Goal: Task Accomplishment & Management: Manage account settings

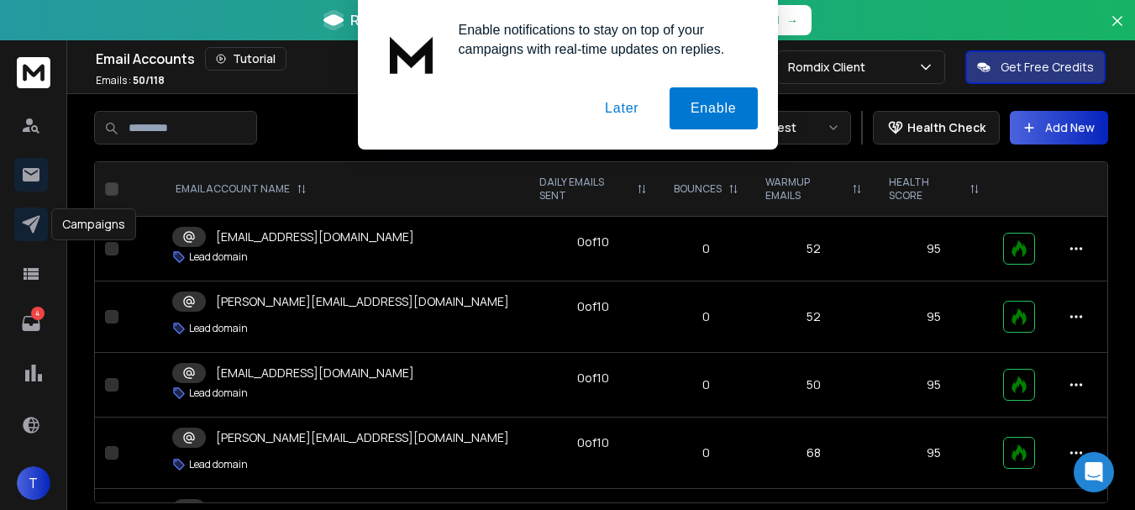
click at [30, 234] on icon at bounding box center [31, 224] width 20 height 20
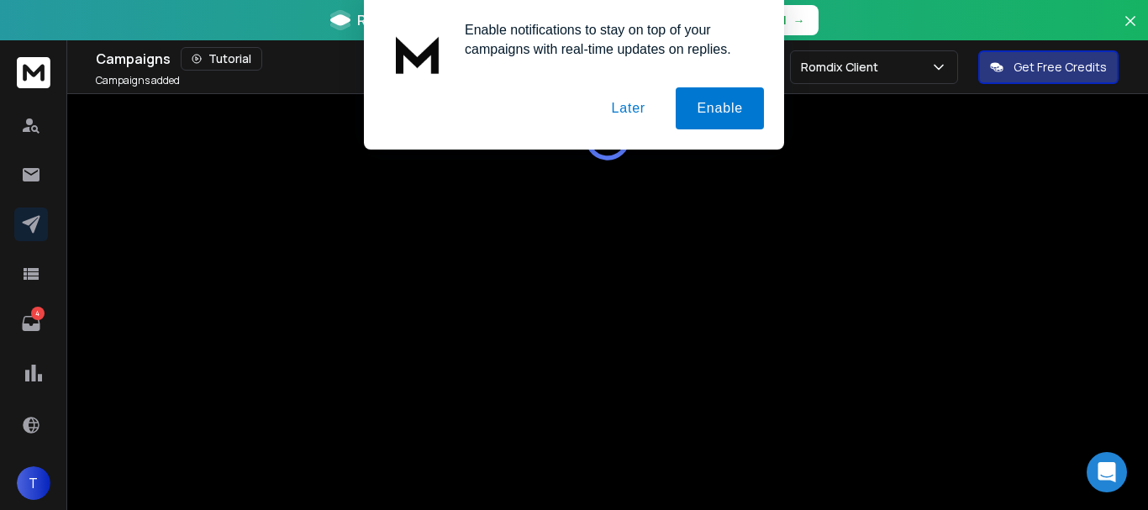
click at [619, 110] on button "Later" at bounding box center [628, 108] width 76 height 42
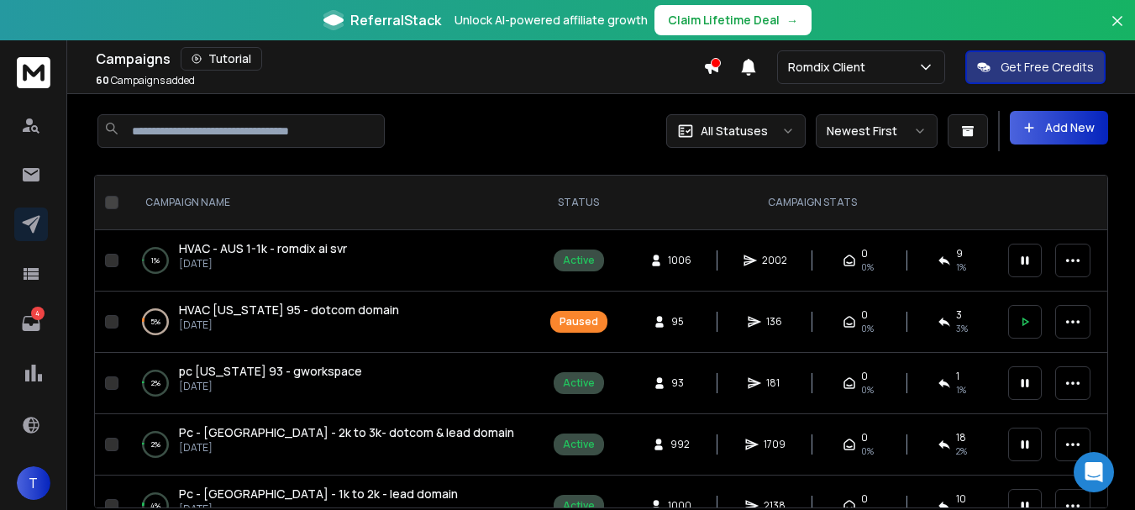
click at [230, 329] on p "14 days ago" at bounding box center [289, 325] width 220 height 13
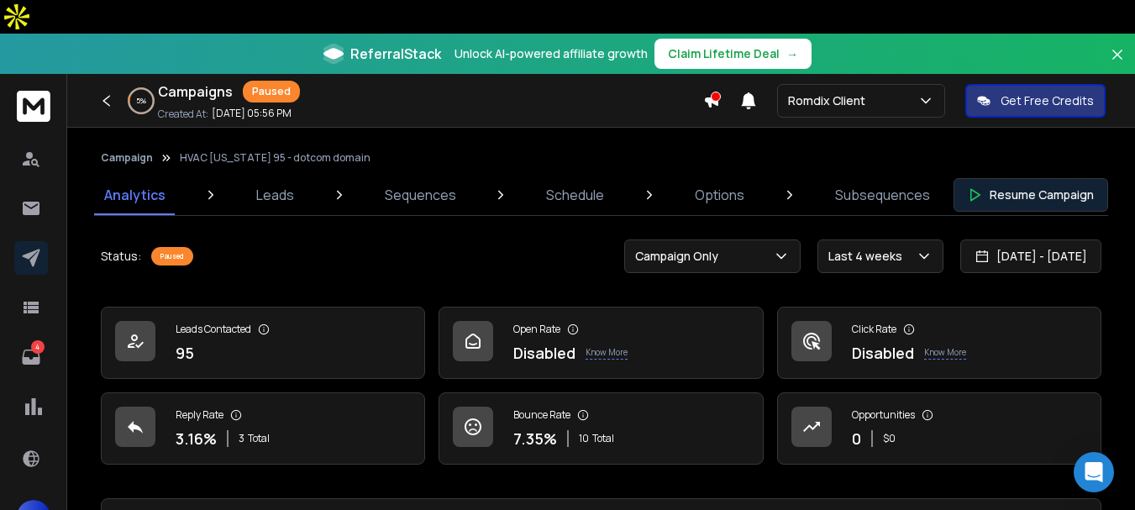
click at [974, 187] on icon at bounding box center [975, 194] width 15 height 15
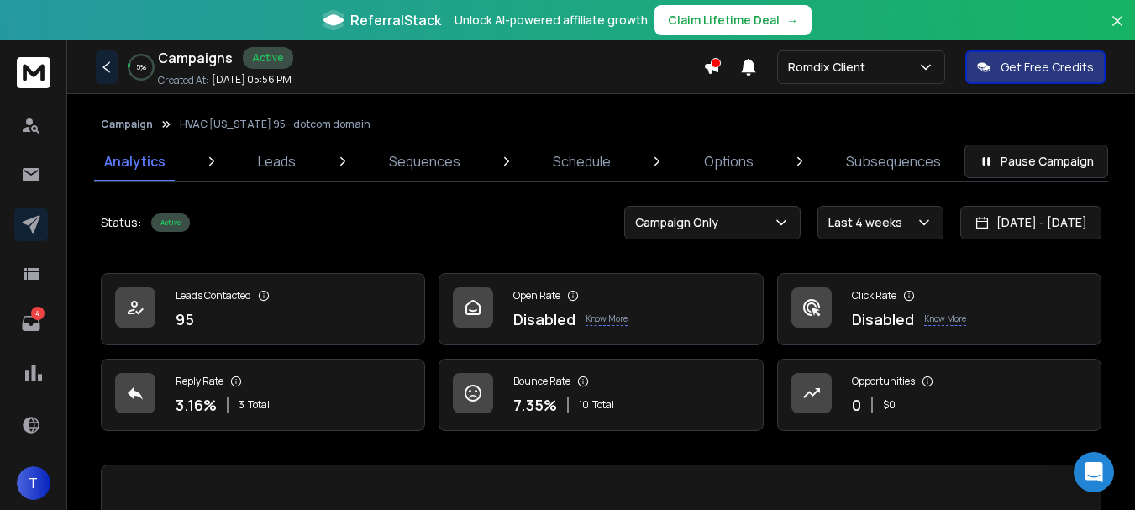
click at [105, 71] on icon at bounding box center [106, 67] width 15 height 15
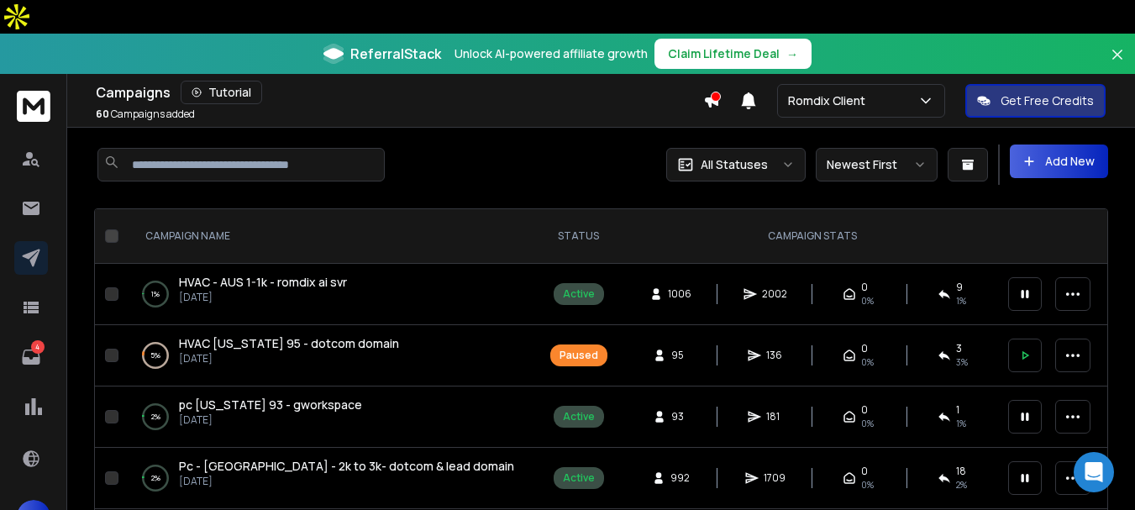
click at [1023, 351] on icon at bounding box center [1026, 355] width 7 height 9
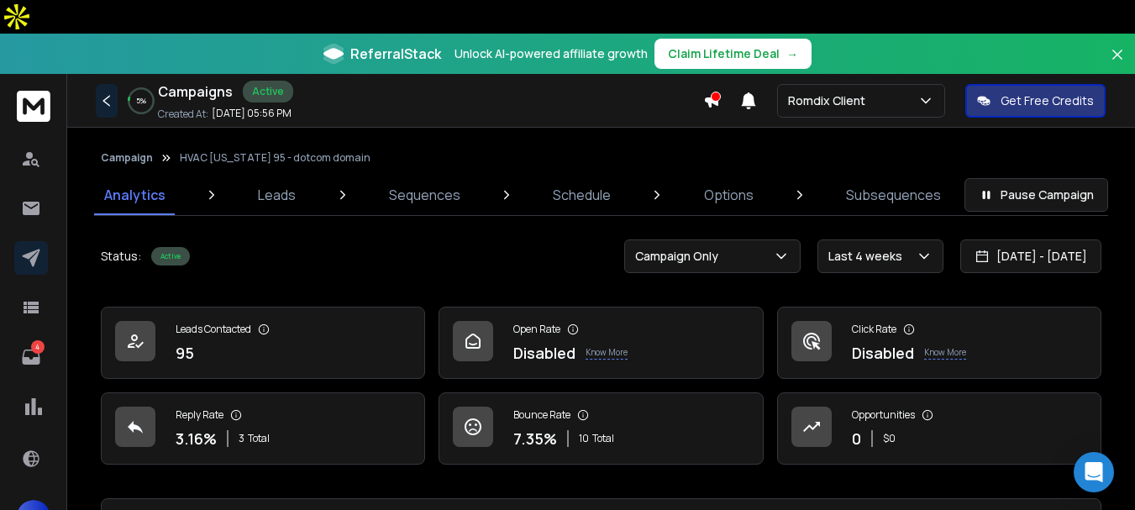
click at [114, 84] on button at bounding box center [107, 101] width 22 height 34
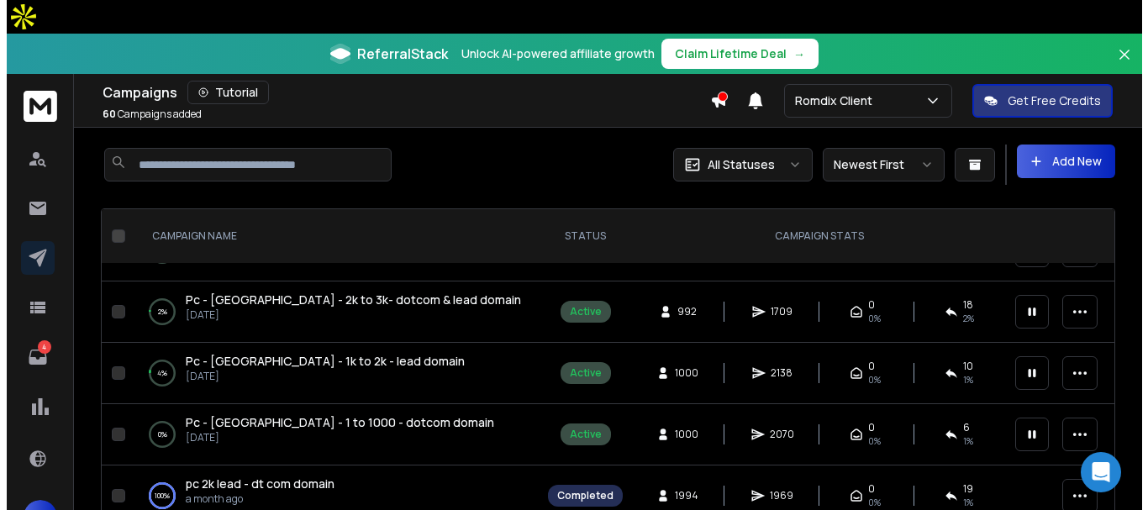
scroll to position [168, 0]
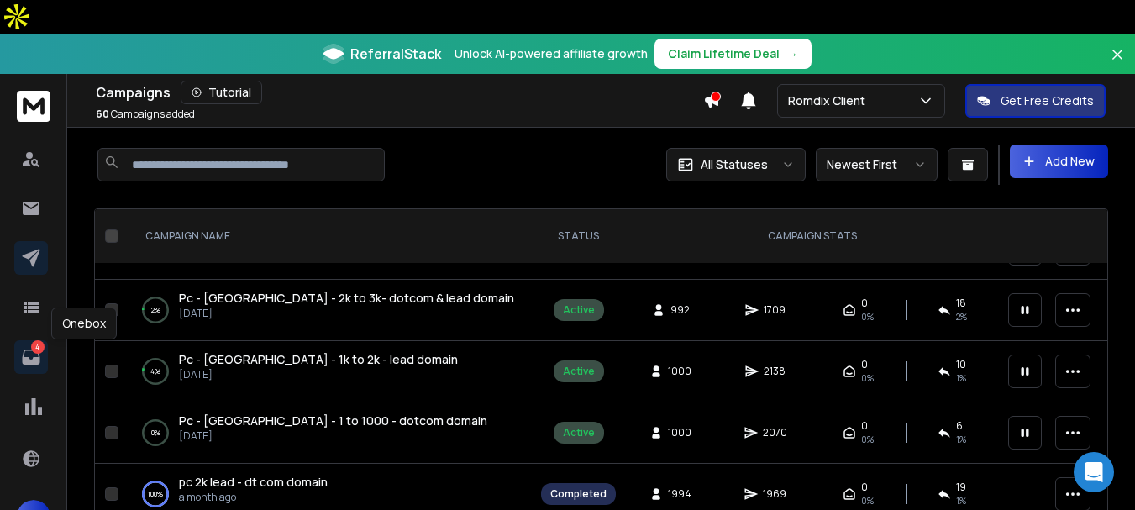
click at [28, 350] on icon at bounding box center [31, 357] width 18 height 15
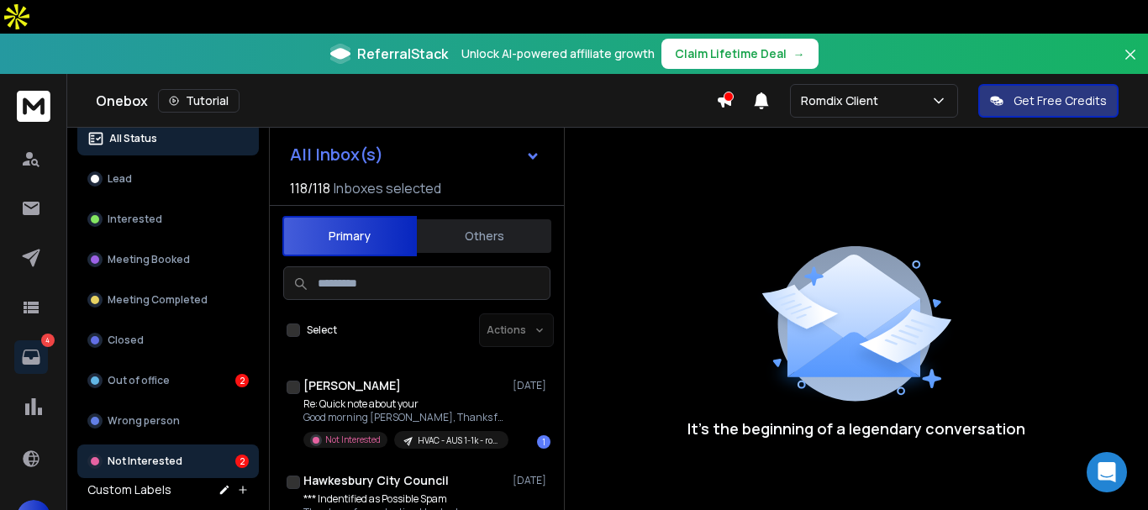
click at [159, 455] on p "Not Interested" at bounding box center [145, 461] width 75 height 13
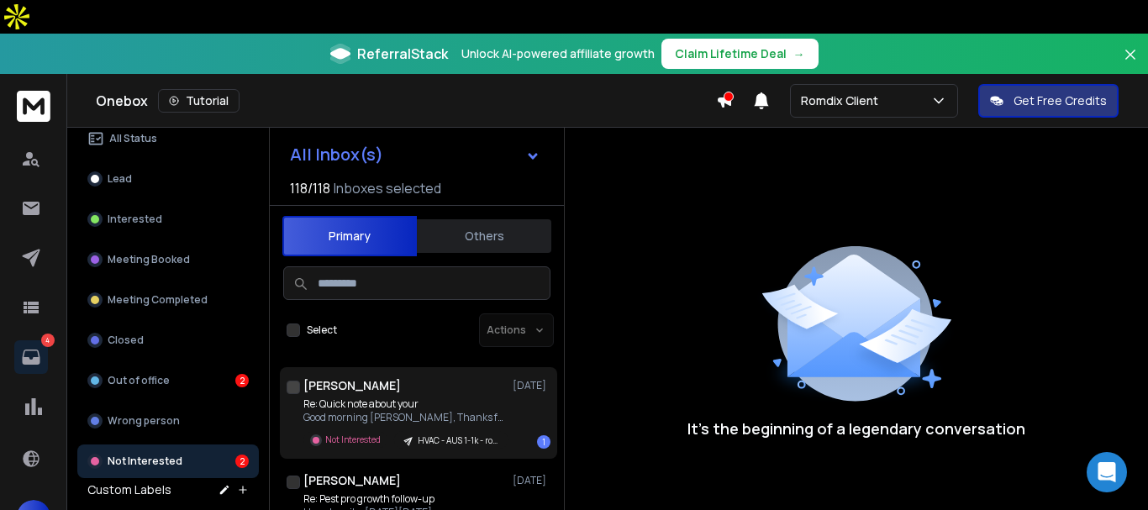
click at [429, 411] on p "Good morning [PERSON_NAME], Thanks for" at bounding box center [404, 417] width 202 height 13
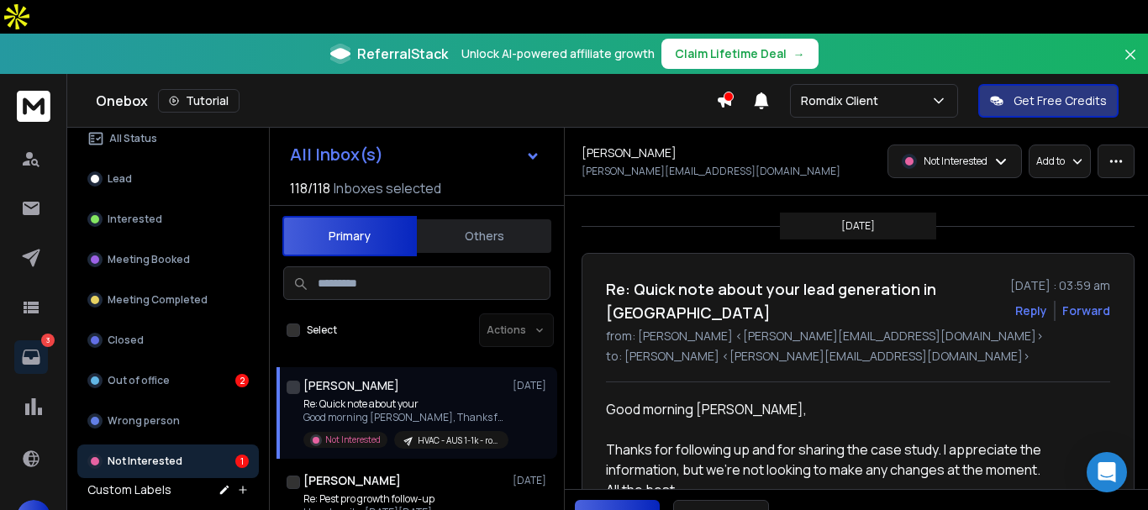
scroll to position [84, 0]
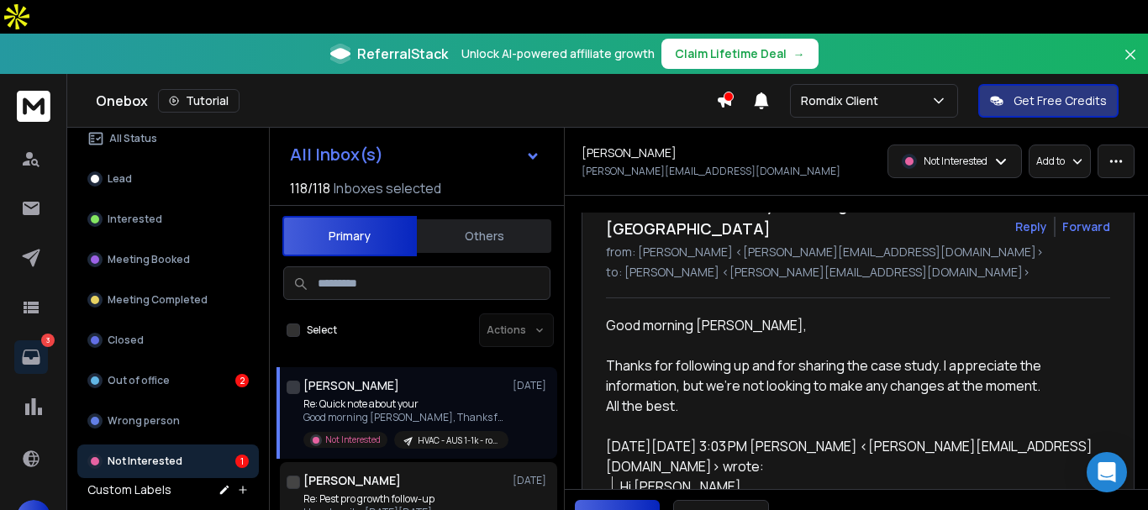
click at [345, 492] on p "Re: Pest pro growth follow-up" at bounding box center [404, 498] width 202 height 13
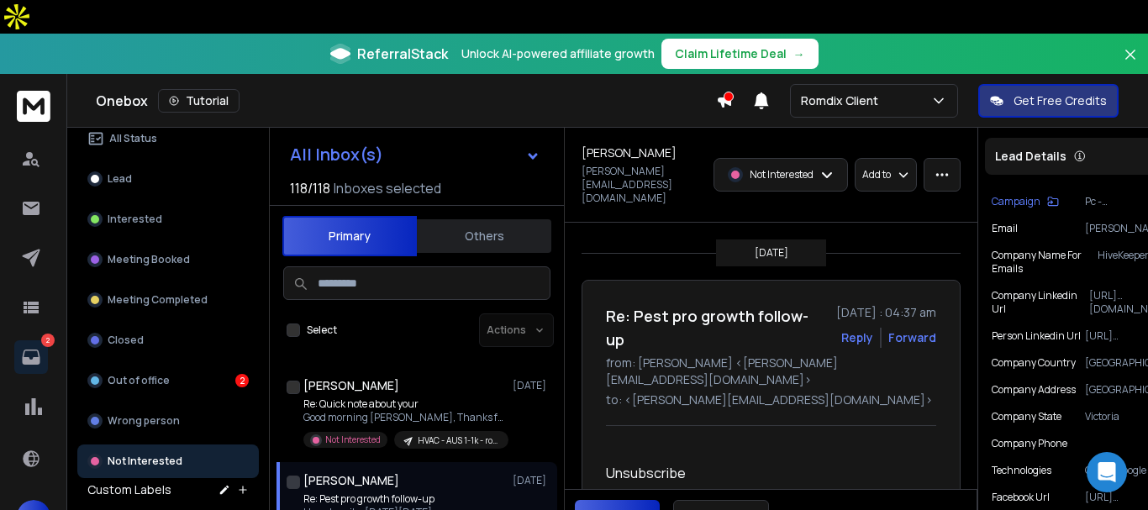
click at [950, 167] on icon "button" at bounding box center [942, 174] width 15 height 15
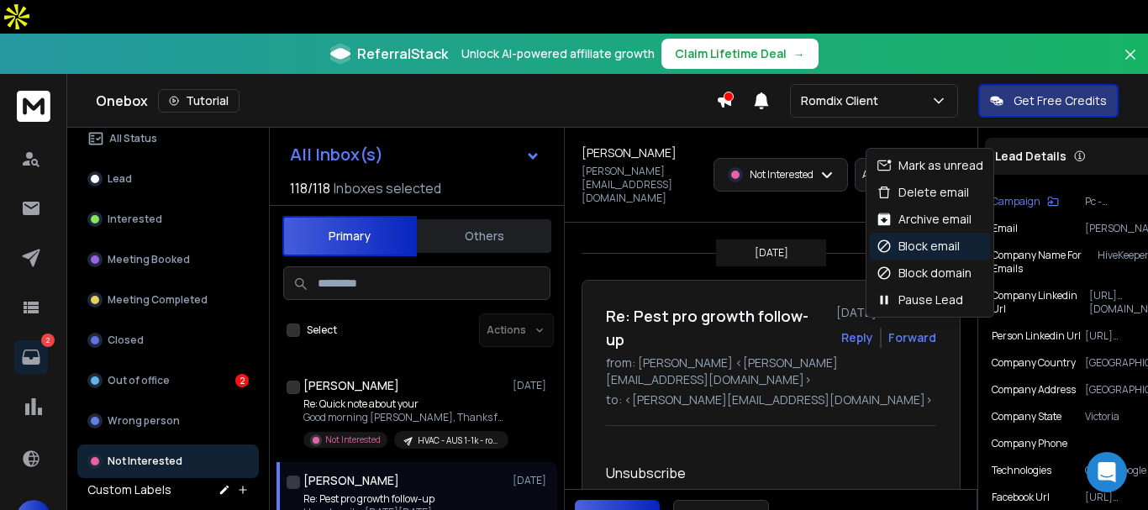
click at [930, 249] on div "Block email" at bounding box center [918, 246] width 83 height 17
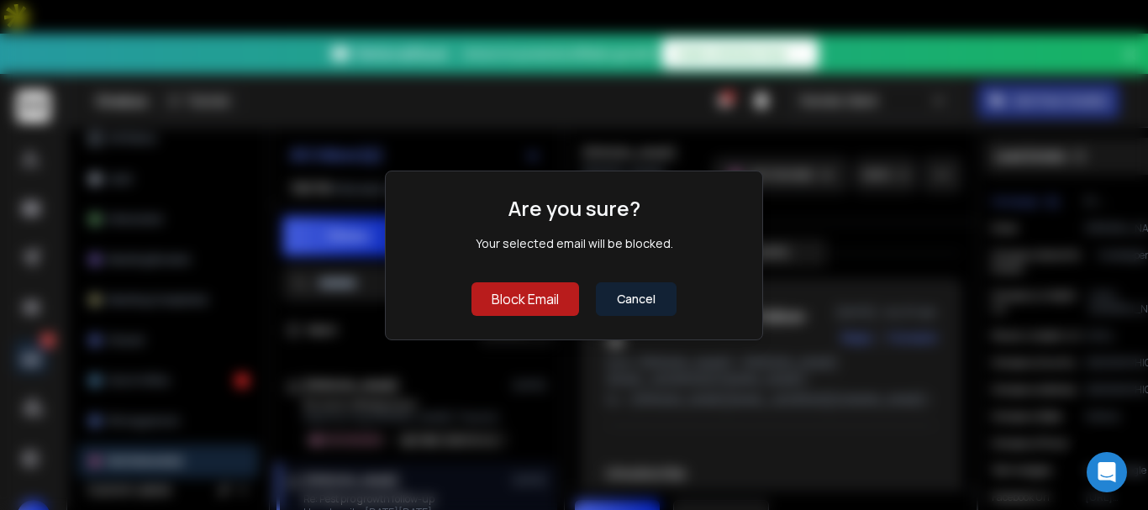
click at [544, 301] on button "Block Email" at bounding box center [525, 299] width 108 height 34
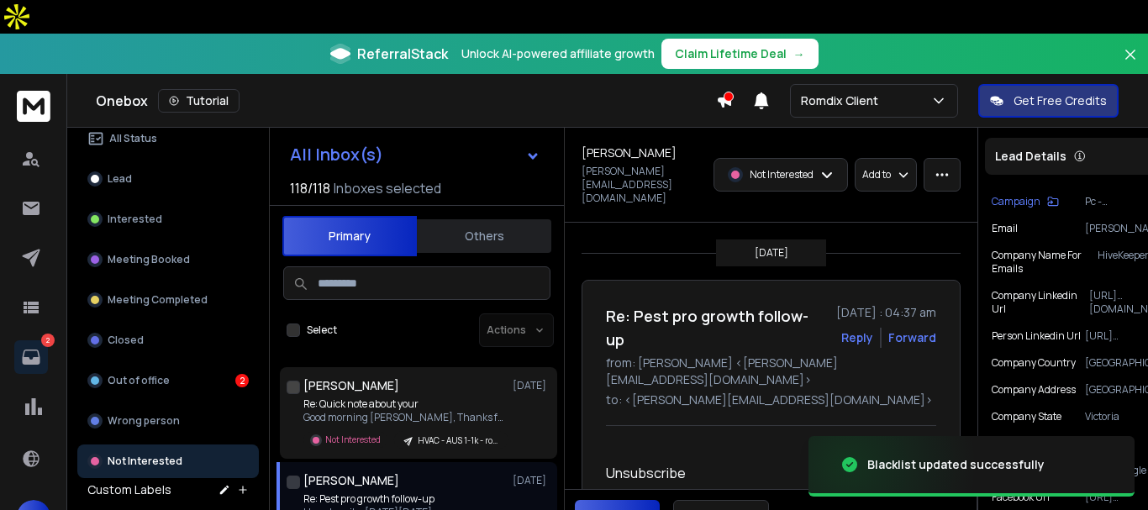
click at [329, 411] on p "Good morning [PERSON_NAME], Thanks for" at bounding box center [404, 417] width 202 height 13
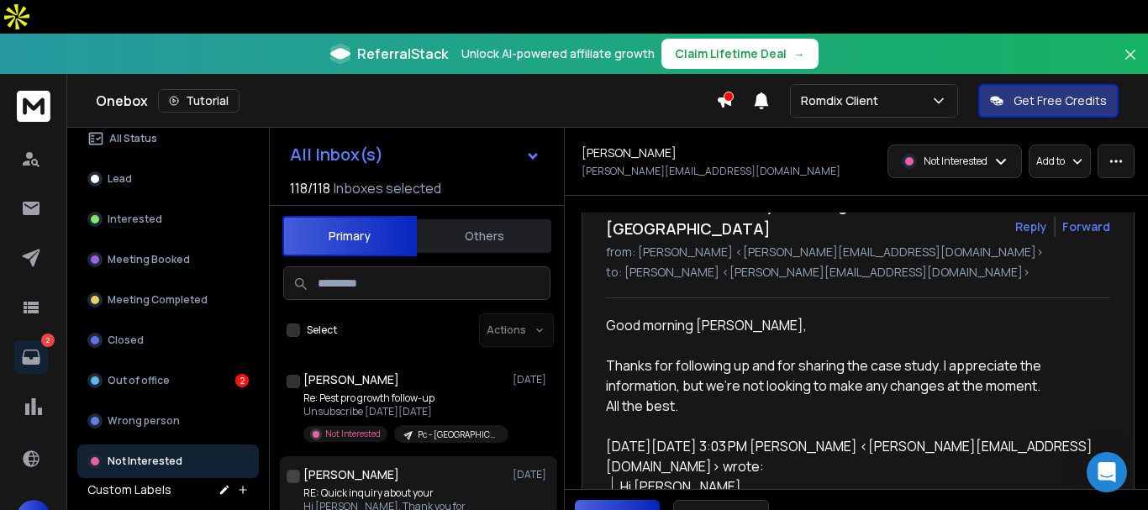
scroll to position [0, 0]
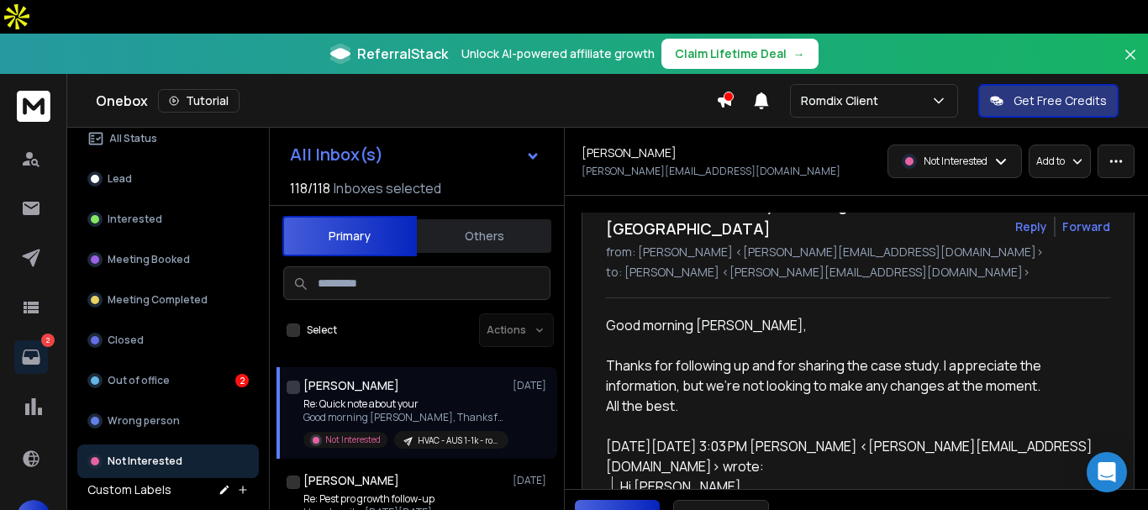
click at [1122, 154] on icon "button" at bounding box center [1115, 161] width 15 height 15
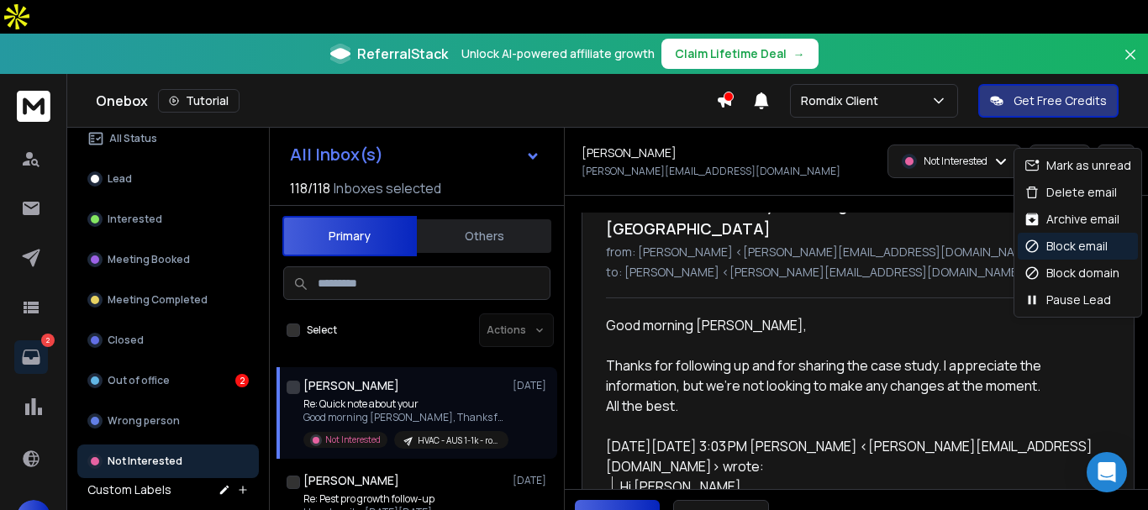
click at [1059, 246] on div "Block email" at bounding box center [1065, 246] width 83 height 17
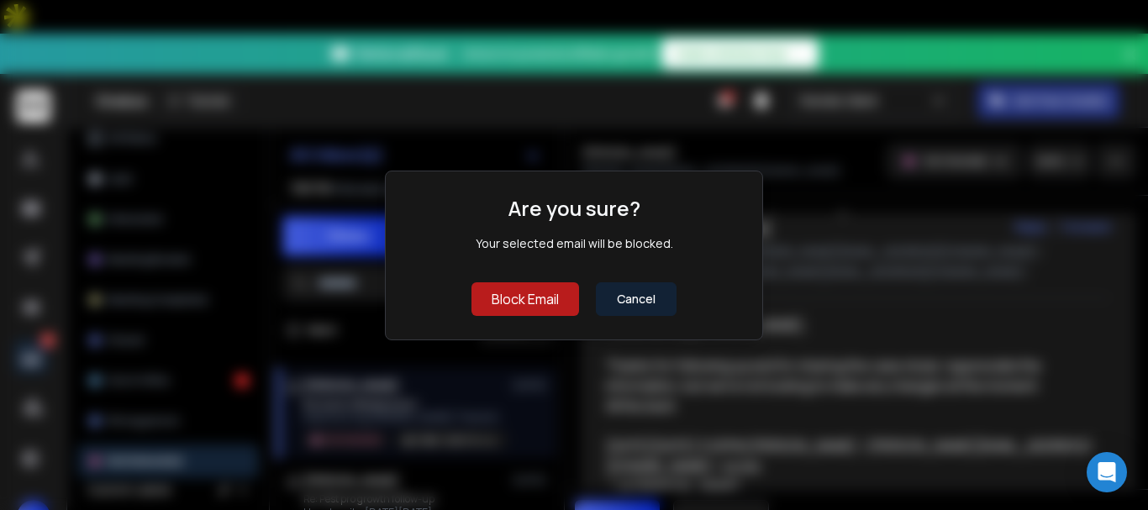
click at [526, 296] on button "Block Email" at bounding box center [525, 299] width 108 height 34
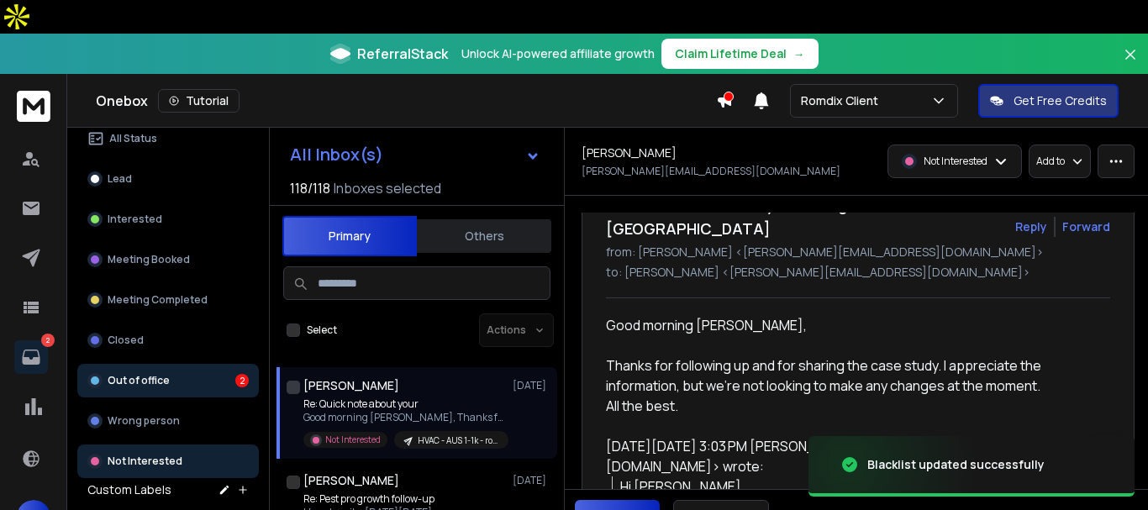
click at [111, 373] on div "Out of office" at bounding box center [128, 380] width 82 height 15
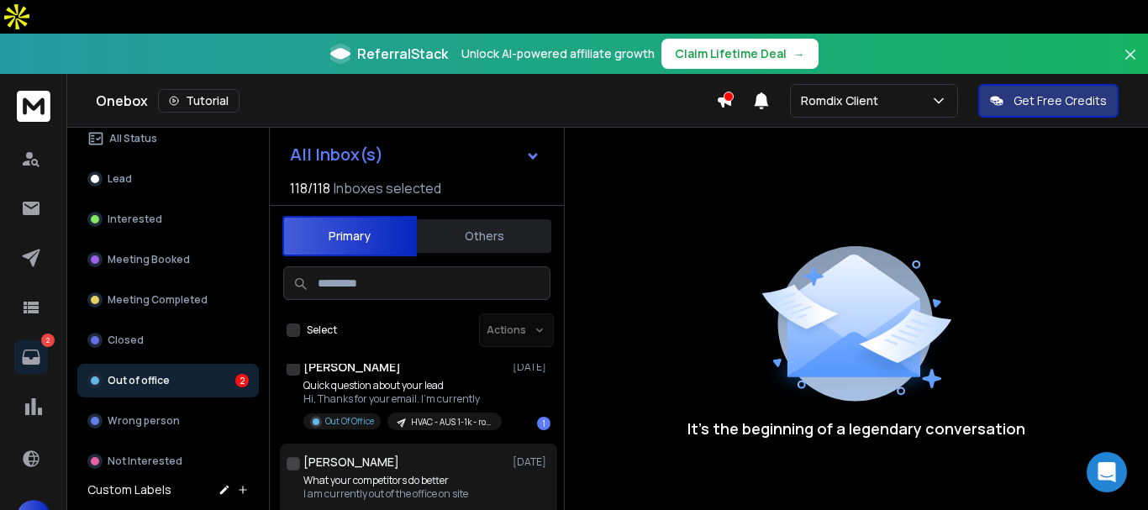
scroll to position [84, 0]
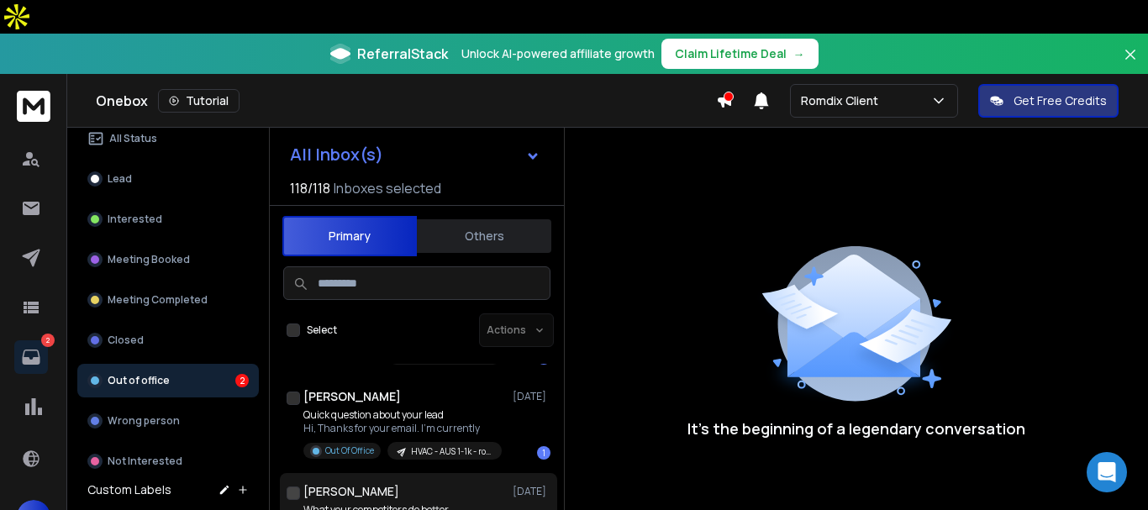
click at [462, 408] on p "Quick question about your lead" at bounding box center [402, 414] width 198 height 13
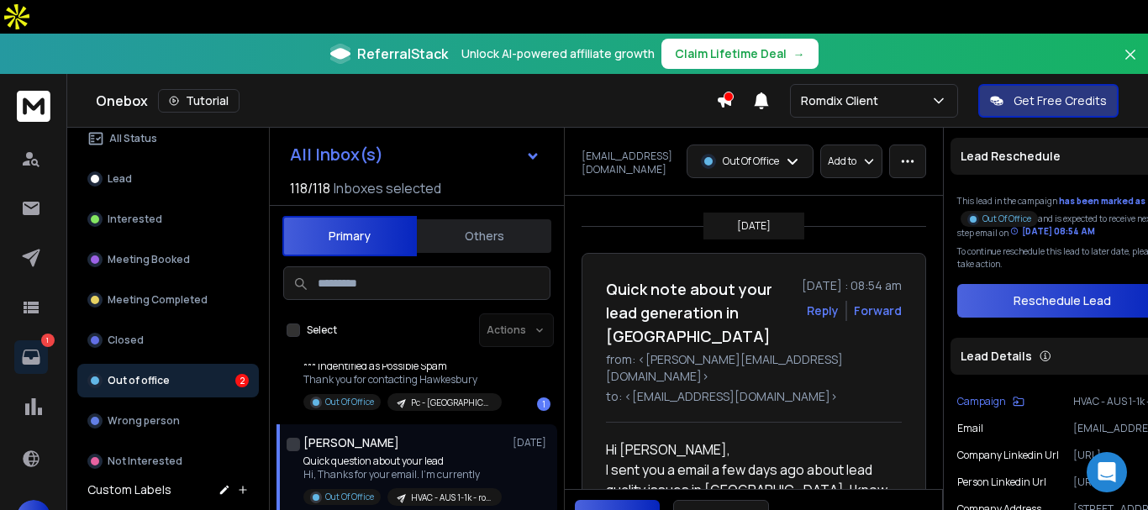
scroll to position [0, 0]
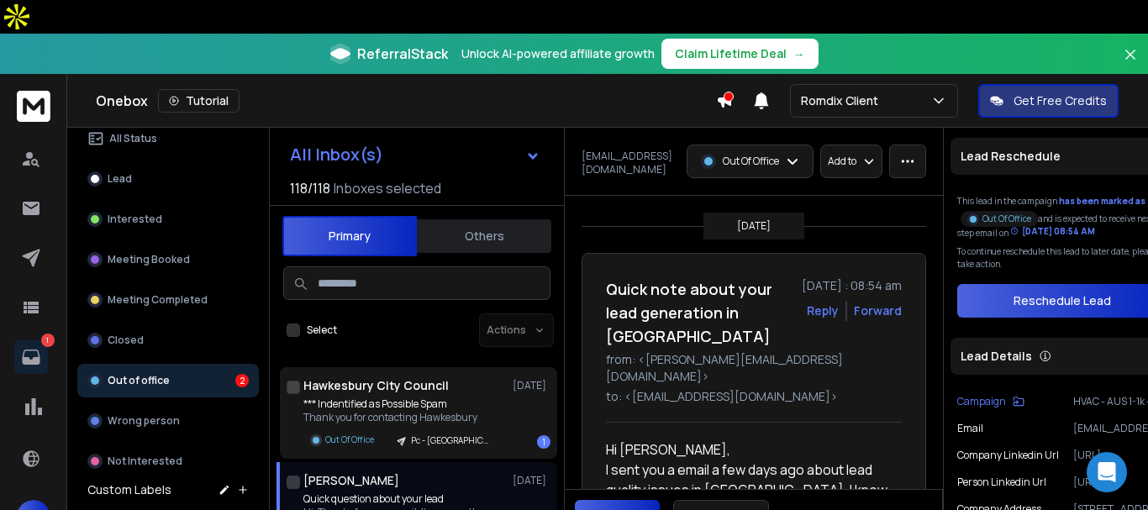
click at [403, 398] on p "*** Indentified as Possible Spam" at bounding box center [402, 404] width 198 height 13
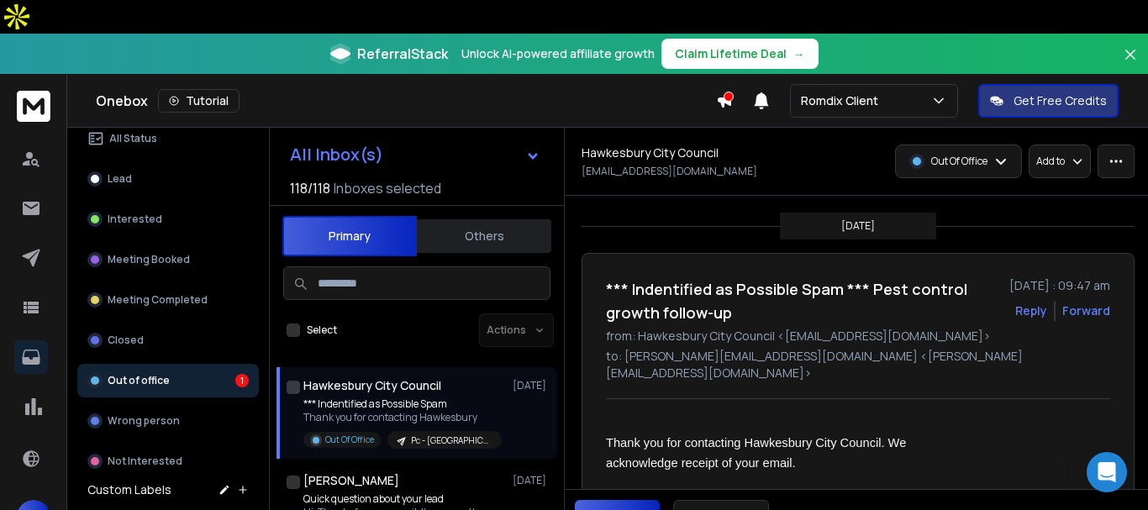
click at [146, 374] on p "Out of office" at bounding box center [139, 380] width 62 height 13
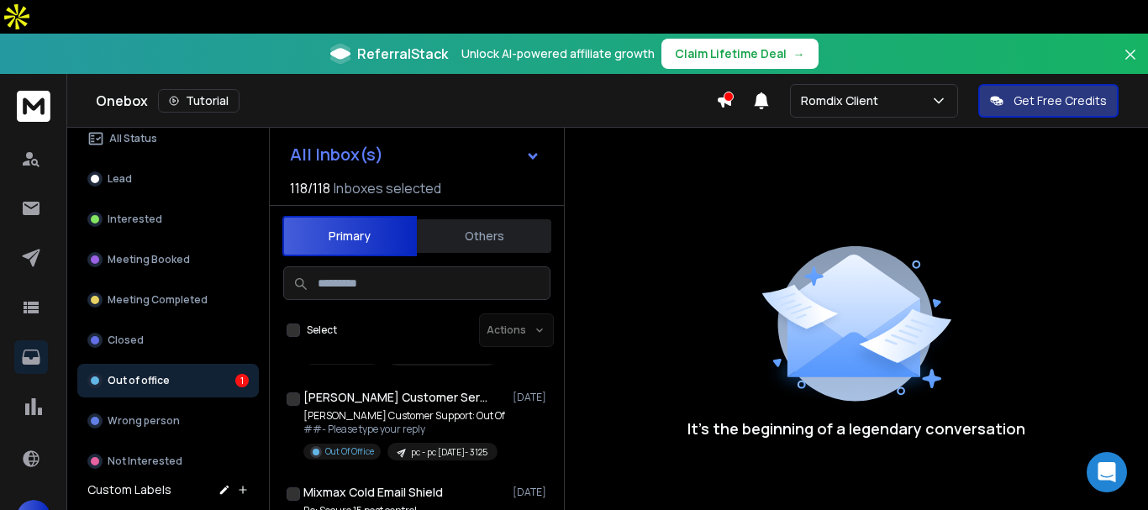
scroll to position [561, 0]
click at [514, 313] on div "Actions" at bounding box center [516, 330] width 75 height 34
click at [534, 313] on div "Actions" at bounding box center [516, 330] width 75 height 34
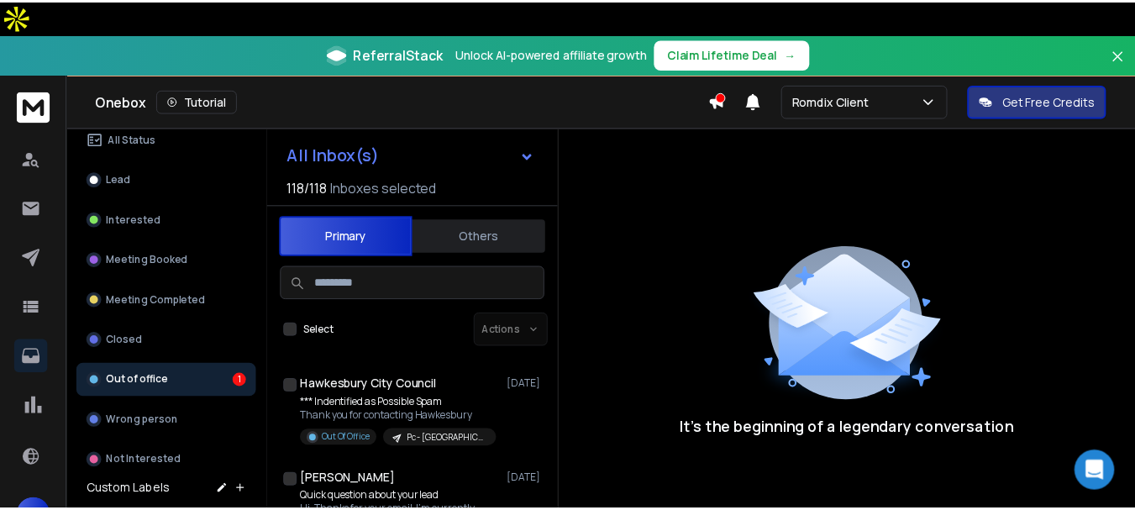
scroll to position [0, 0]
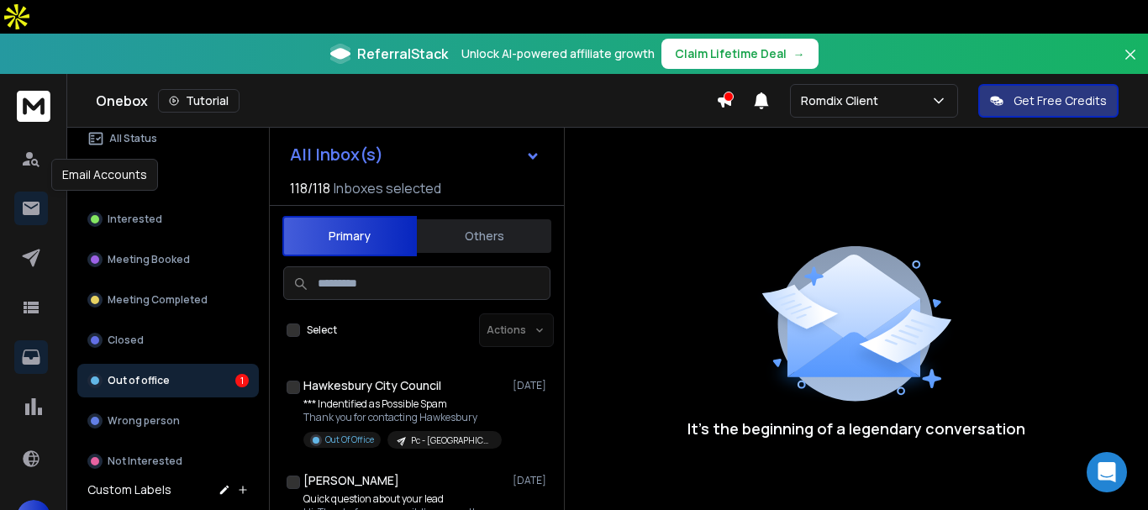
click at [28, 198] on icon at bounding box center [31, 208] width 20 height 20
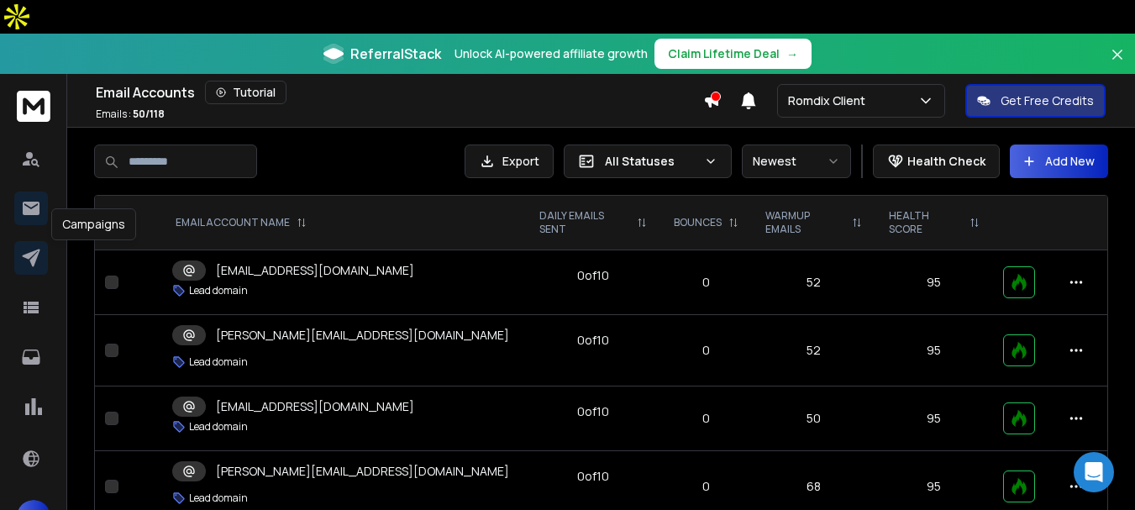
click at [39, 248] on icon at bounding box center [31, 258] width 20 height 20
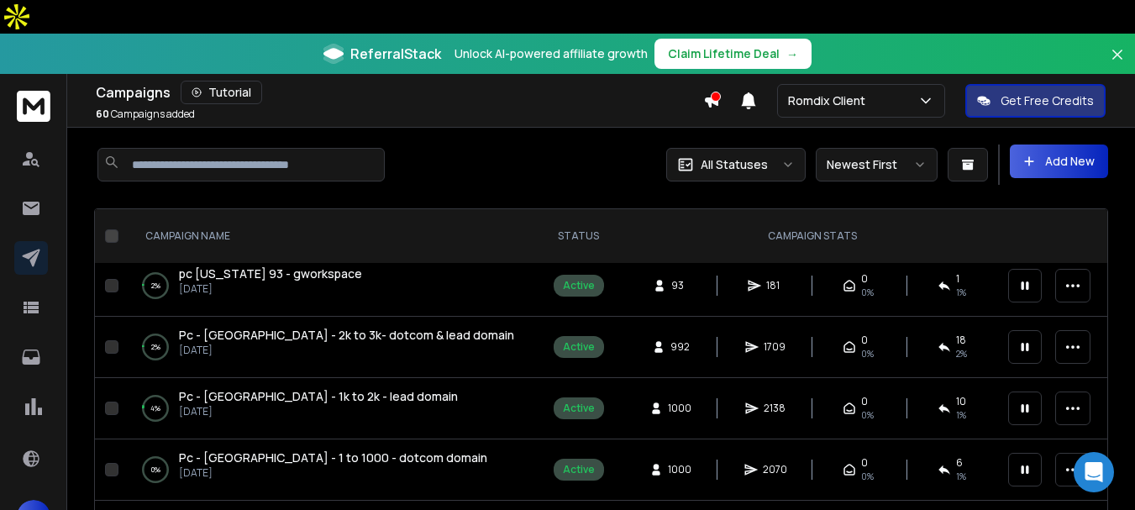
scroll to position [168, 0]
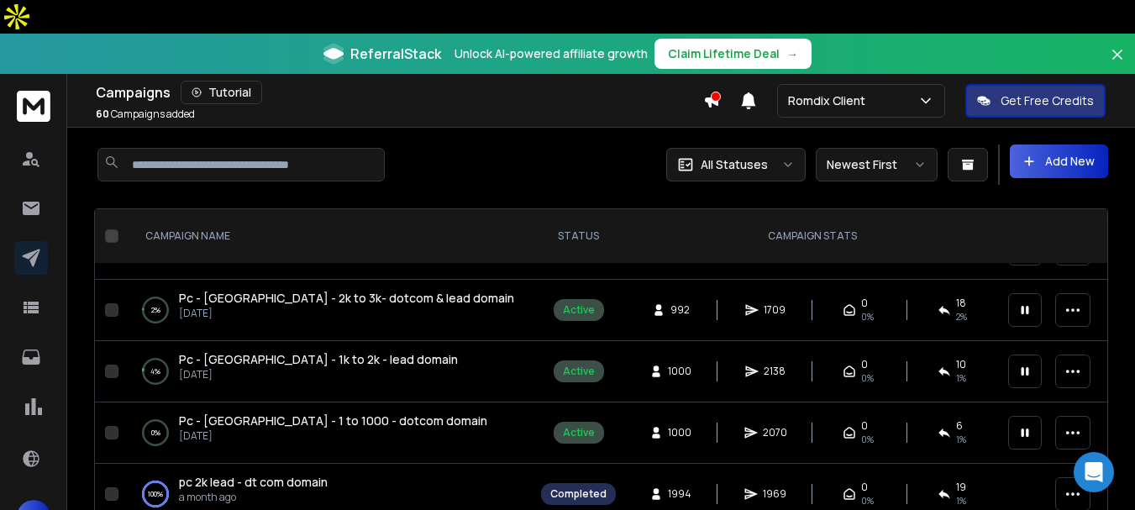
click at [350, 413] on span "Pc - [GEOGRAPHIC_DATA] - 1 to 1000 - dotcom domain" at bounding box center [333, 421] width 308 height 16
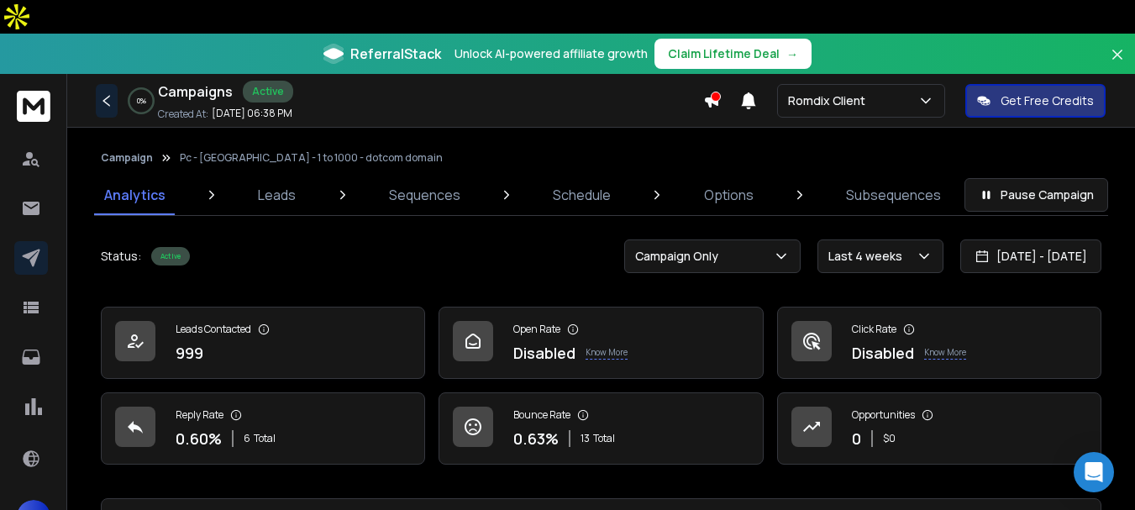
click at [108, 93] on icon at bounding box center [106, 100] width 15 height 15
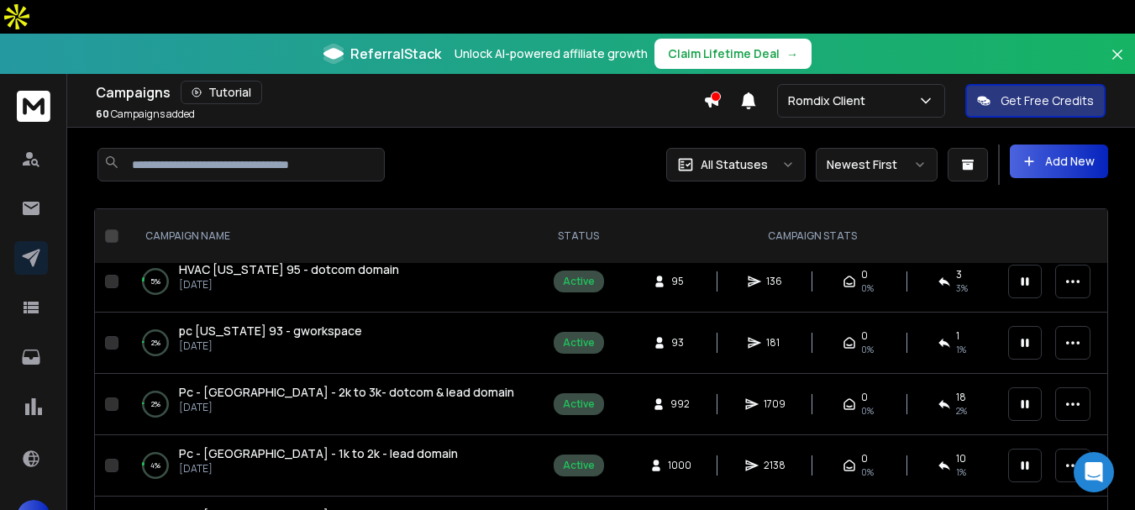
scroll to position [168, 0]
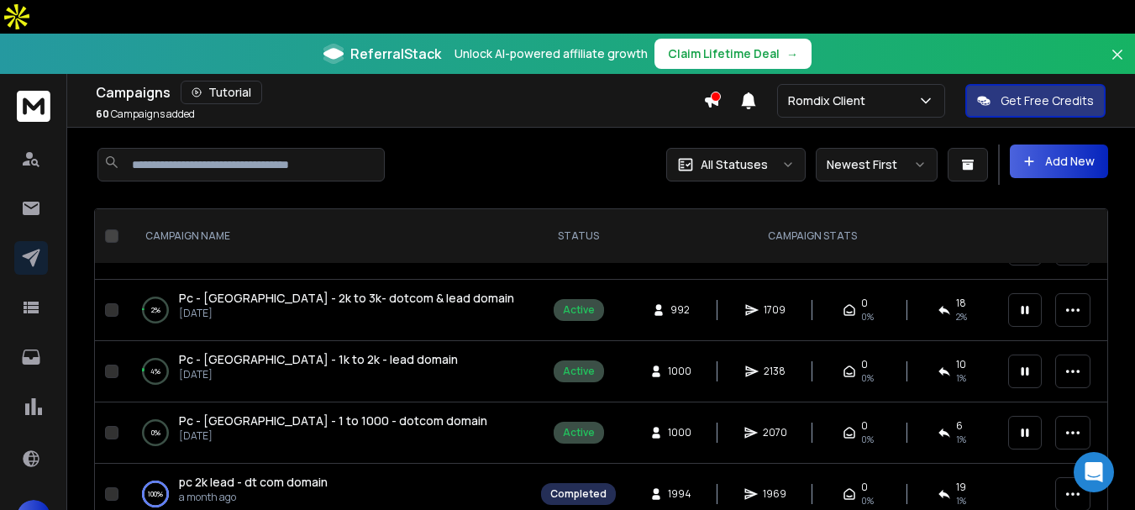
click at [280, 351] on span "Pc - [GEOGRAPHIC_DATA] - 1k to 2k - lead domain" at bounding box center [318, 359] width 279 height 16
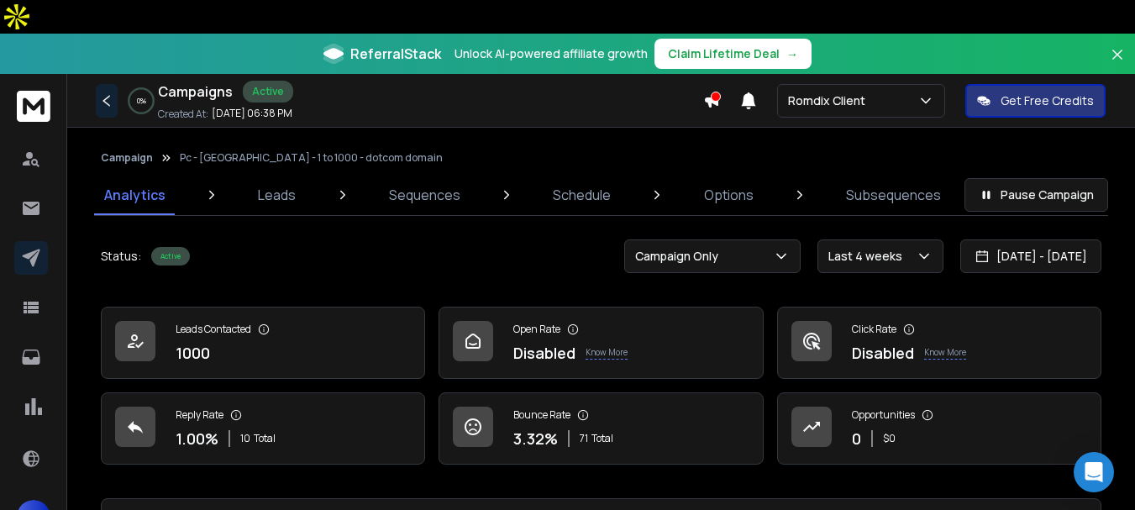
click at [109, 93] on icon at bounding box center [106, 100] width 15 height 15
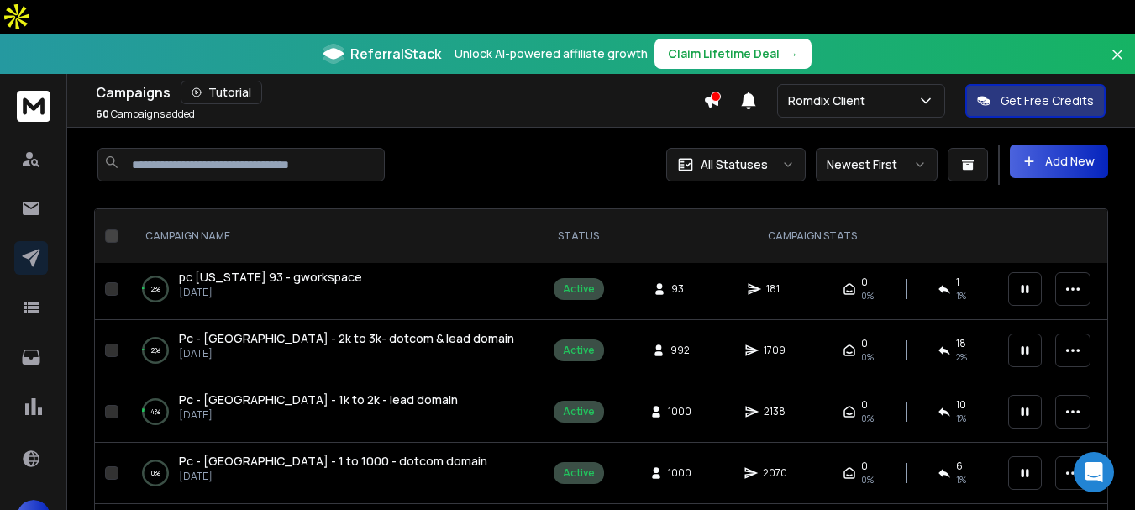
scroll to position [168, 0]
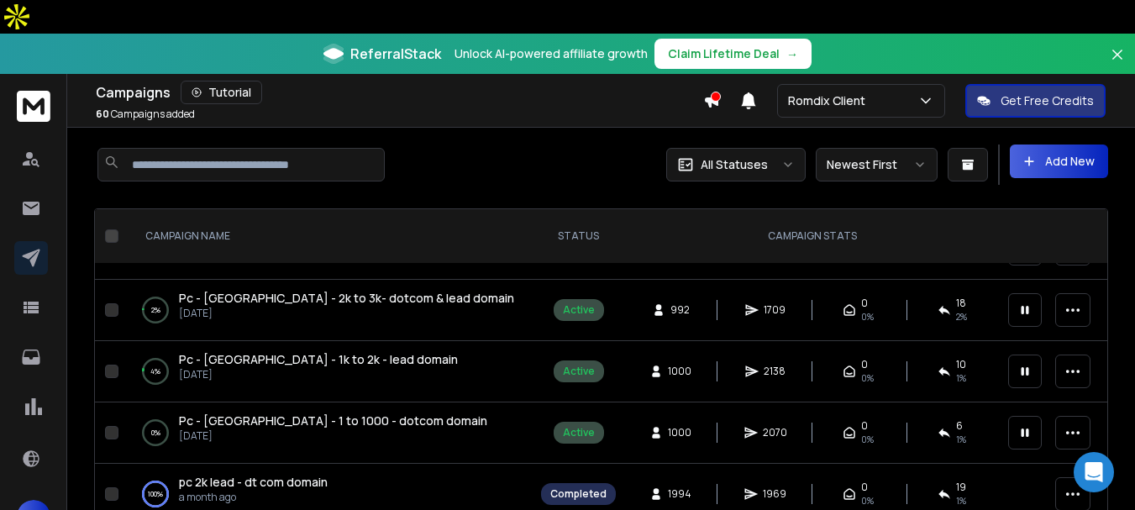
click at [267, 290] on span "Pc - [GEOGRAPHIC_DATA] - 2k to 3k- dotcom & lead domain" at bounding box center [346, 298] width 335 height 16
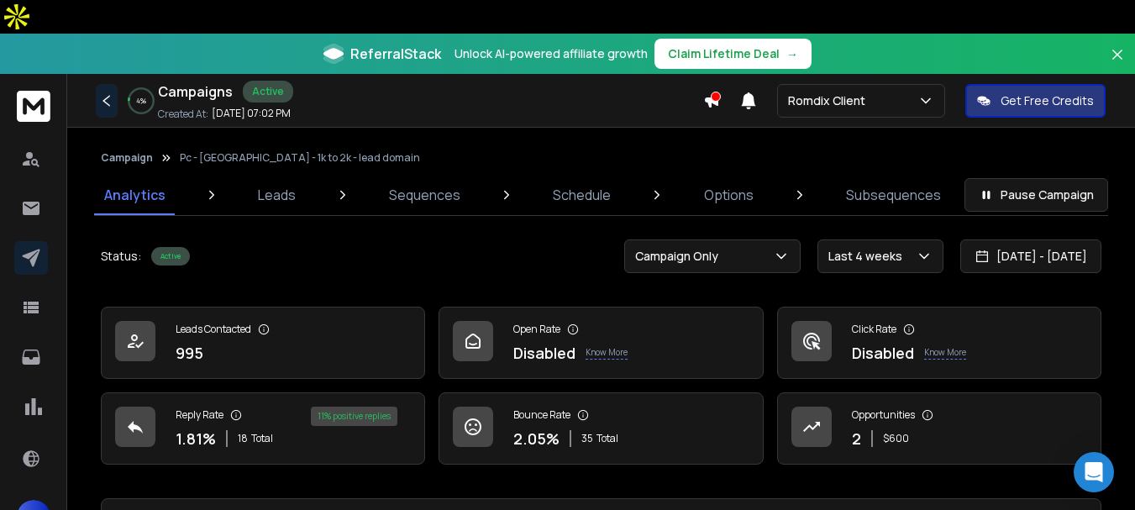
click at [108, 95] on icon at bounding box center [106, 100] width 7 height 11
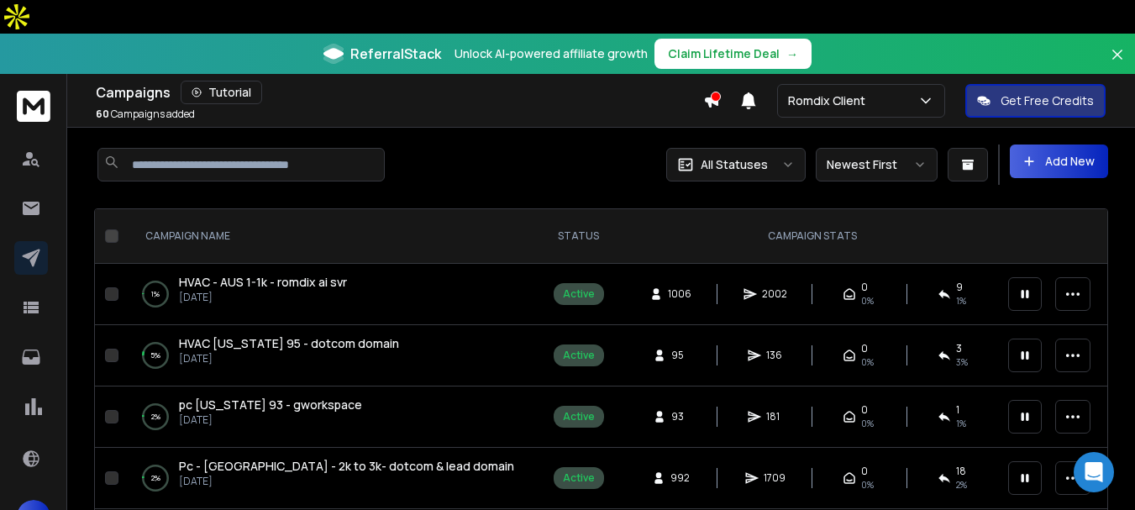
click at [242, 397] on span "pc texas 93 - gworkspace" at bounding box center [270, 405] width 183 height 16
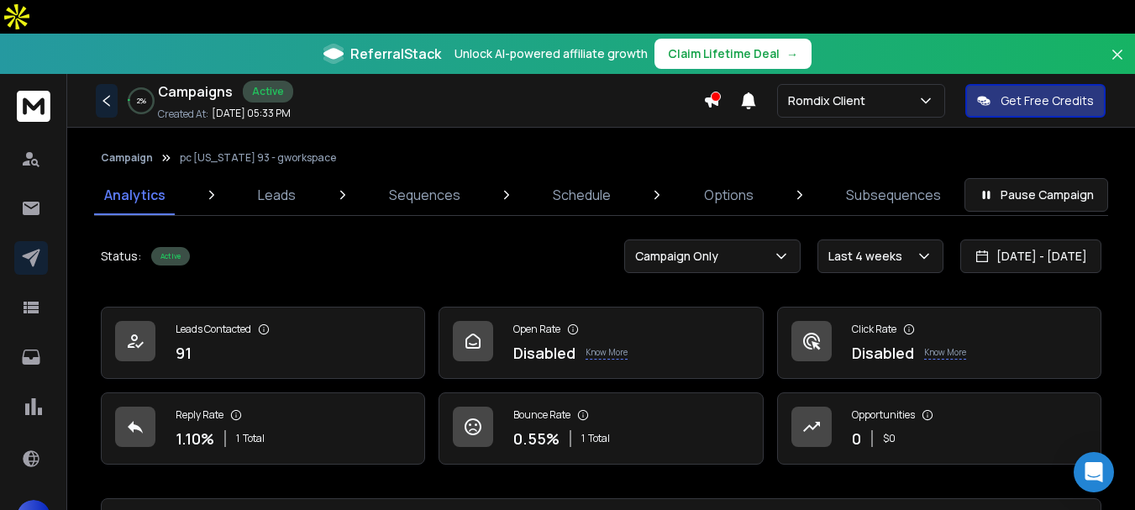
click at [107, 95] on icon at bounding box center [106, 100] width 7 height 11
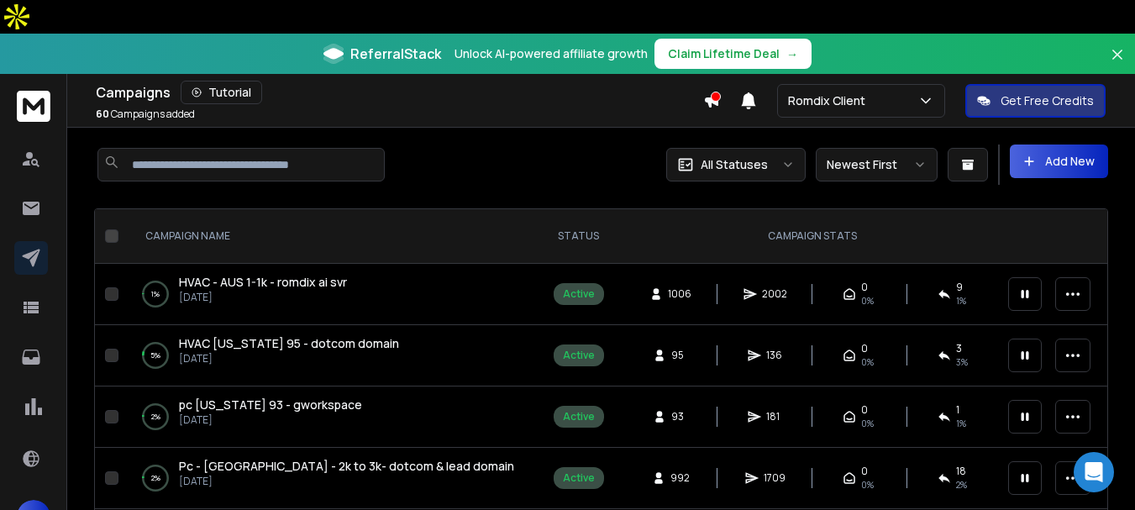
click at [250, 335] on span "HVAC [US_STATE] 95 - dotcom domain" at bounding box center [289, 343] width 220 height 16
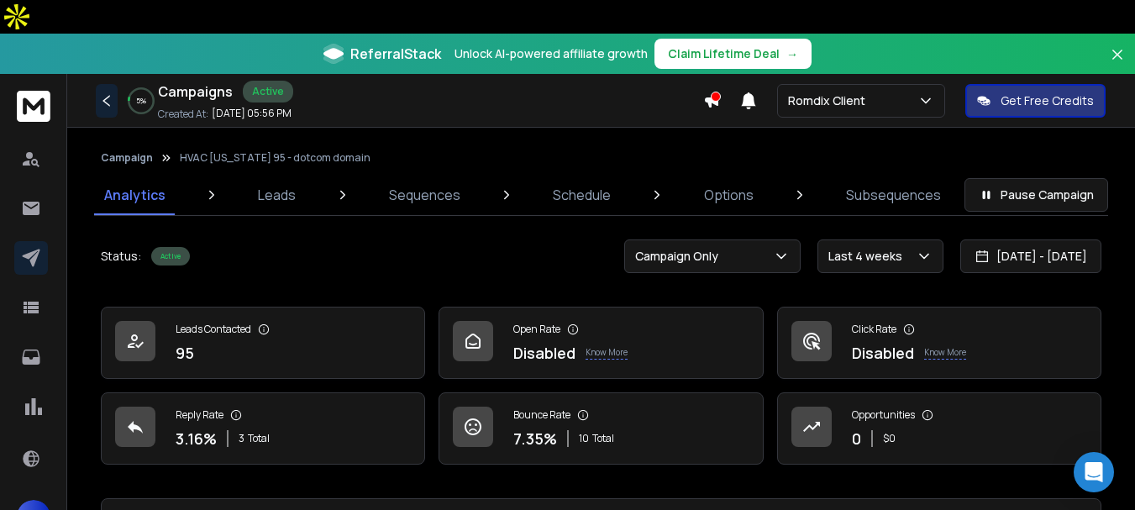
click at [97, 84] on button at bounding box center [107, 101] width 22 height 34
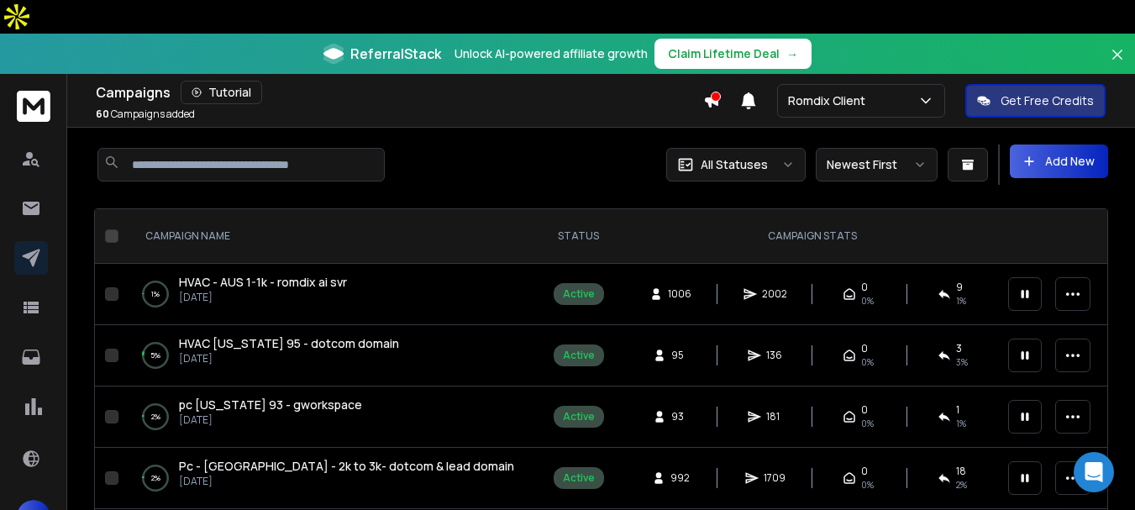
click at [281, 274] on span "HVAC - AUS 1-1k - romdix ai svr" at bounding box center [263, 282] width 168 height 16
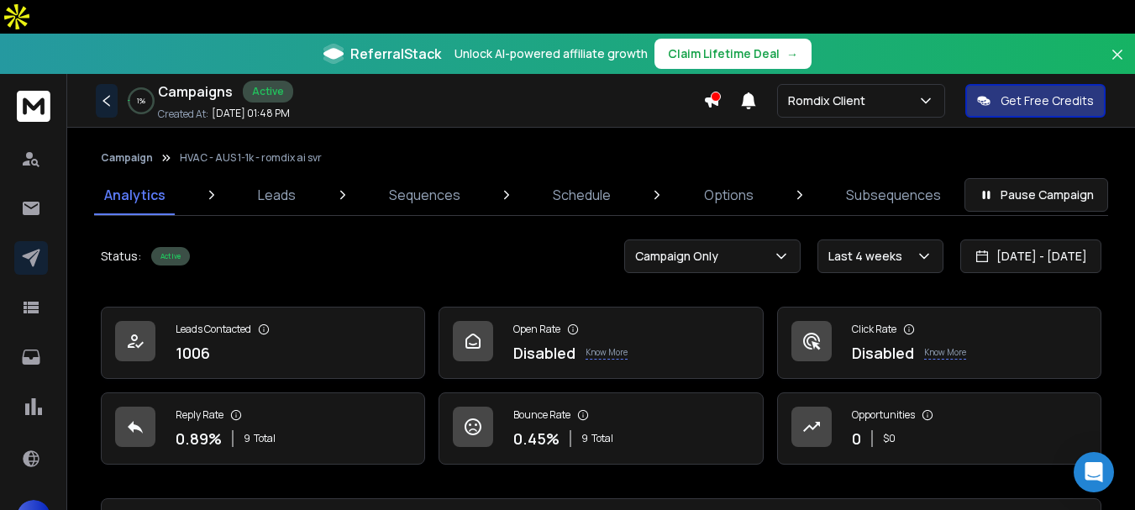
click at [109, 93] on icon at bounding box center [106, 100] width 15 height 15
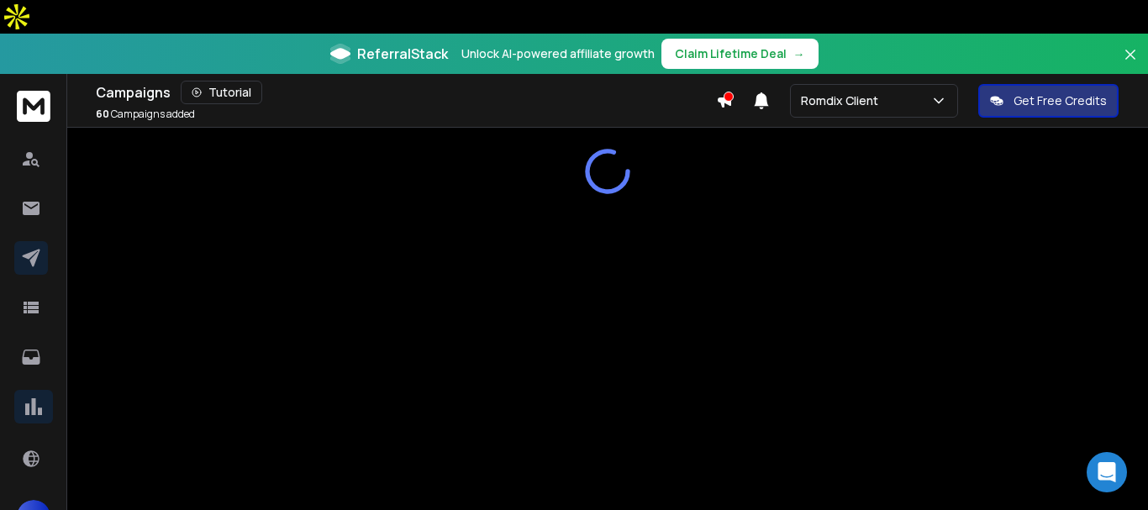
click at [25, 398] on icon at bounding box center [33, 406] width 17 height 17
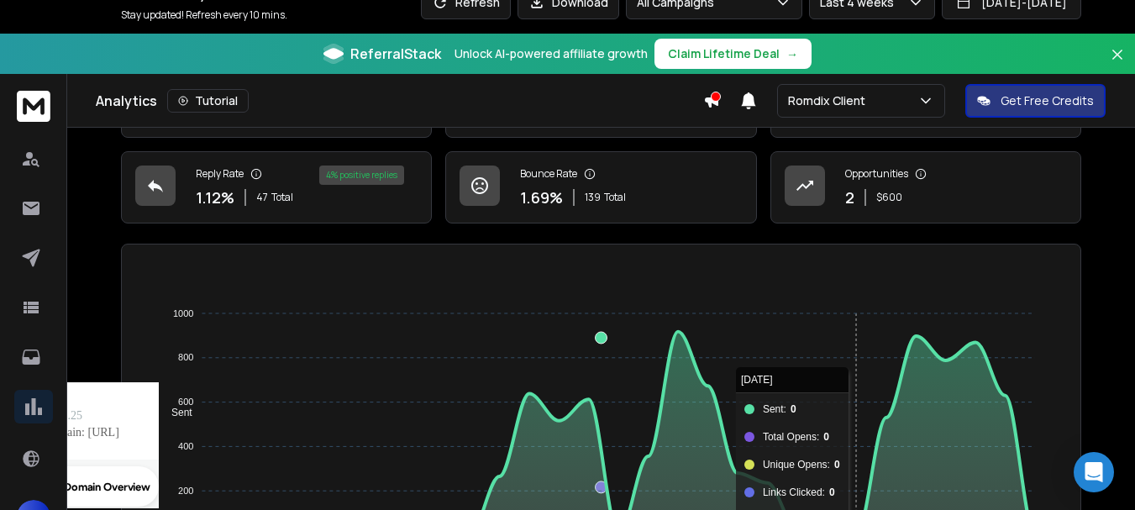
scroll to position [168, 0]
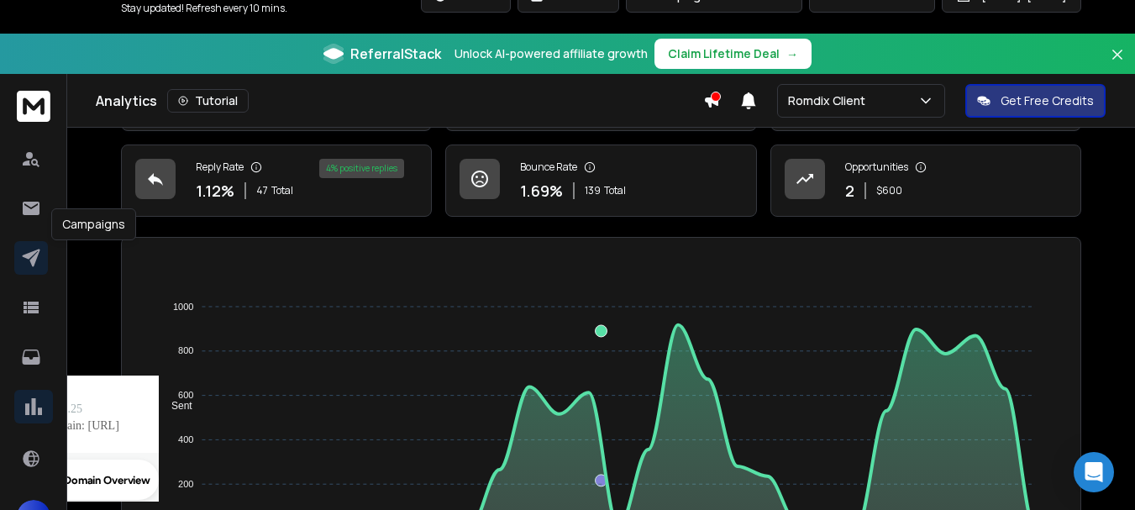
click at [28, 250] on icon at bounding box center [31, 259] width 18 height 18
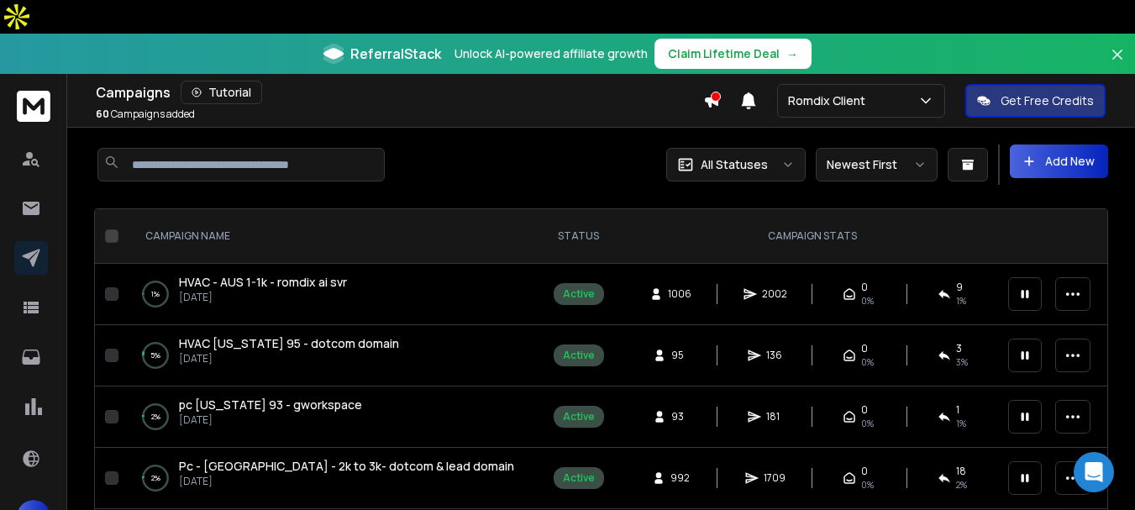
click at [324, 335] on span "HVAC [US_STATE] 95 - dotcom domain" at bounding box center [289, 343] width 220 height 16
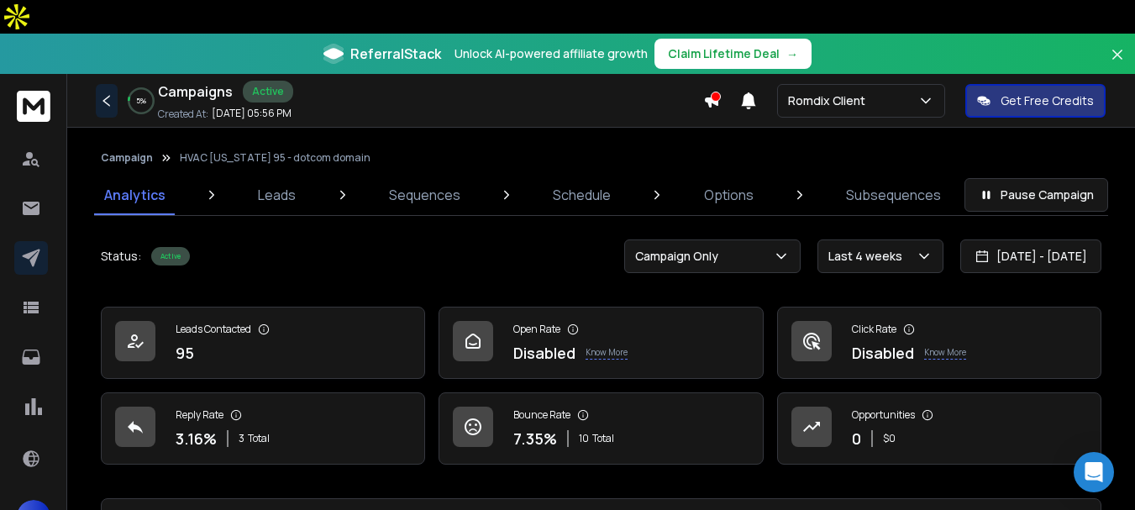
click at [111, 93] on icon at bounding box center [106, 100] width 15 height 15
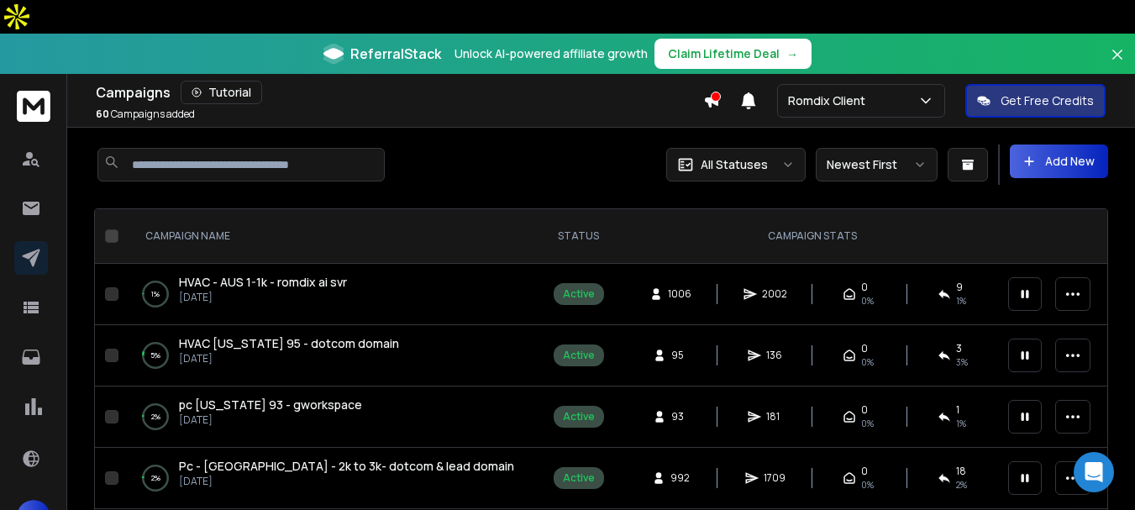
click at [324, 291] on p "13 days ago" at bounding box center [263, 297] width 168 height 13
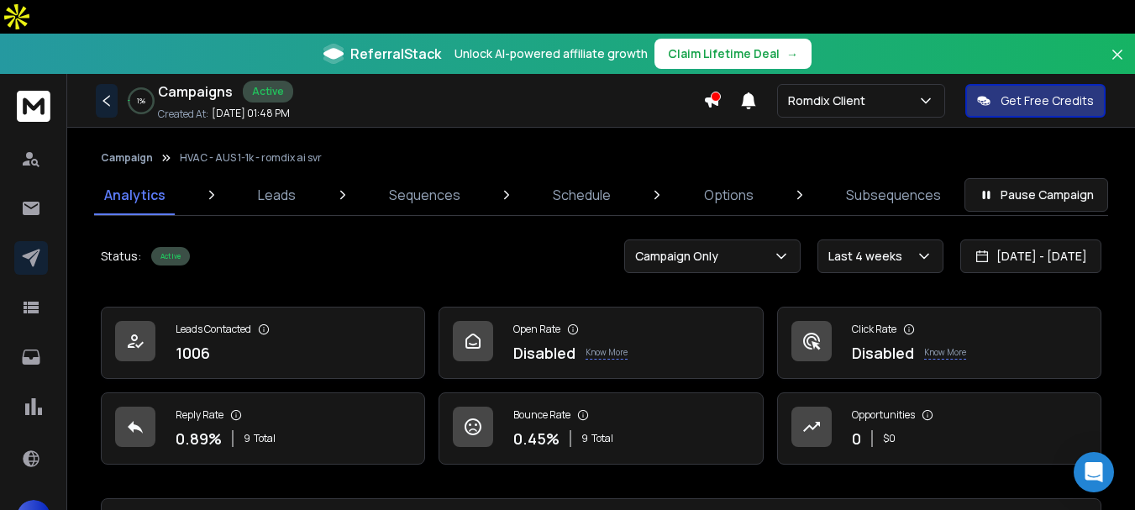
click at [103, 93] on icon at bounding box center [106, 100] width 15 height 15
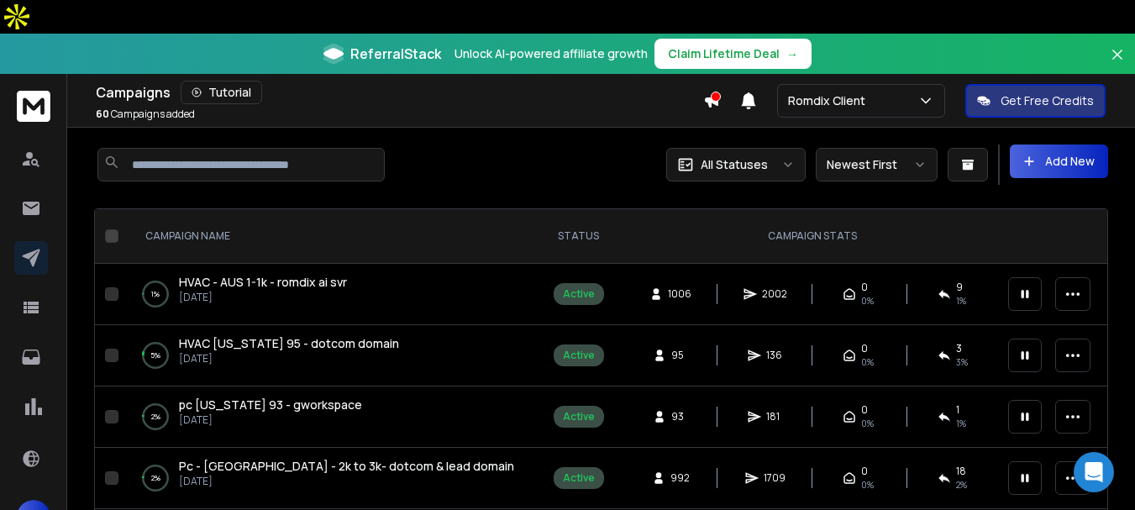
click at [313, 274] on span "HVAC - AUS 1-1k - romdix ai svr" at bounding box center [263, 282] width 168 height 16
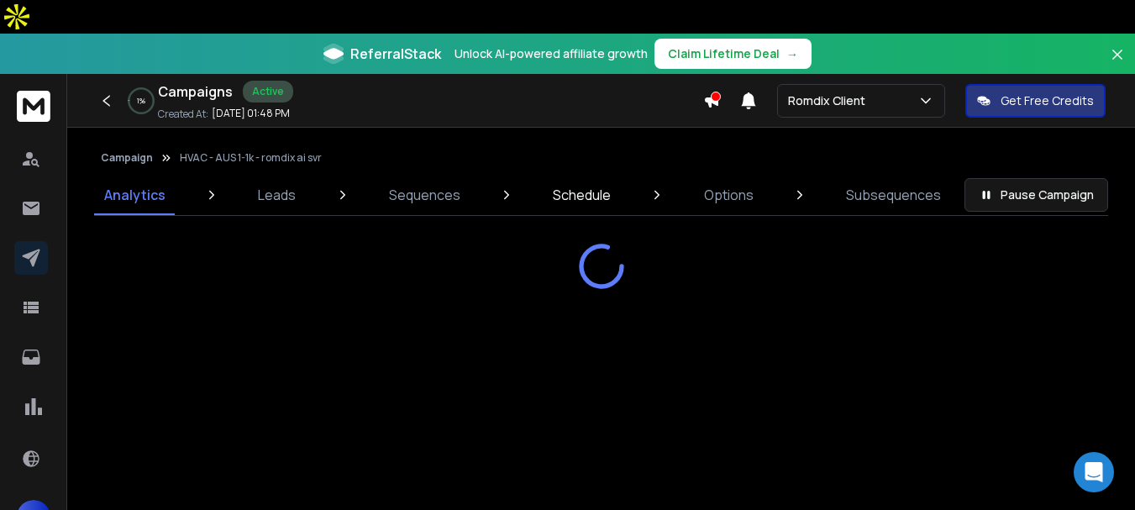
click at [578, 178] on link "Schedule" at bounding box center [582, 195] width 78 height 40
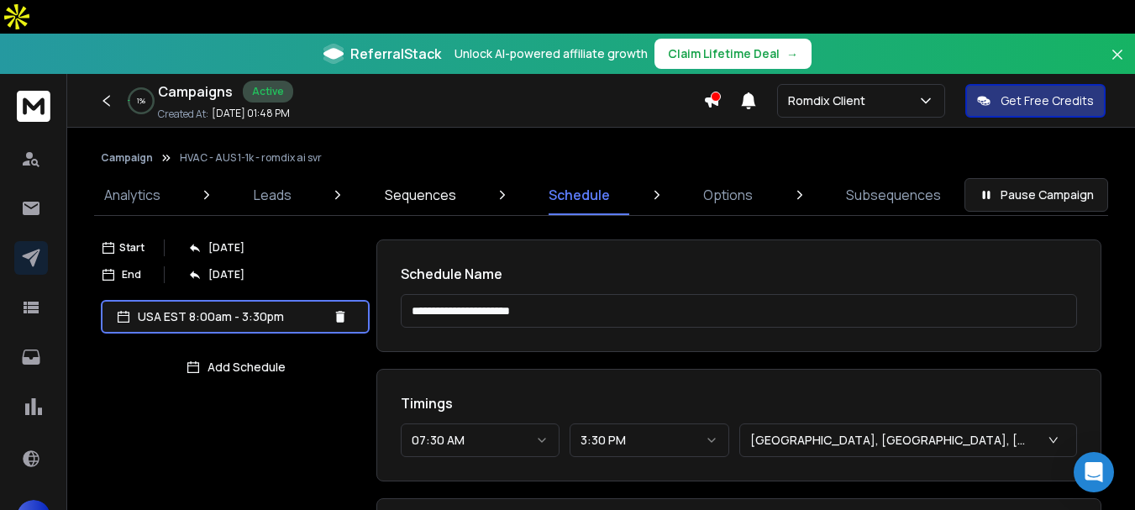
click at [430, 185] on p "Sequences" at bounding box center [420, 195] width 71 height 20
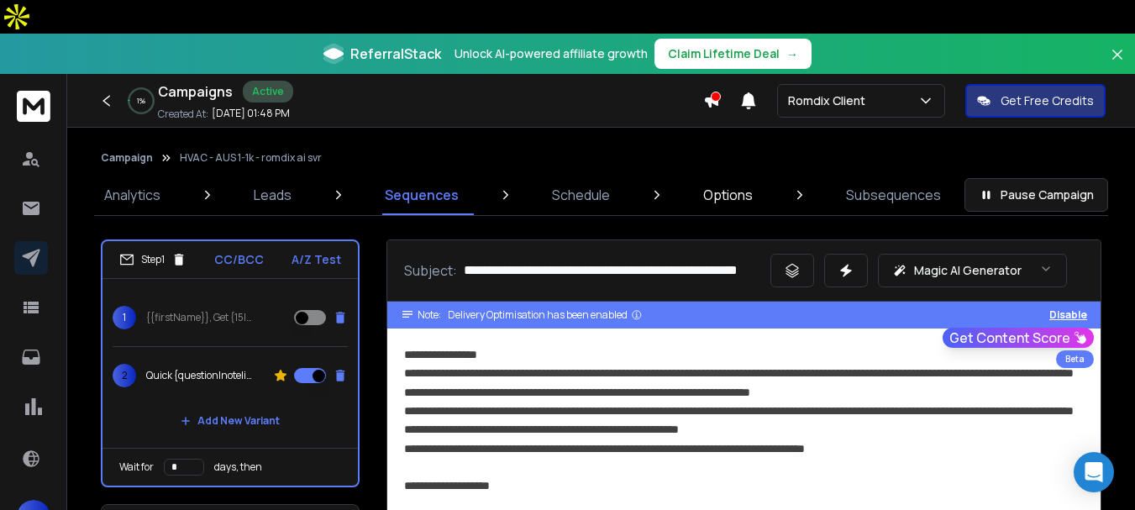
click at [725, 185] on p "Options" at bounding box center [728, 195] width 50 height 20
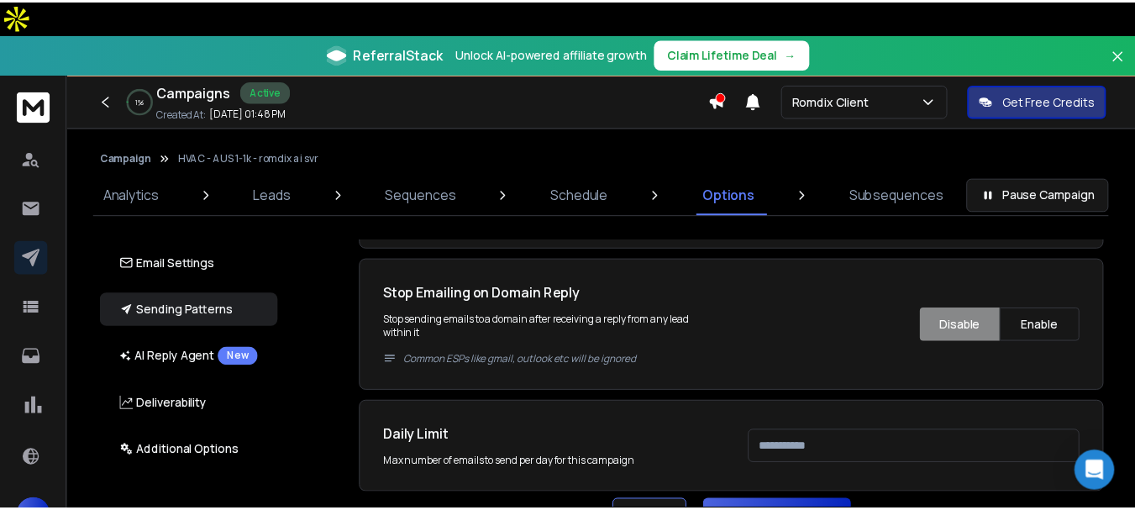
scroll to position [672, 0]
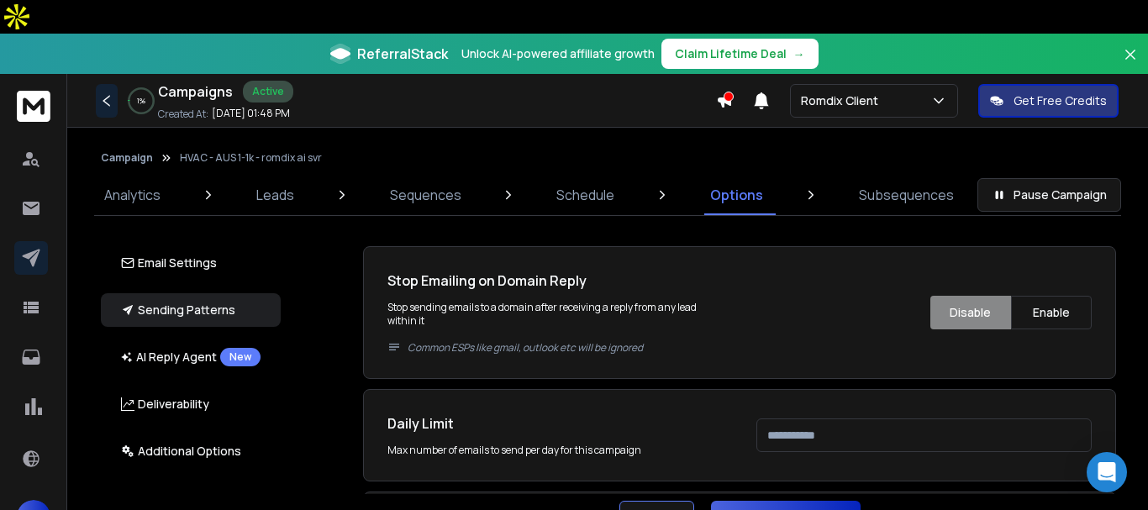
click at [110, 93] on icon at bounding box center [106, 100] width 15 height 15
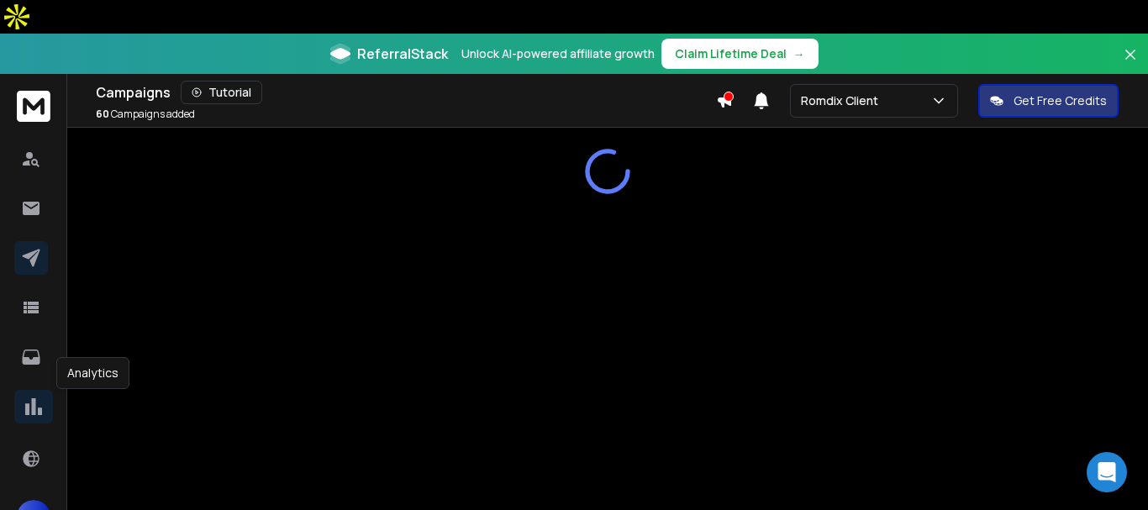
click at [34, 398] on icon at bounding box center [33, 406] width 17 height 17
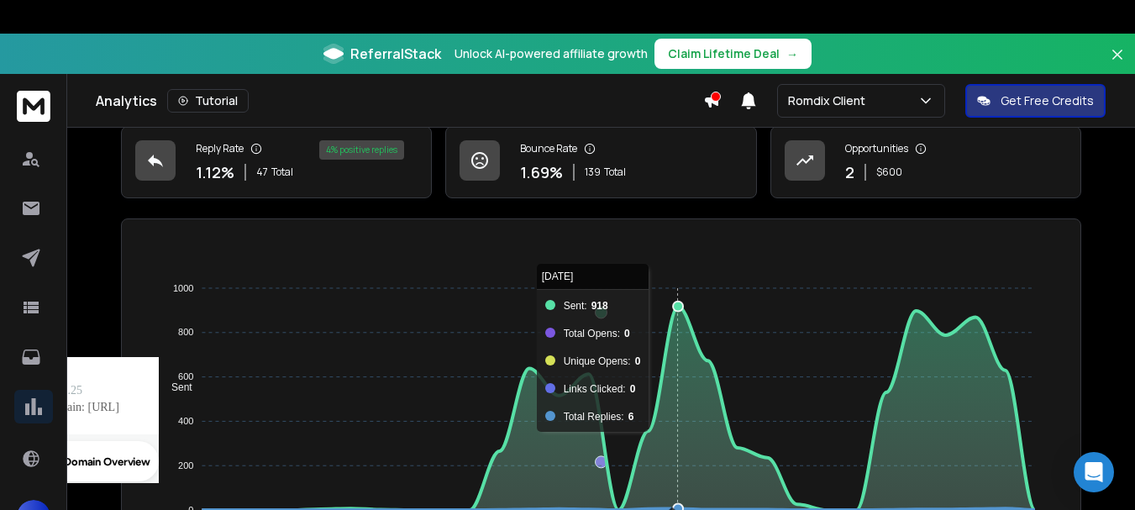
scroll to position [252, 0]
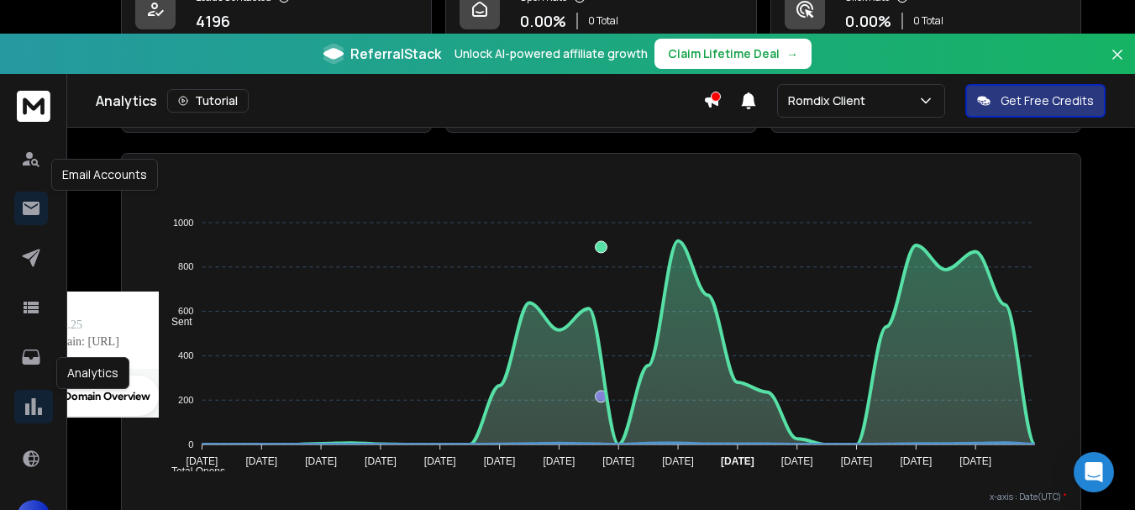
click at [24, 202] on icon at bounding box center [31, 208] width 17 height 13
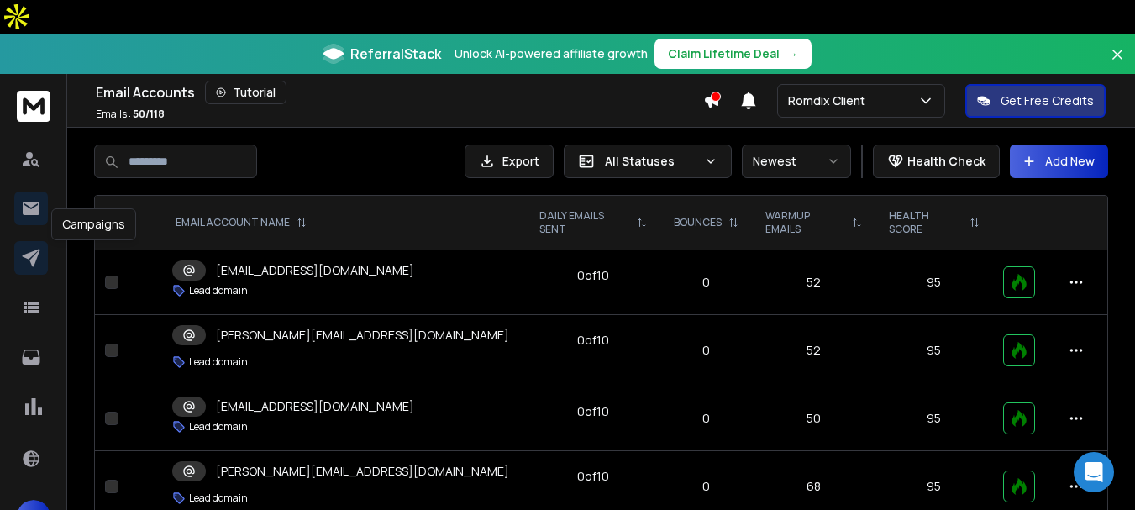
click at [25, 248] on icon at bounding box center [31, 258] width 20 height 20
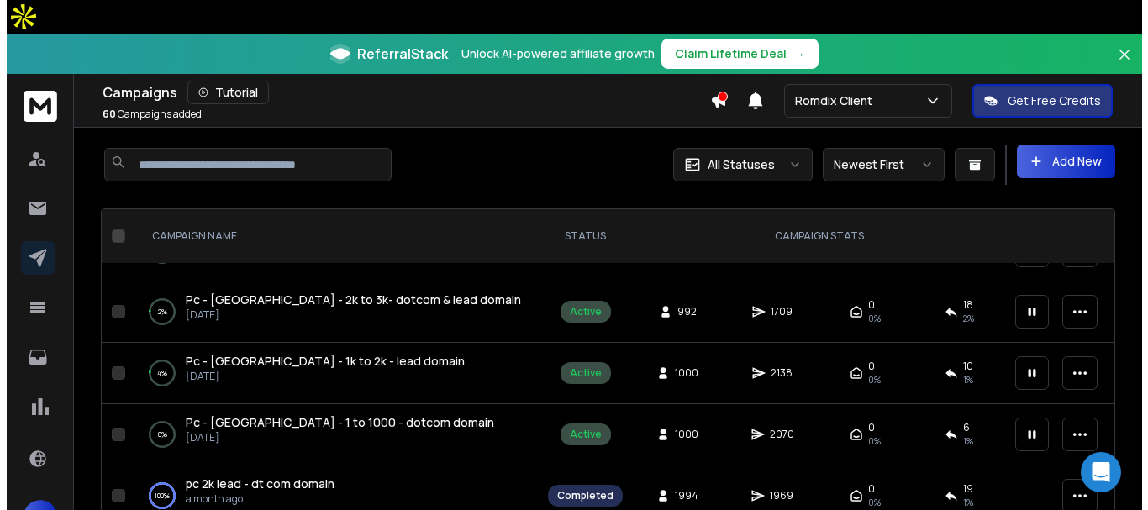
scroll to position [168, 0]
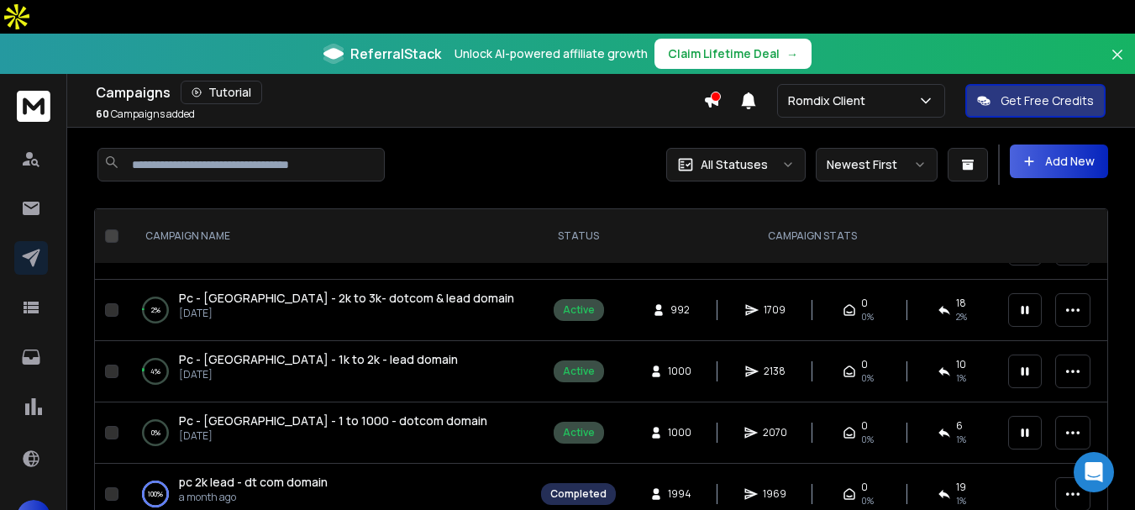
click at [267, 413] on span "Pc - [GEOGRAPHIC_DATA] - 1 to 1000 - dotcom domain" at bounding box center [333, 421] width 308 height 16
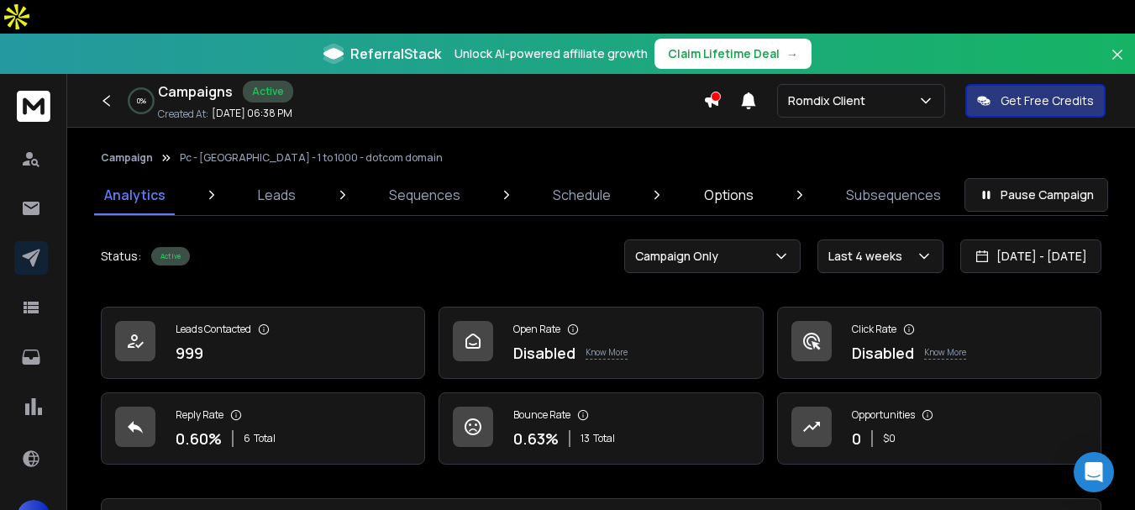
click at [727, 185] on p "Options" at bounding box center [729, 195] width 50 height 20
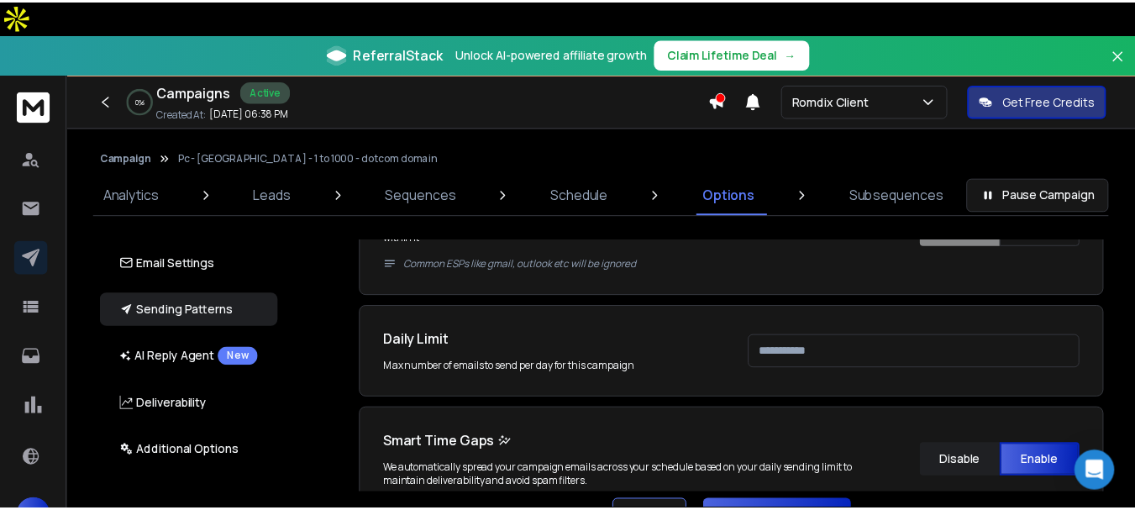
scroll to position [768, 0]
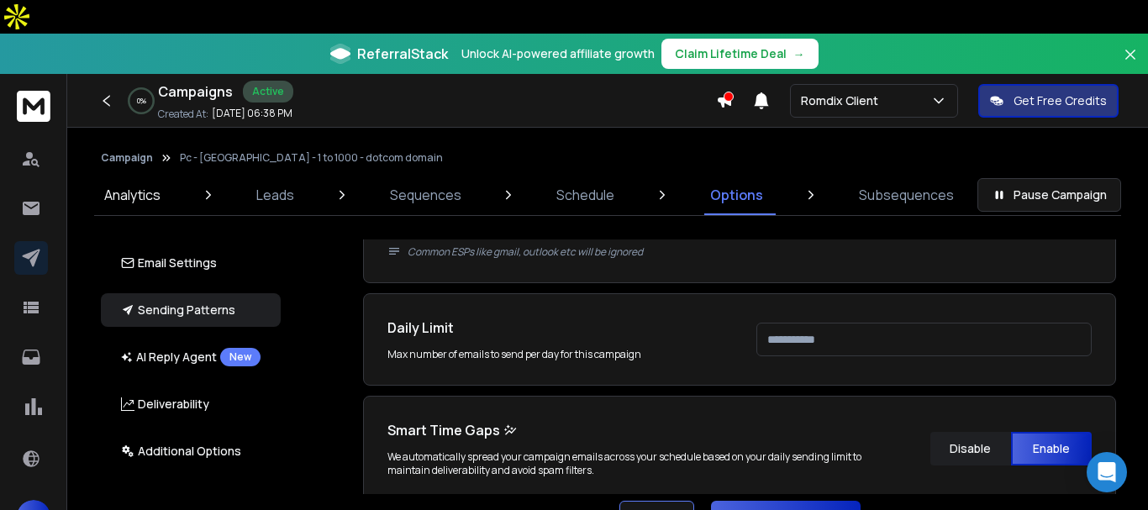
click at [133, 185] on p "Analytics" at bounding box center [132, 195] width 56 height 20
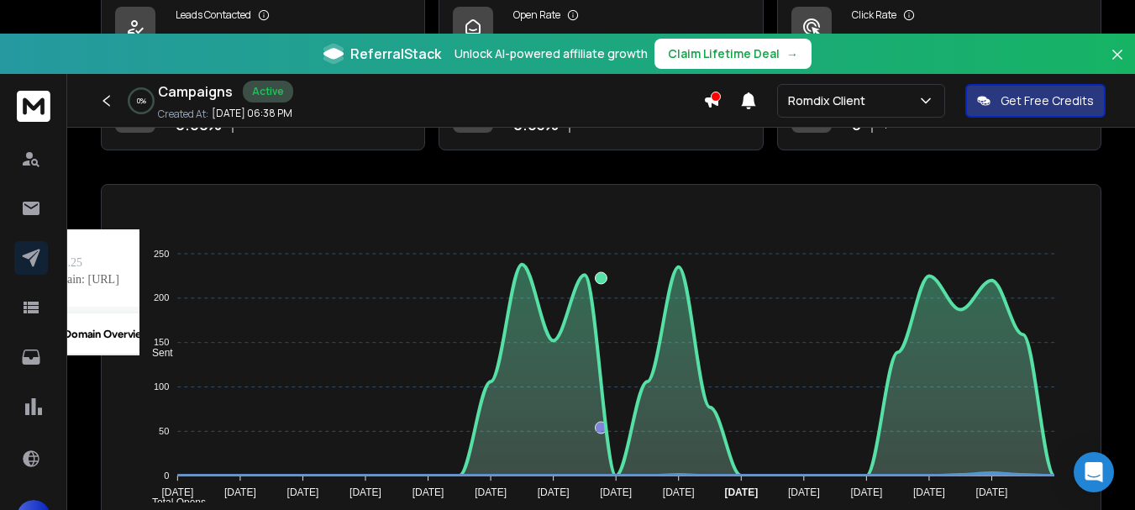
scroll to position [420, 0]
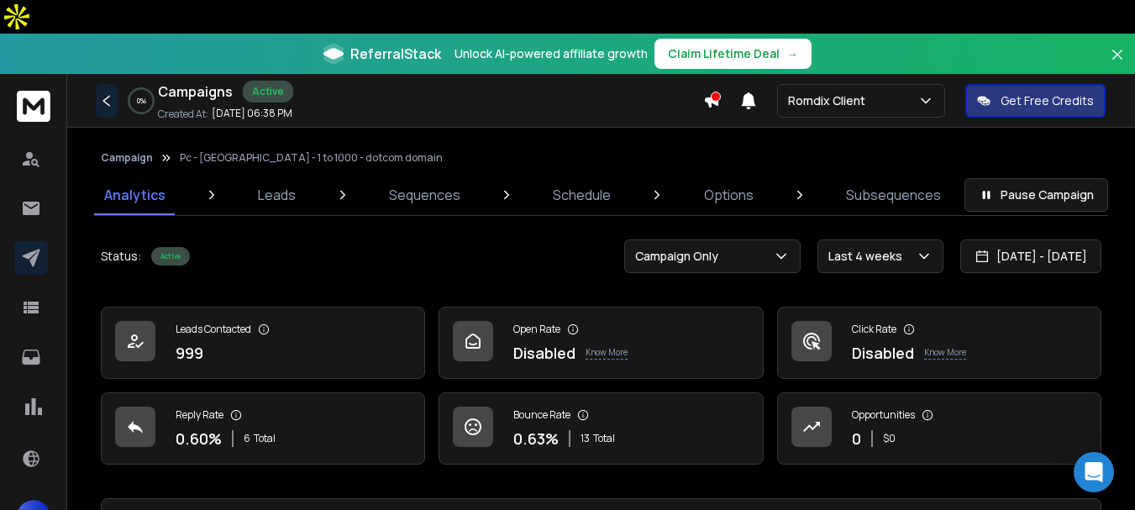
click at [110, 93] on icon at bounding box center [106, 100] width 15 height 15
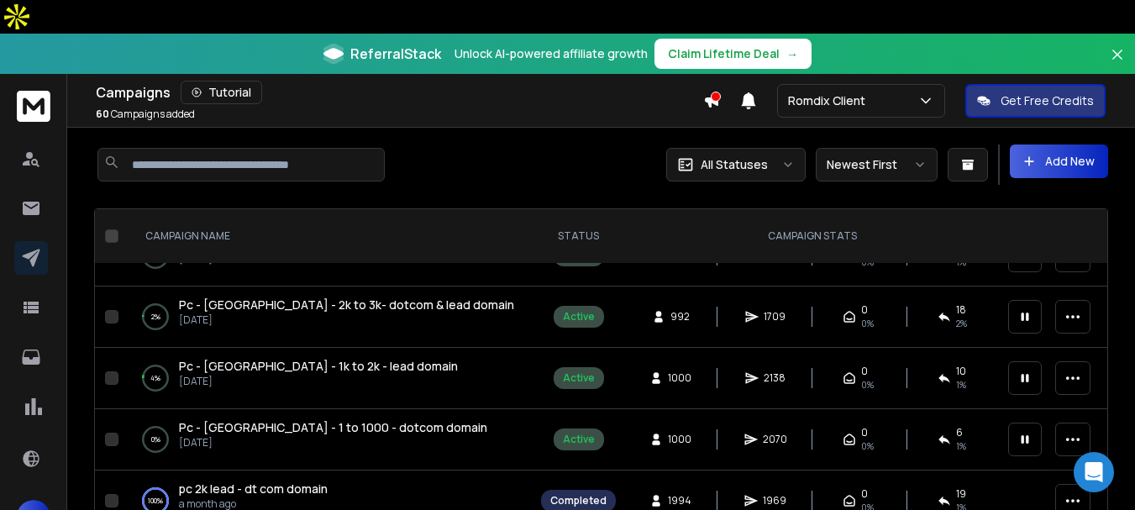
scroll to position [168, 0]
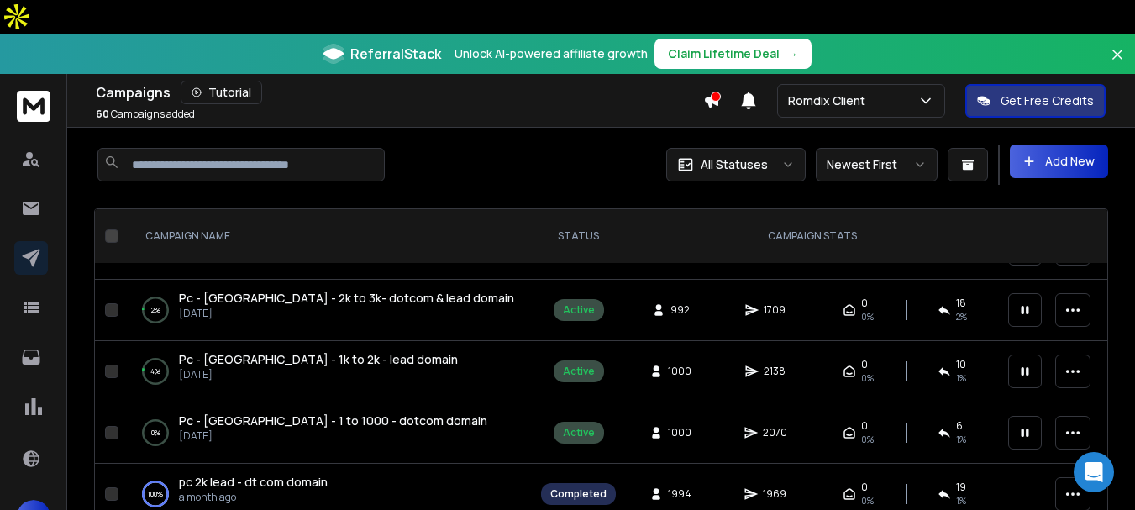
click at [299, 351] on span "Pc - [GEOGRAPHIC_DATA] - 1k to 2k - lead domain" at bounding box center [318, 359] width 279 height 16
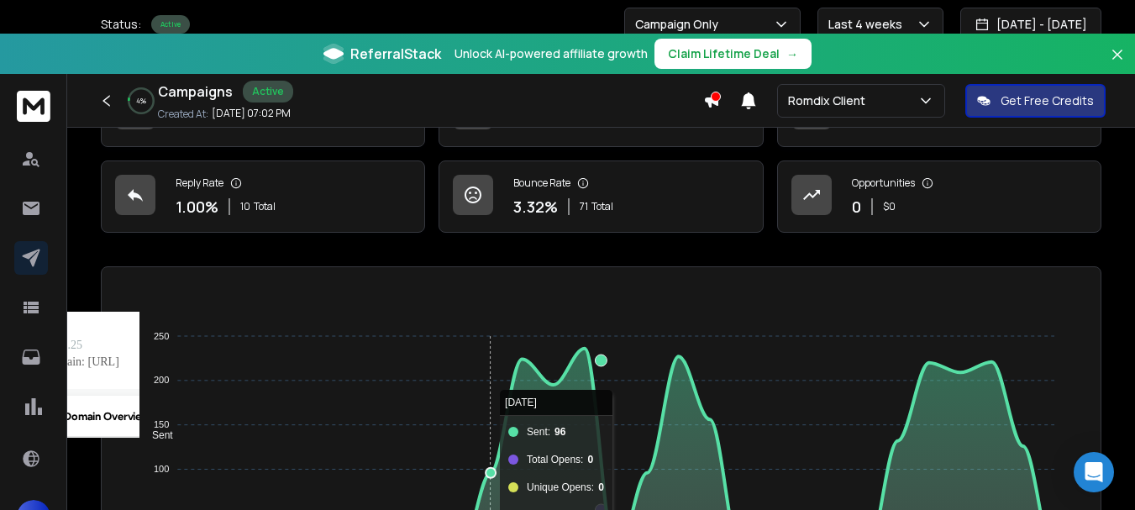
scroll to position [252, 0]
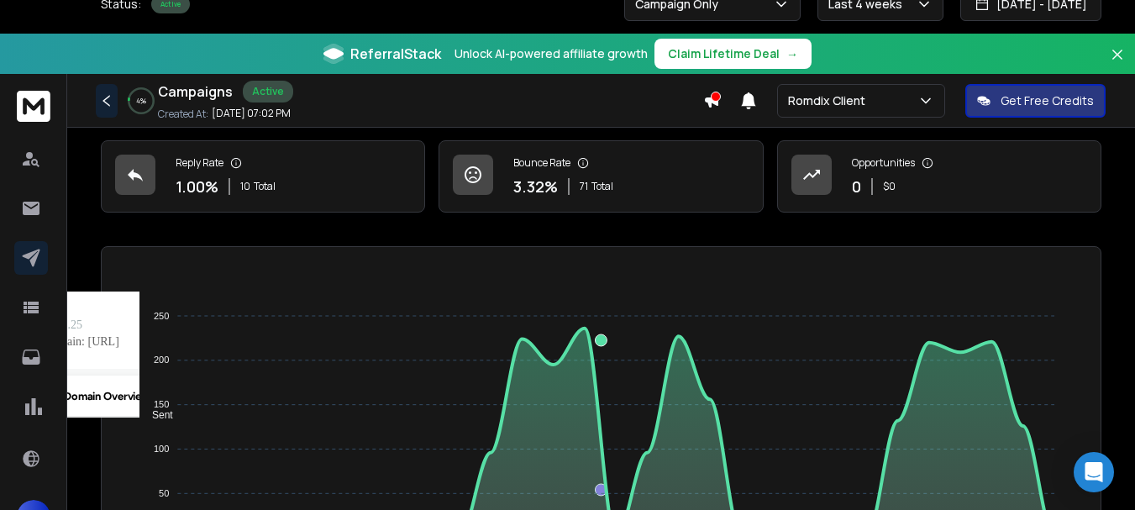
click at [113, 93] on icon at bounding box center [106, 100] width 15 height 15
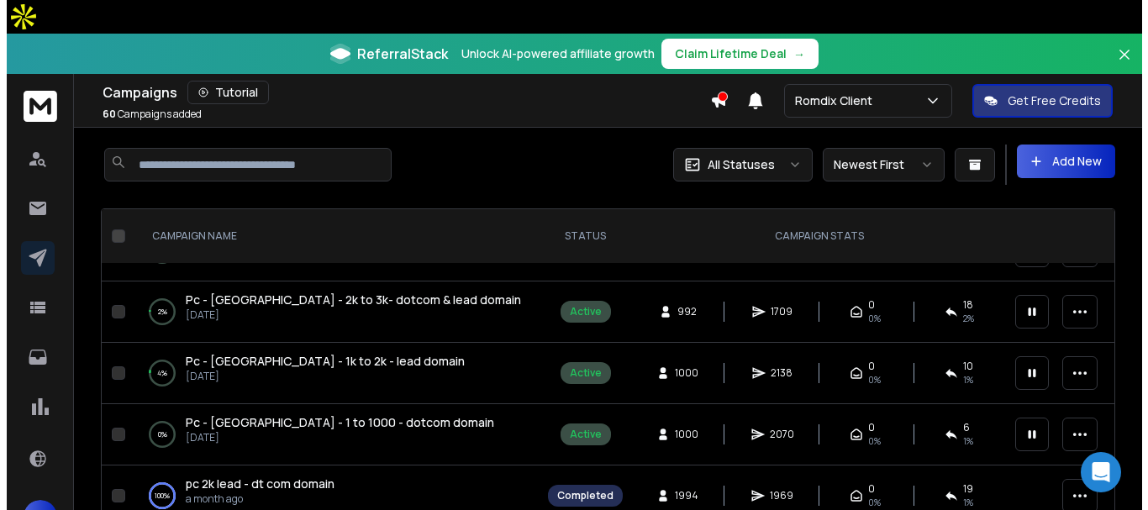
scroll to position [168, 0]
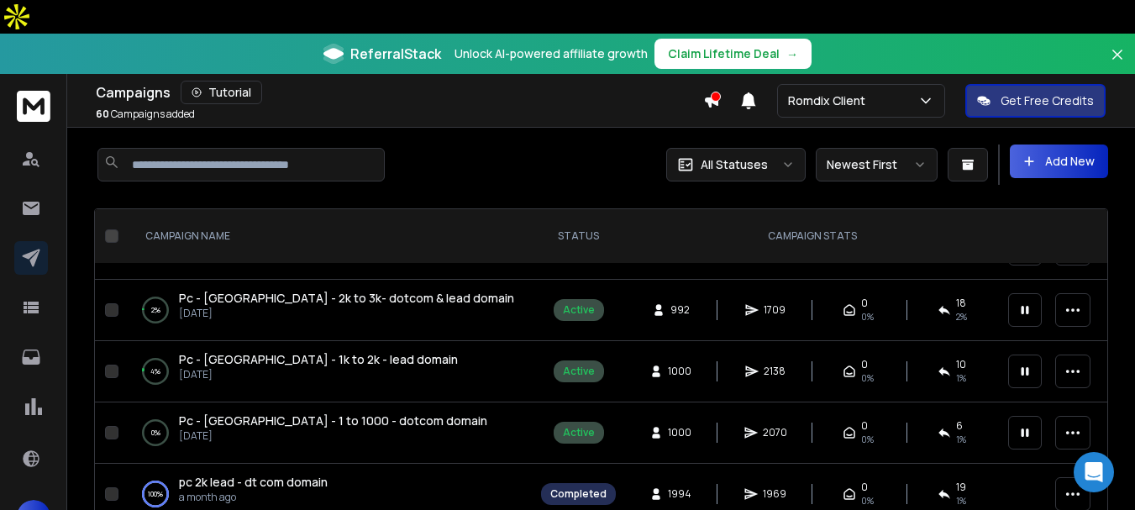
click at [274, 290] on span "Pc - [GEOGRAPHIC_DATA] - 2k to 3k- dotcom & lead domain" at bounding box center [346, 298] width 335 height 16
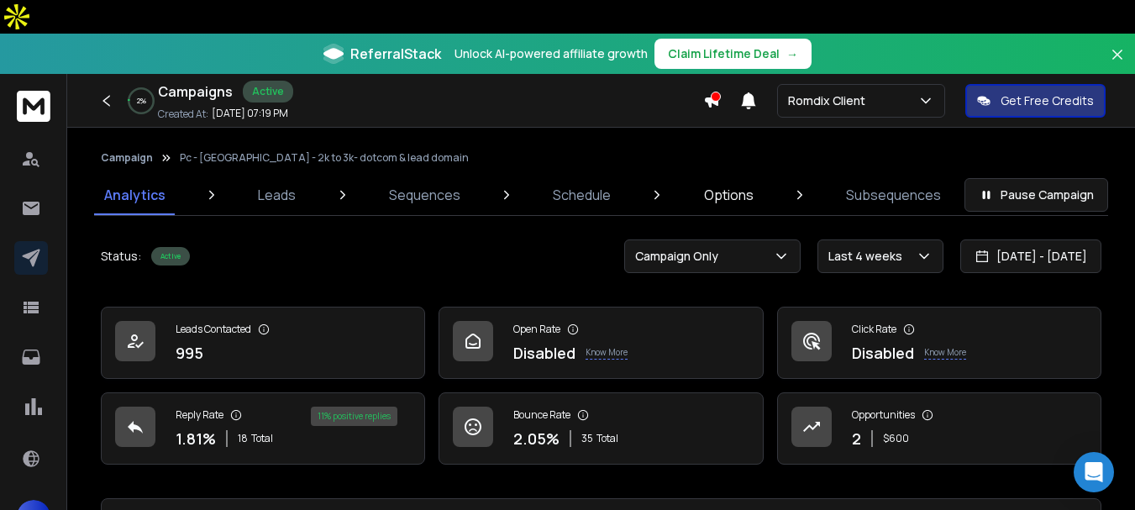
click at [738, 185] on p "Options" at bounding box center [729, 195] width 50 height 20
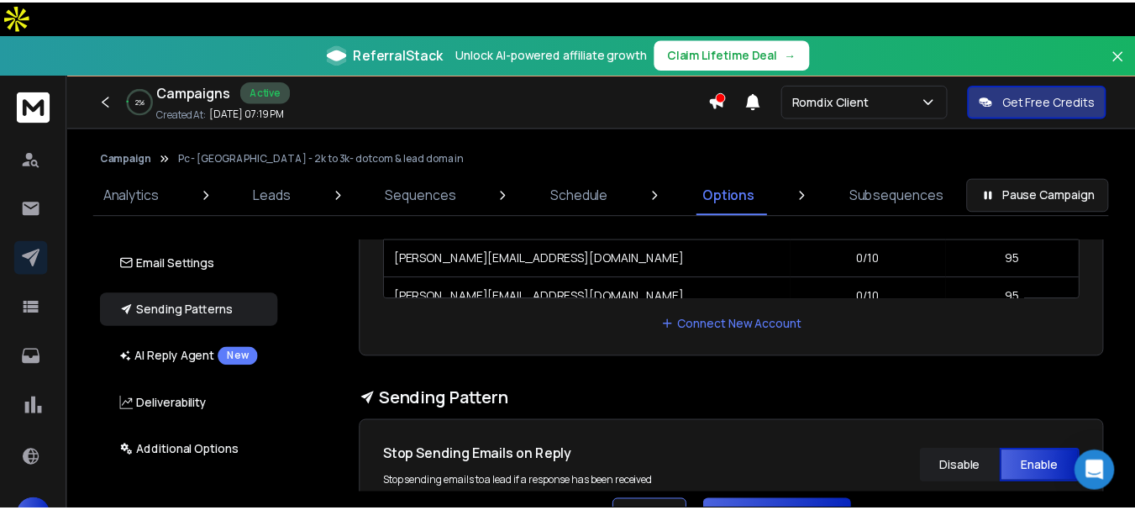
scroll to position [336, 0]
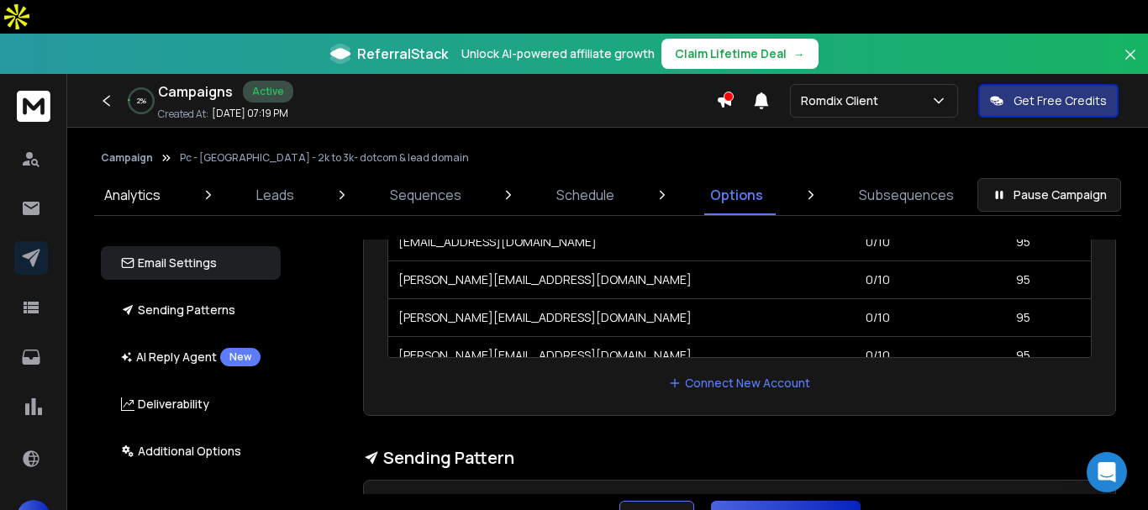
click at [129, 185] on p "Analytics" at bounding box center [132, 195] width 56 height 20
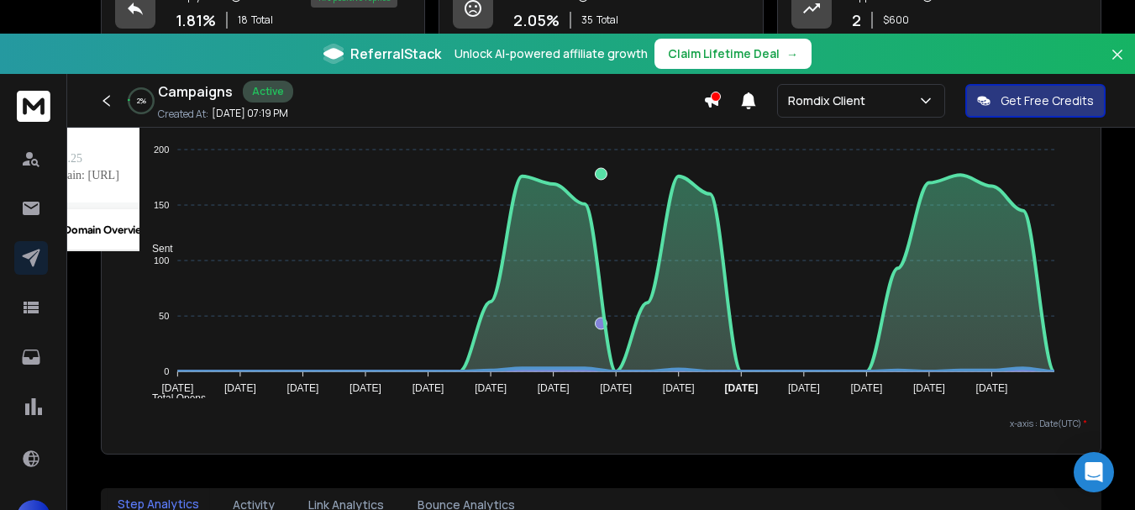
scroll to position [420, 0]
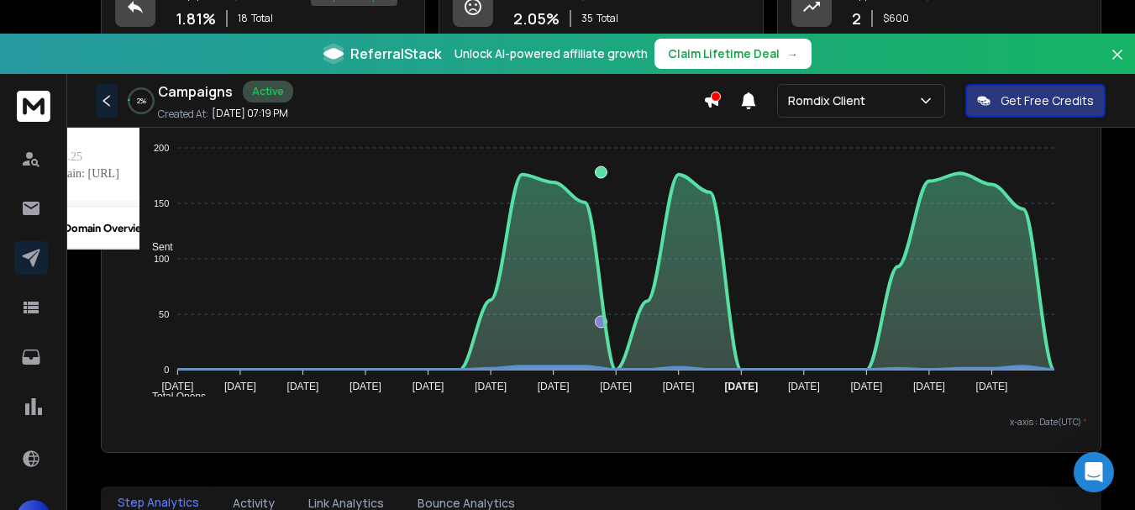
click at [102, 93] on icon at bounding box center [106, 100] width 15 height 15
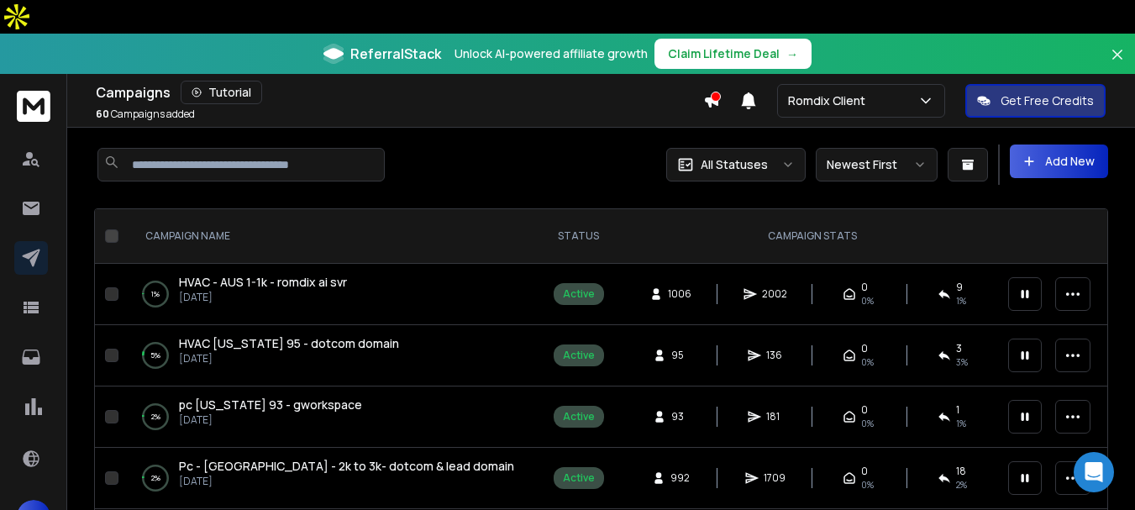
click at [234, 274] on span "HVAC - AUS 1-1k - romdix ai svr" at bounding box center [263, 282] width 168 height 16
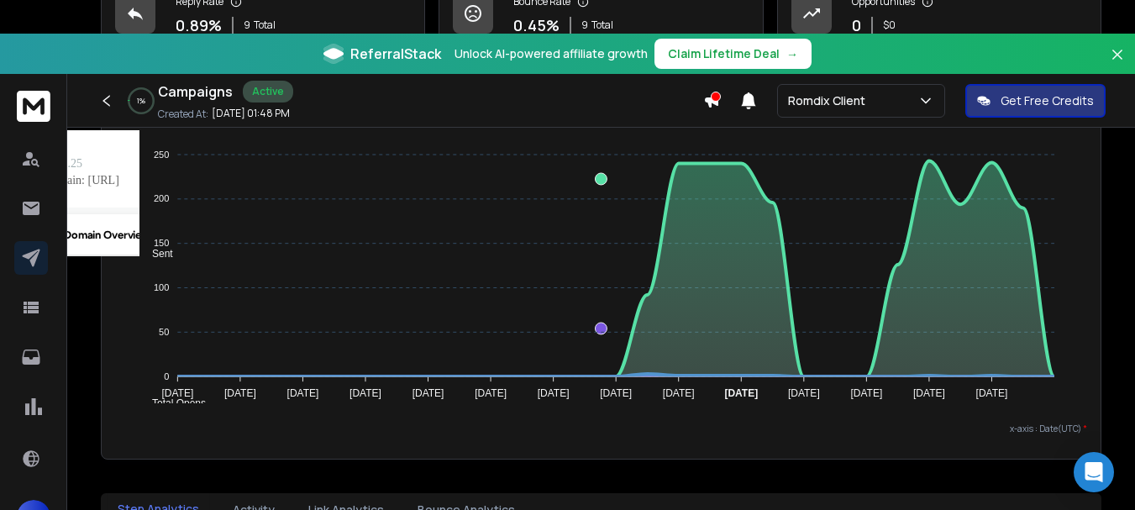
scroll to position [420, 0]
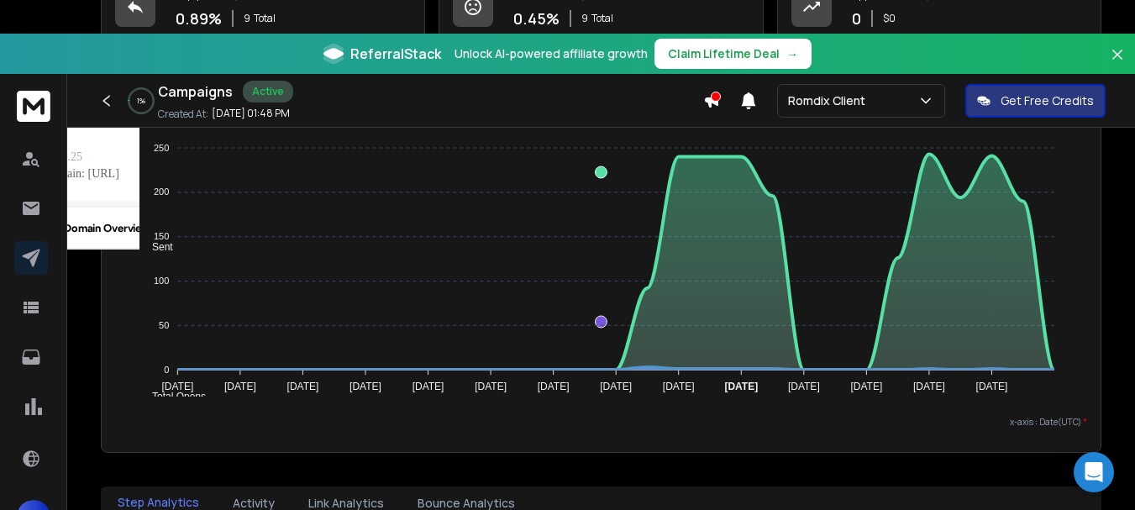
click at [121, 81] on div "1 % Campaigns Active Created At: Sep 28, 2025, 01:48 PM" at bounding box center [194, 101] width 197 height 40
click at [107, 93] on icon at bounding box center [106, 100] width 15 height 15
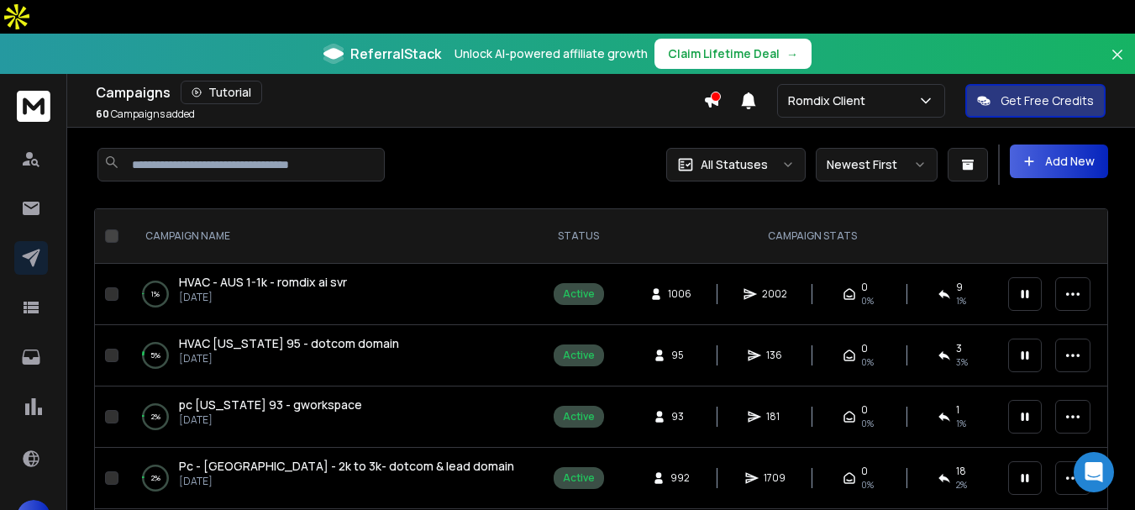
click at [268, 274] on span "HVAC - AUS 1-1k - romdix ai svr" at bounding box center [263, 282] width 168 height 16
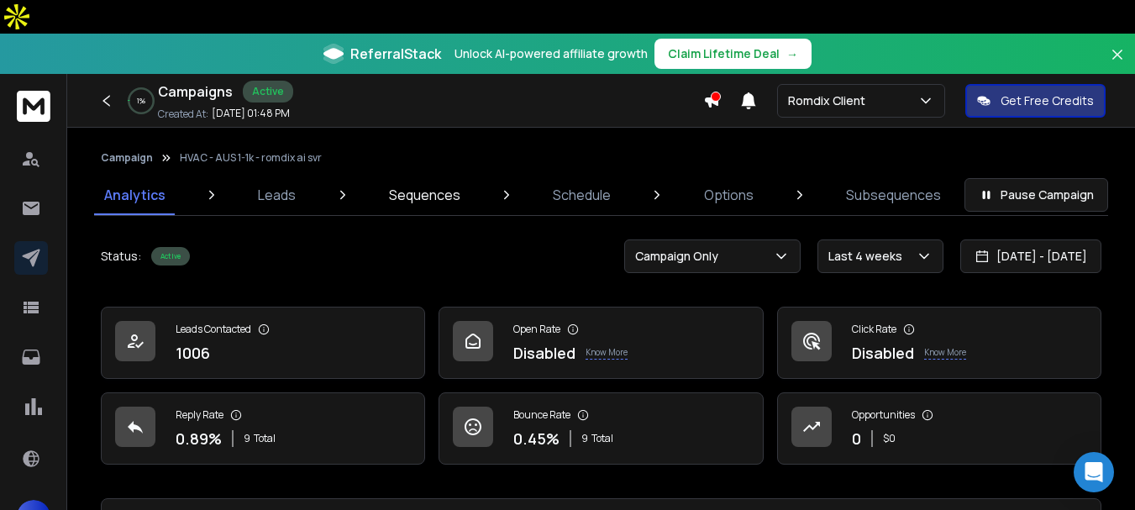
click at [405, 185] on p "Sequences" at bounding box center [424, 195] width 71 height 20
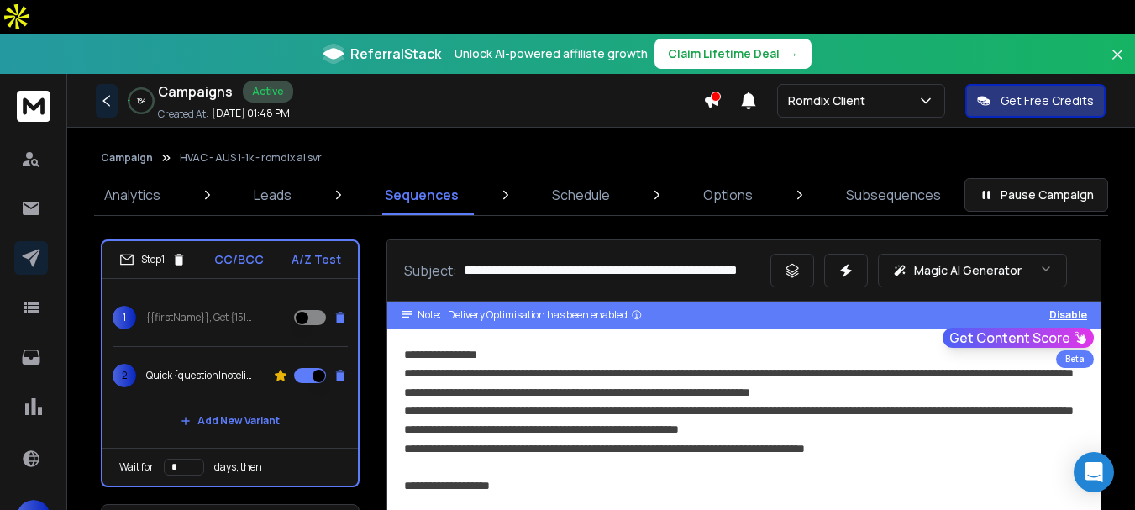
click at [113, 93] on icon at bounding box center [106, 100] width 15 height 15
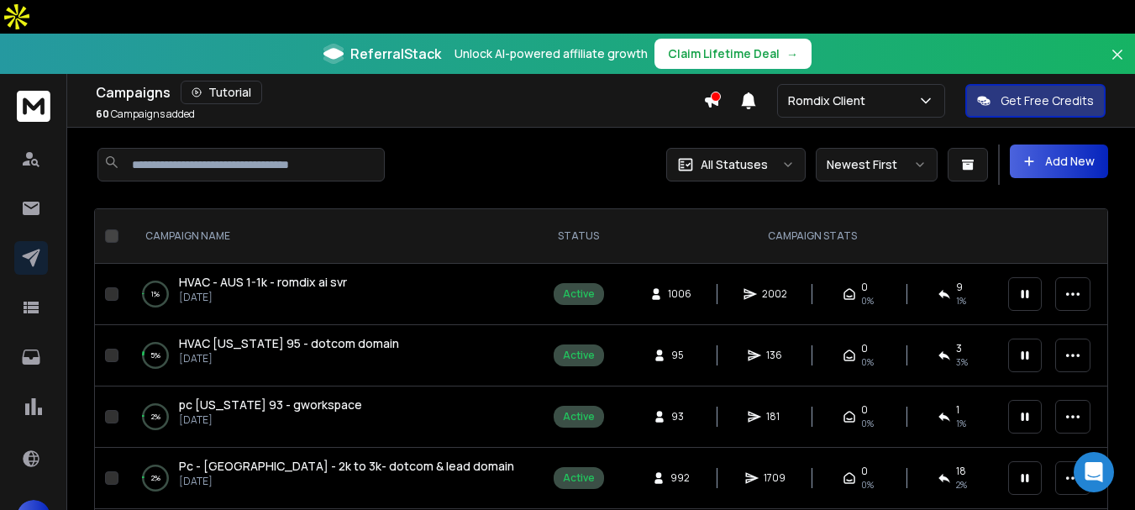
click at [279, 335] on span "HVAC [US_STATE] 95 - dotcom domain" at bounding box center [289, 343] width 220 height 16
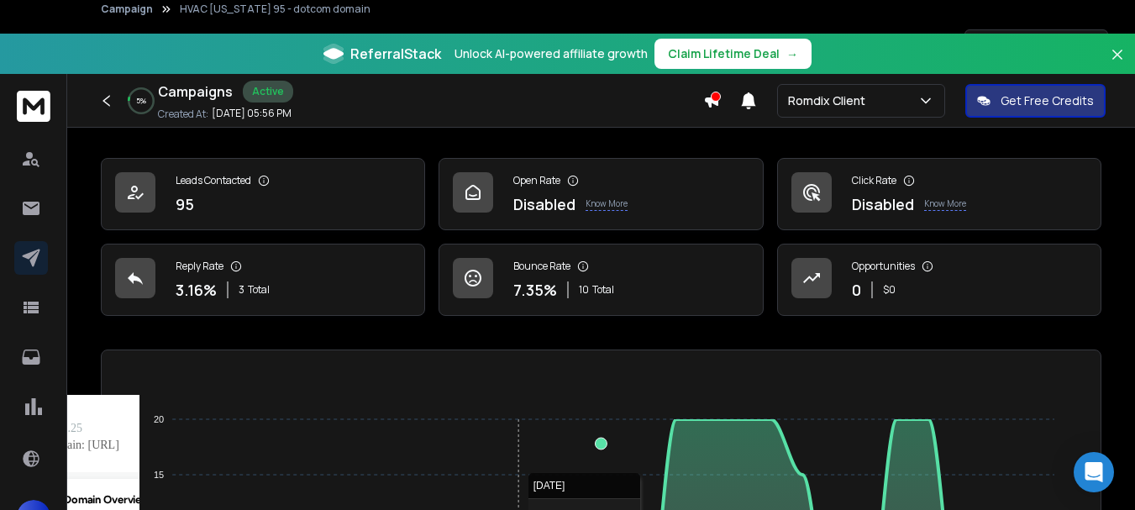
scroll to position [252, 0]
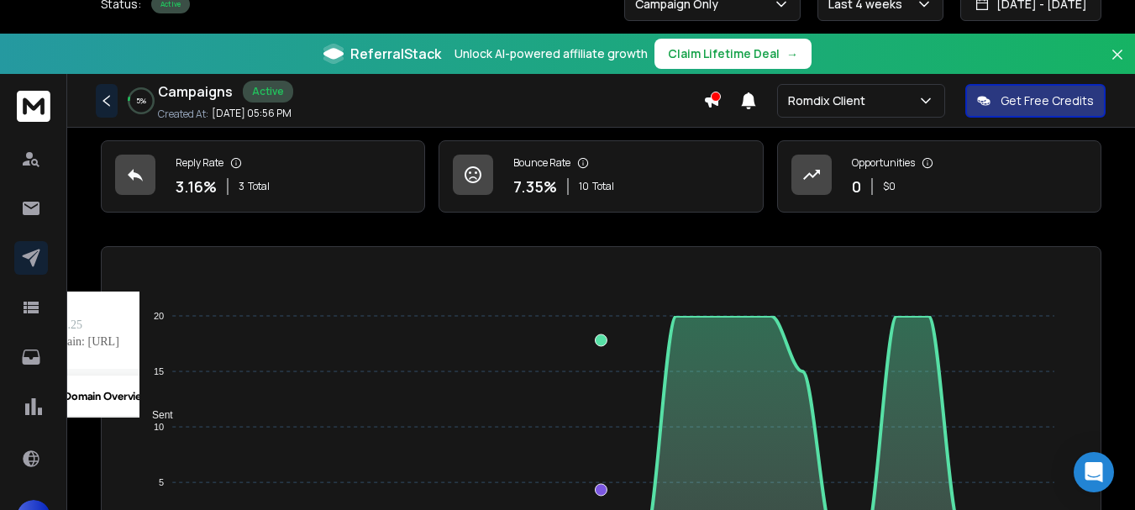
click at [105, 93] on icon at bounding box center [106, 100] width 15 height 15
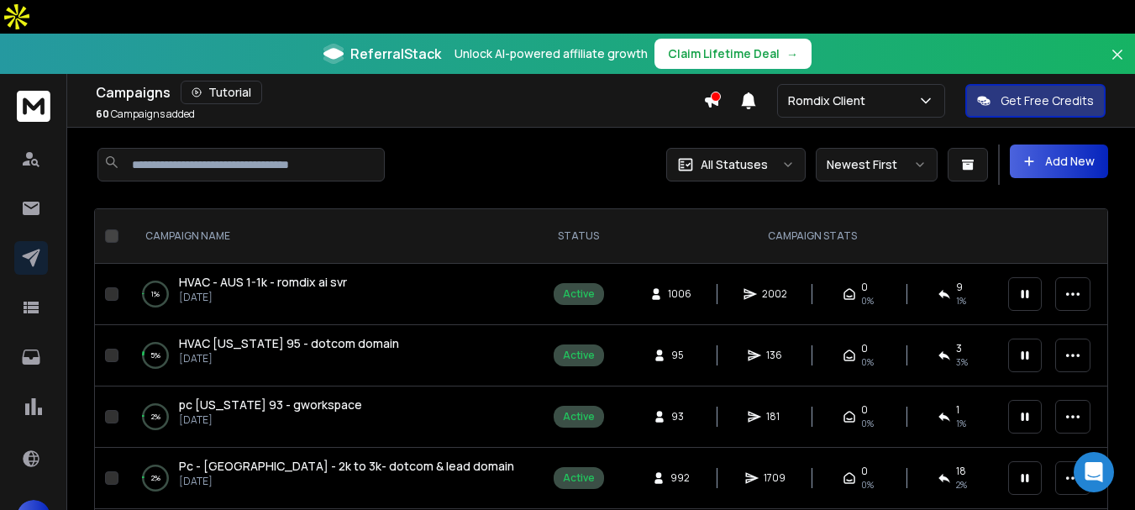
click at [251, 397] on span "pc texas 93 - gworkspace" at bounding box center [270, 405] width 183 height 16
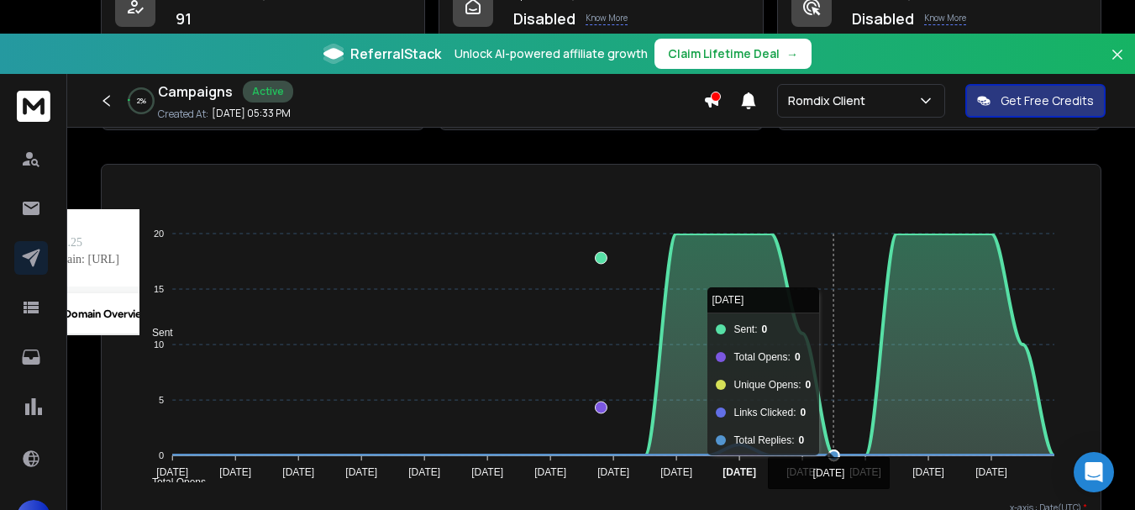
scroll to position [336, 0]
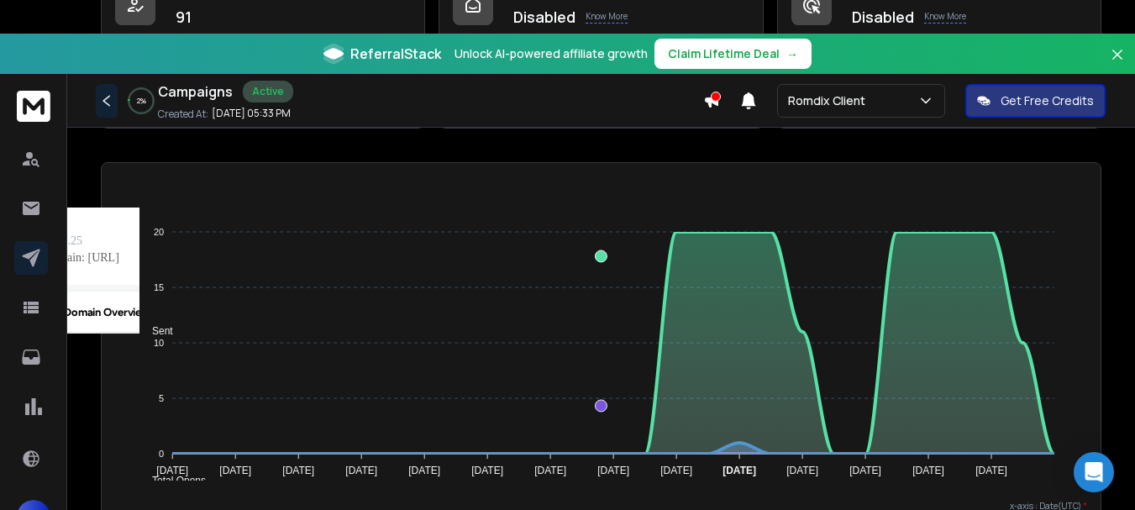
click at [105, 93] on icon at bounding box center [106, 100] width 15 height 15
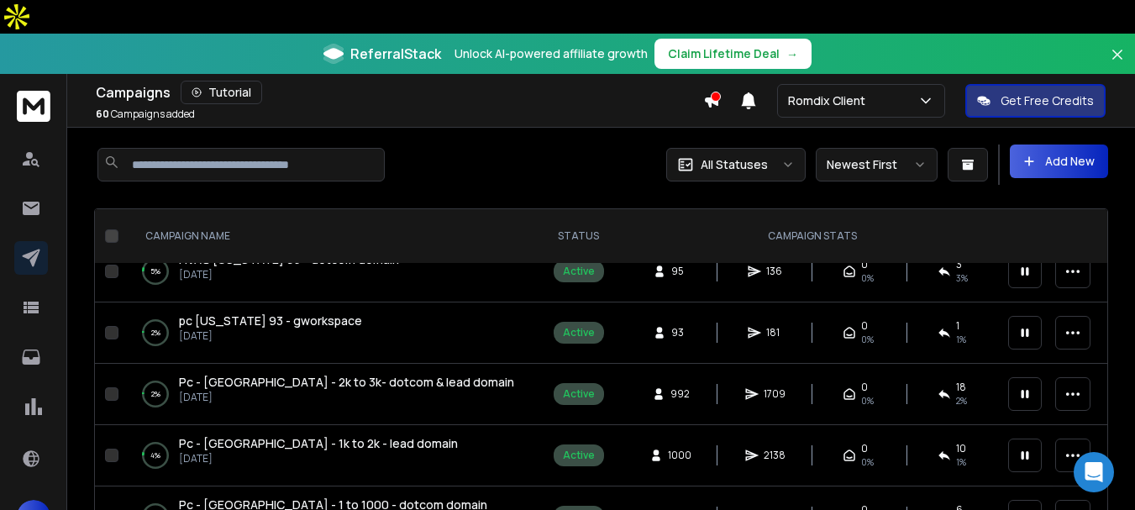
scroll to position [168, 0]
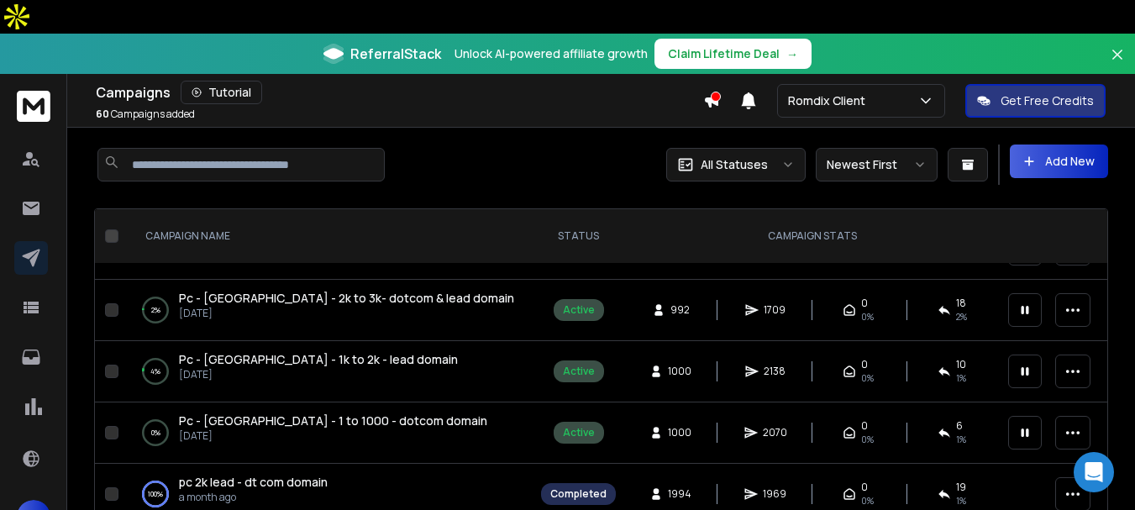
click at [277, 290] on link "Pc - [GEOGRAPHIC_DATA] - 2k to 3k- dotcom & lead domain" at bounding box center [346, 298] width 335 height 17
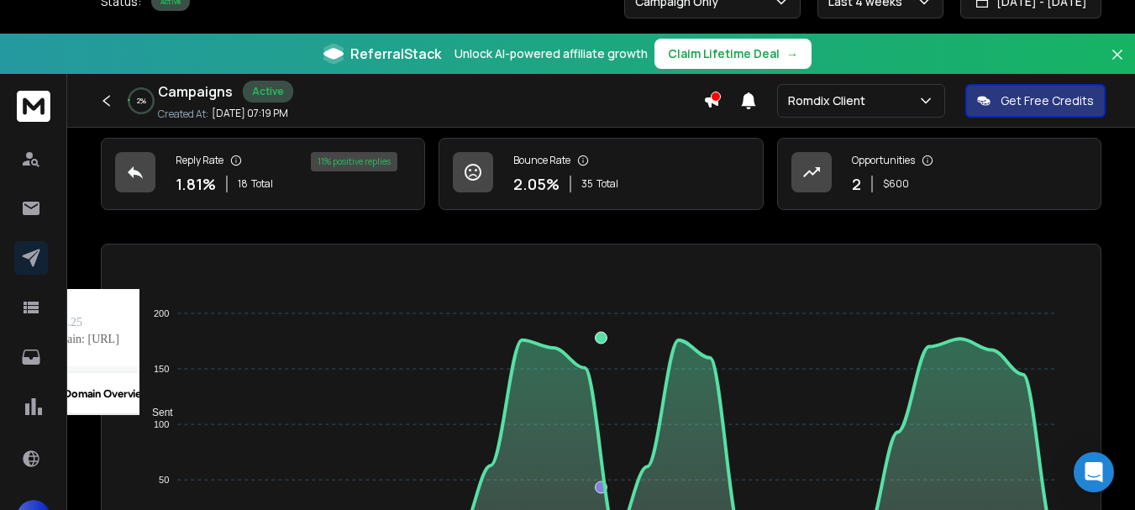
scroll to position [336, 0]
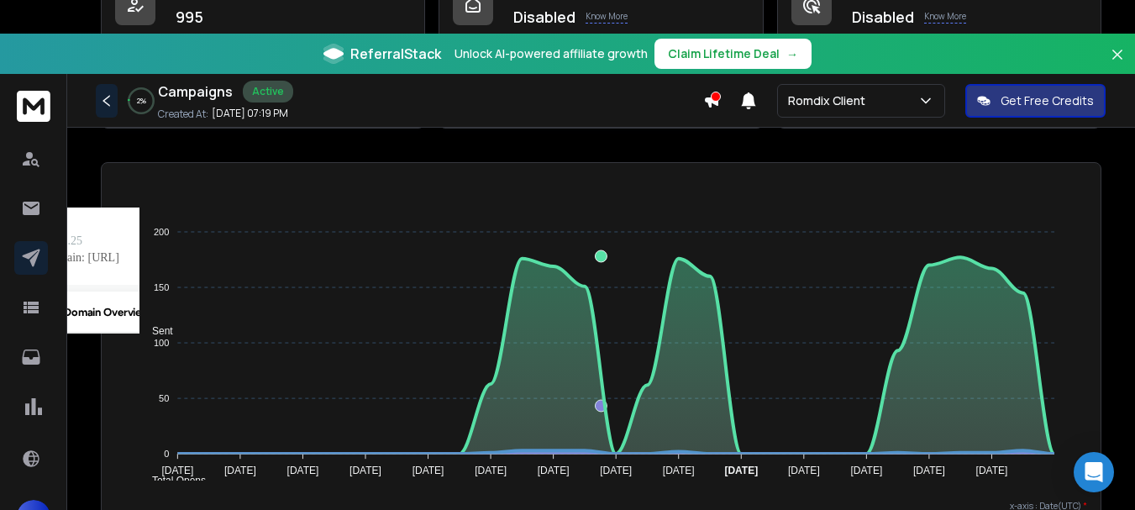
click at [101, 93] on icon at bounding box center [106, 100] width 15 height 15
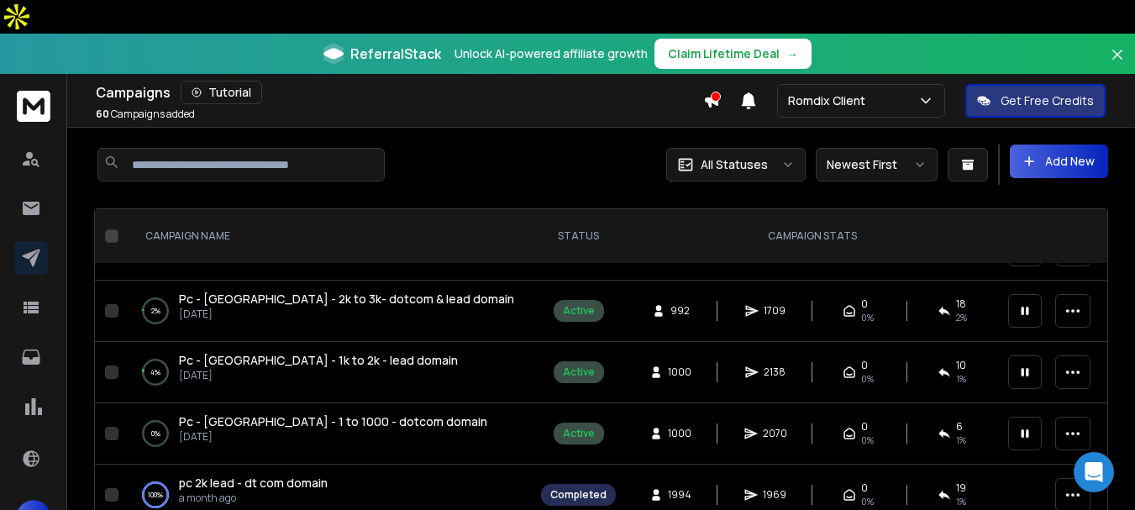
scroll to position [168, 0]
click at [231, 413] on span "Pc - [GEOGRAPHIC_DATA] - 1 to 1000 - dotcom domain" at bounding box center [333, 421] width 308 height 16
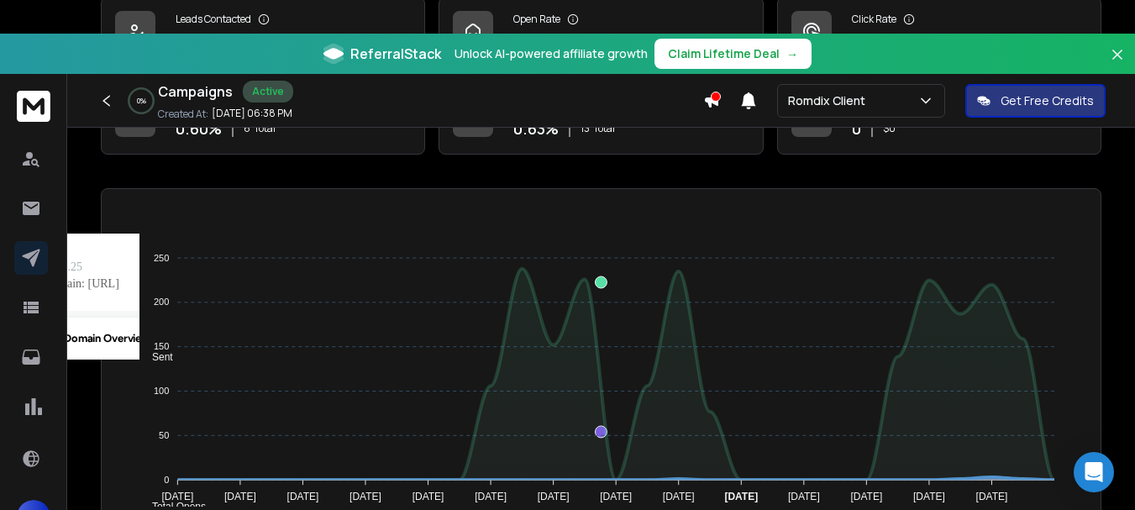
scroll to position [336, 0]
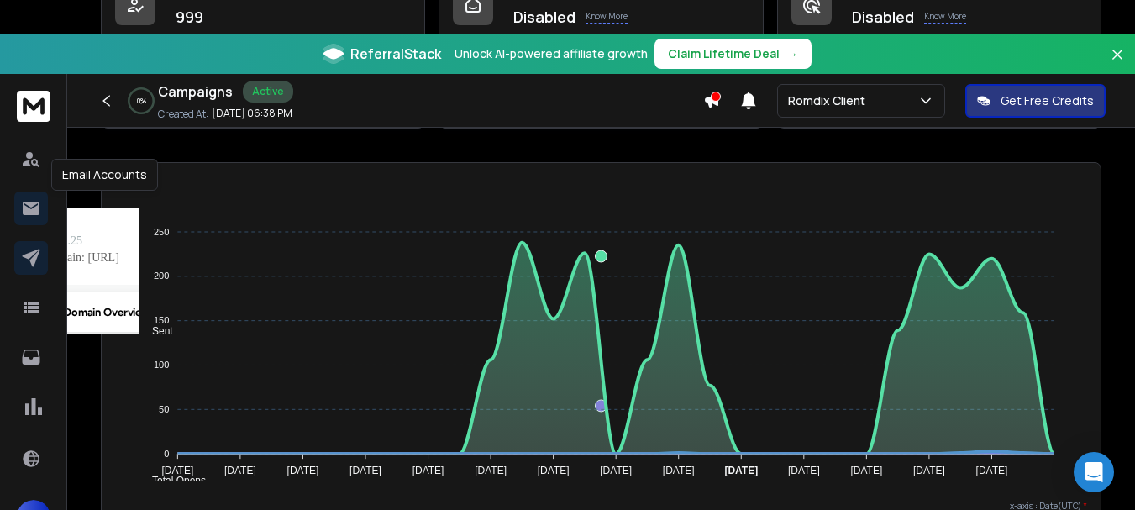
click at [35, 202] on icon at bounding box center [31, 208] width 17 height 13
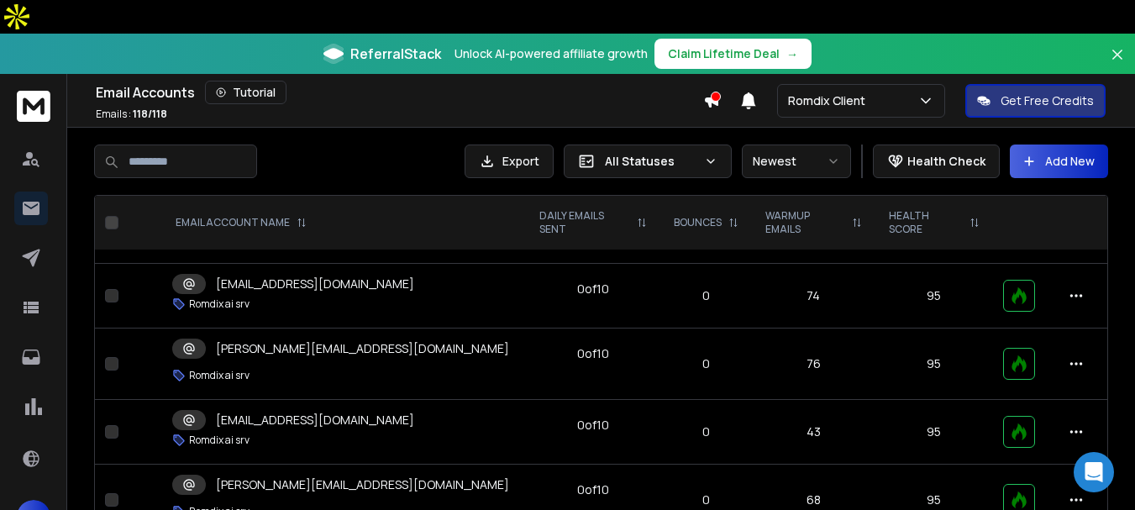
scroll to position [3327, 0]
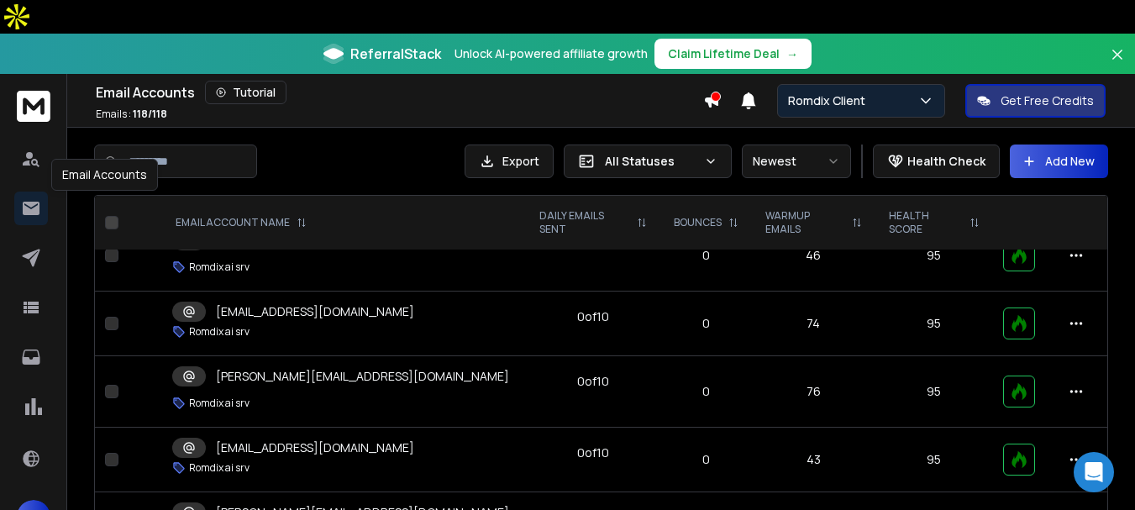
click at [883, 92] on div "Romdix Client" at bounding box center [861, 100] width 146 height 17
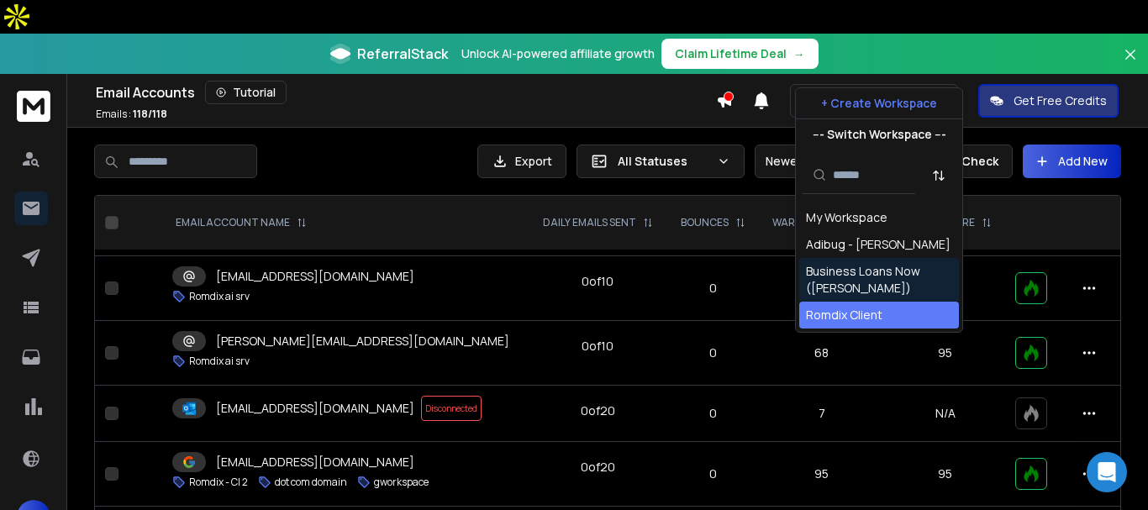
click at [853, 280] on div "Business Loans Now (Anthony)" at bounding box center [879, 280] width 146 height 34
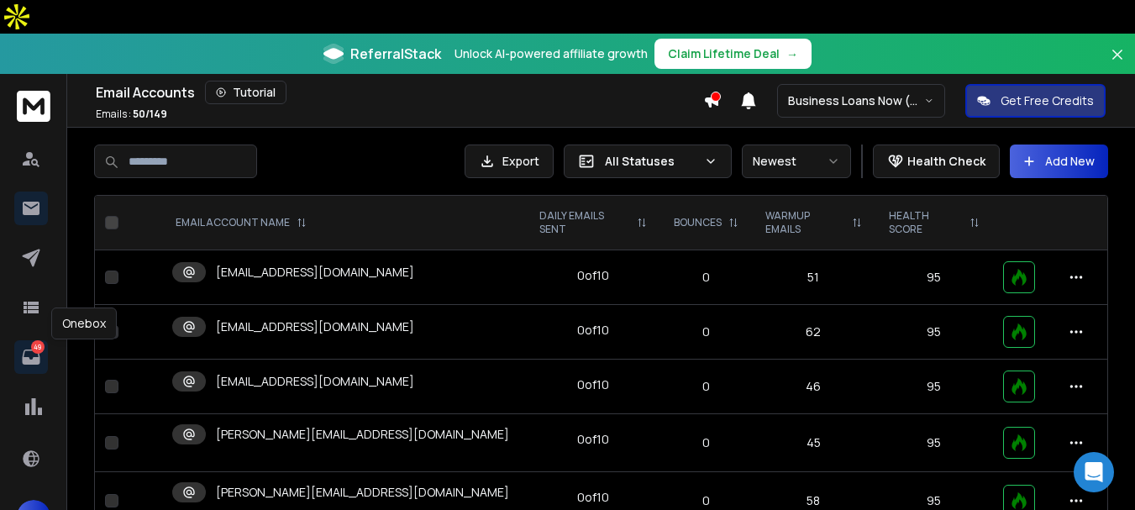
click at [25, 350] on icon at bounding box center [31, 357] width 18 height 15
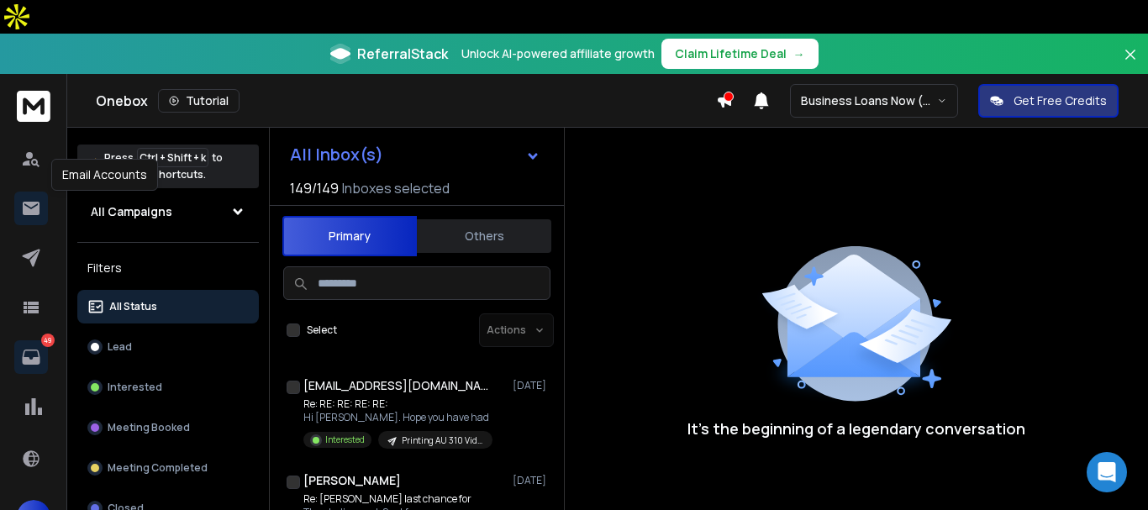
click at [24, 202] on icon at bounding box center [31, 208] width 17 height 13
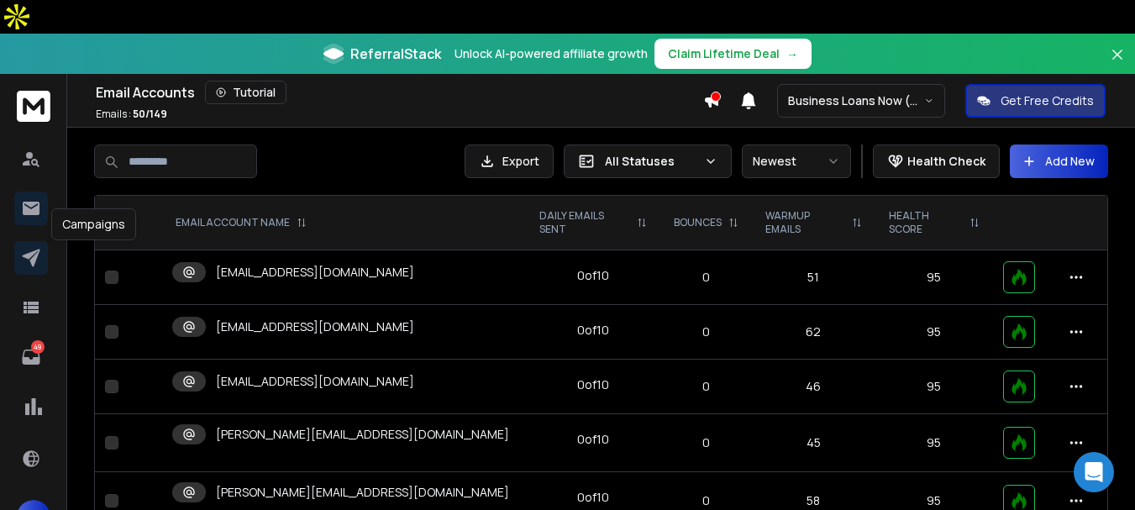
click at [39, 248] on icon at bounding box center [31, 258] width 20 height 20
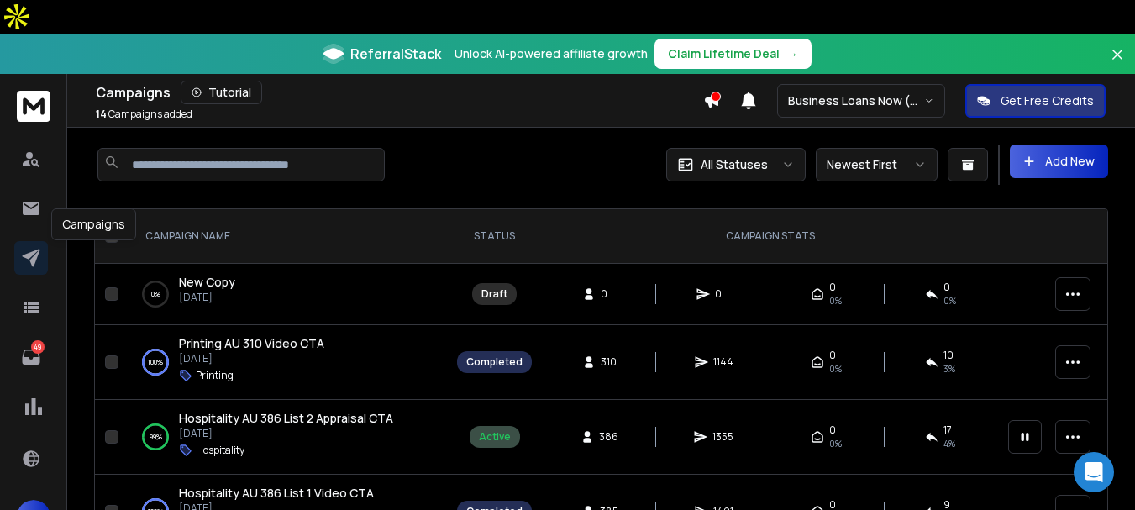
scroll to position [84, 0]
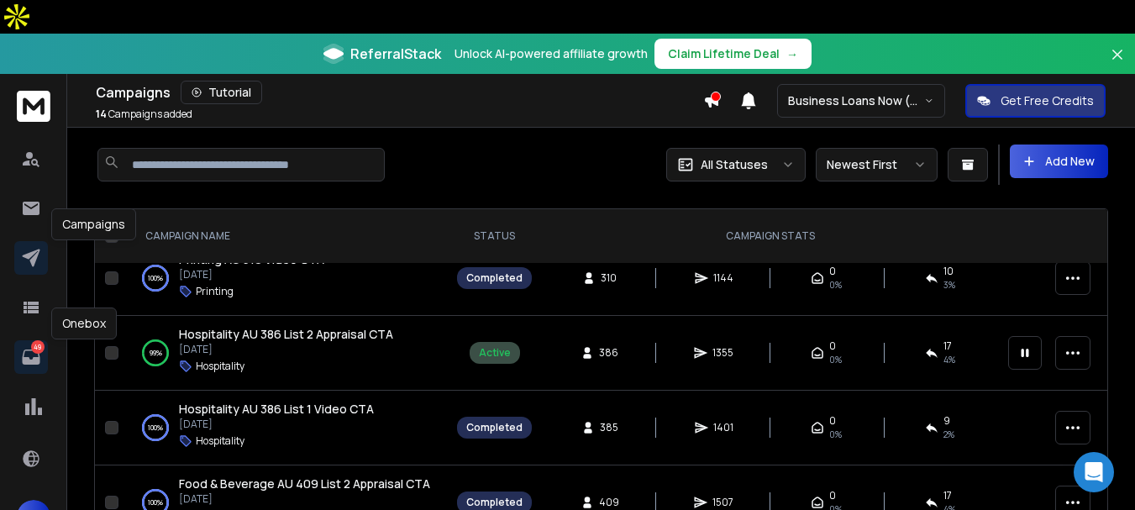
click at [31, 347] on icon at bounding box center [31, 357] width 20 height 20
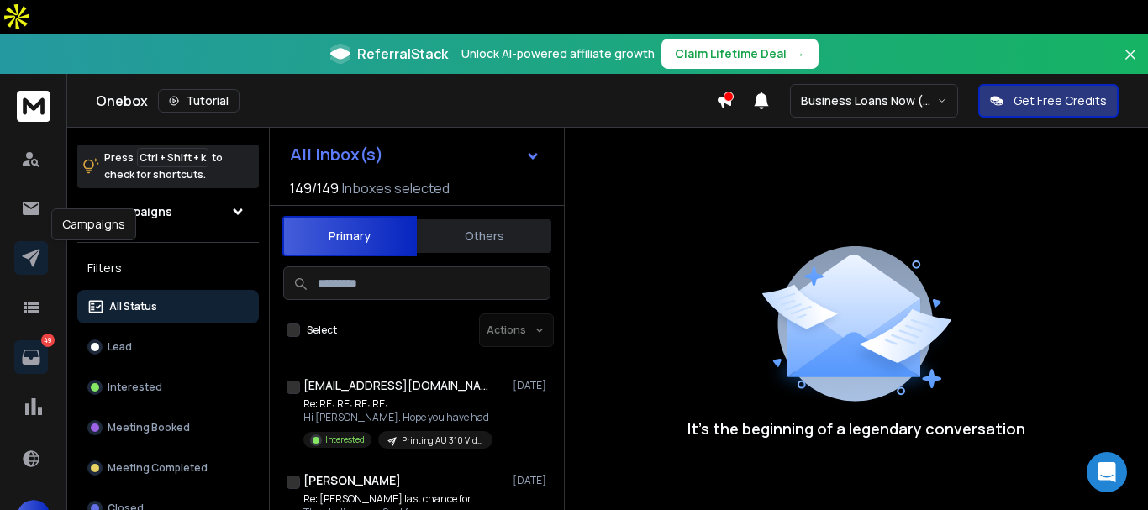
click at [38, 248] on icon at bounding box center [31, 258] width 20 height 20
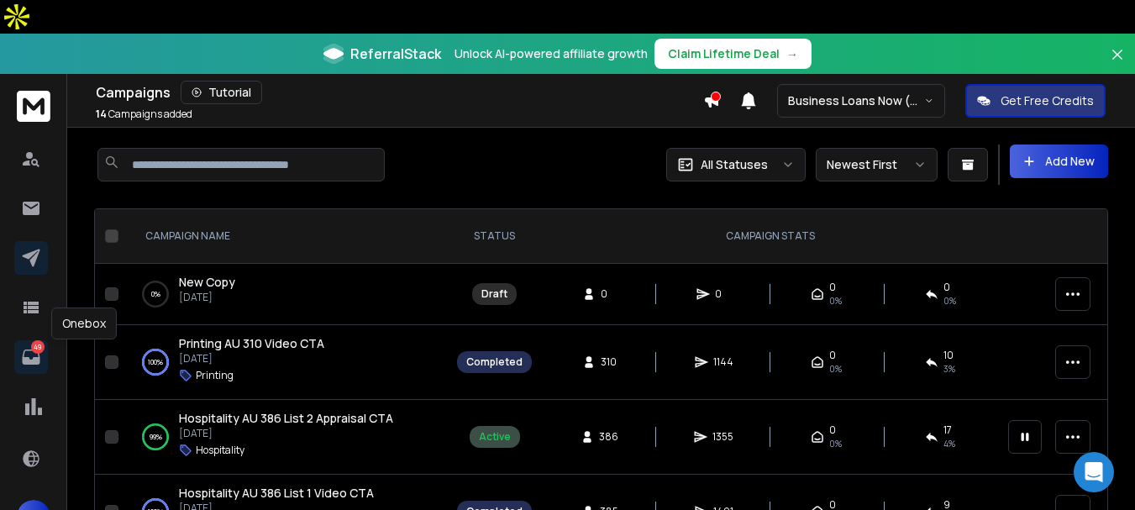
click at [37, 350] on icon at bounding box center [31, 357] width 18 height 15
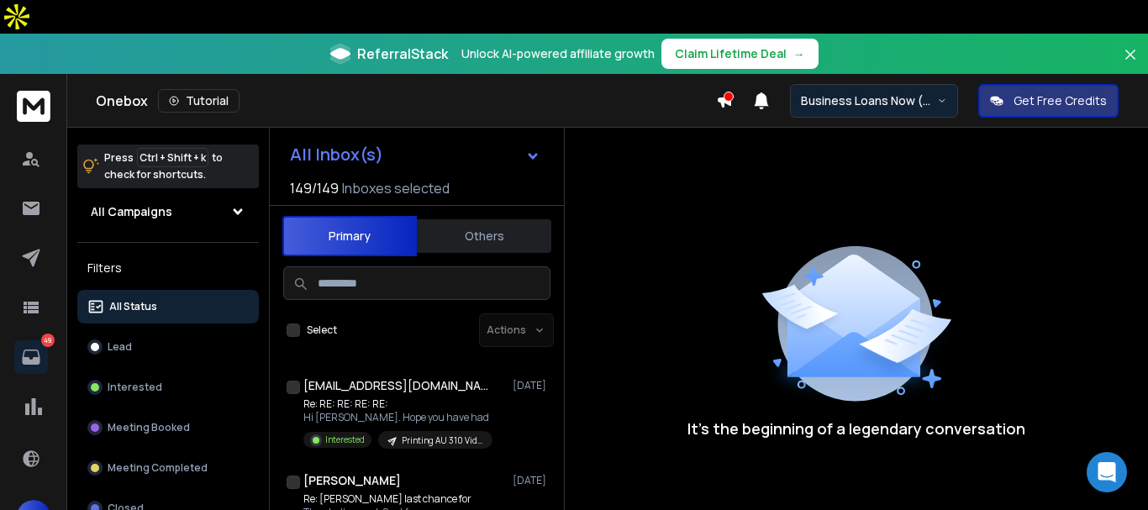
click at [877, 92] on p "Business Loans Now (Anthony)" at bounding box center [869, 100] width 136 height 17
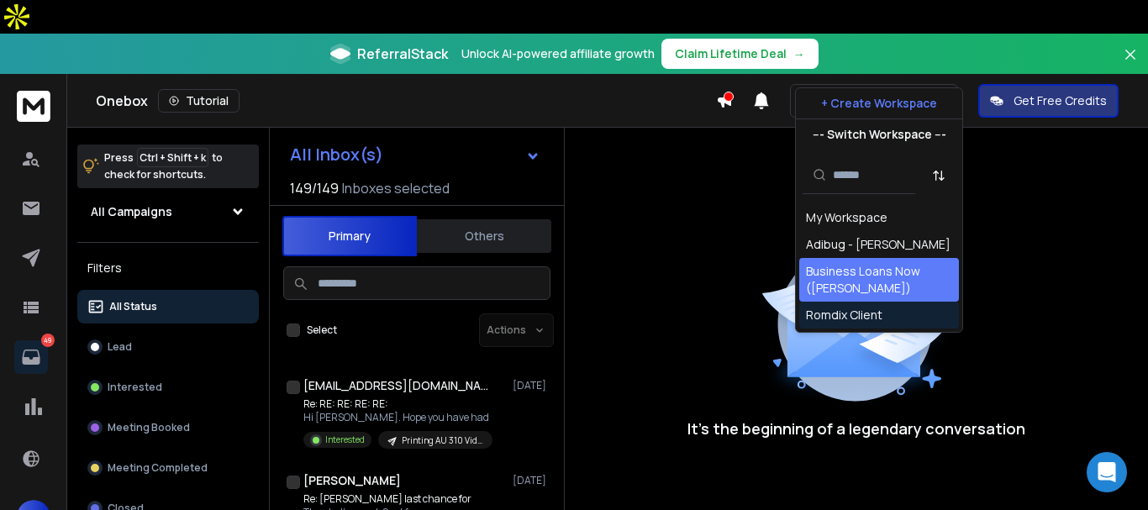
click at [845, 320] on div "Romdix Client" at bounding box center [844, 315] width 76 height 17
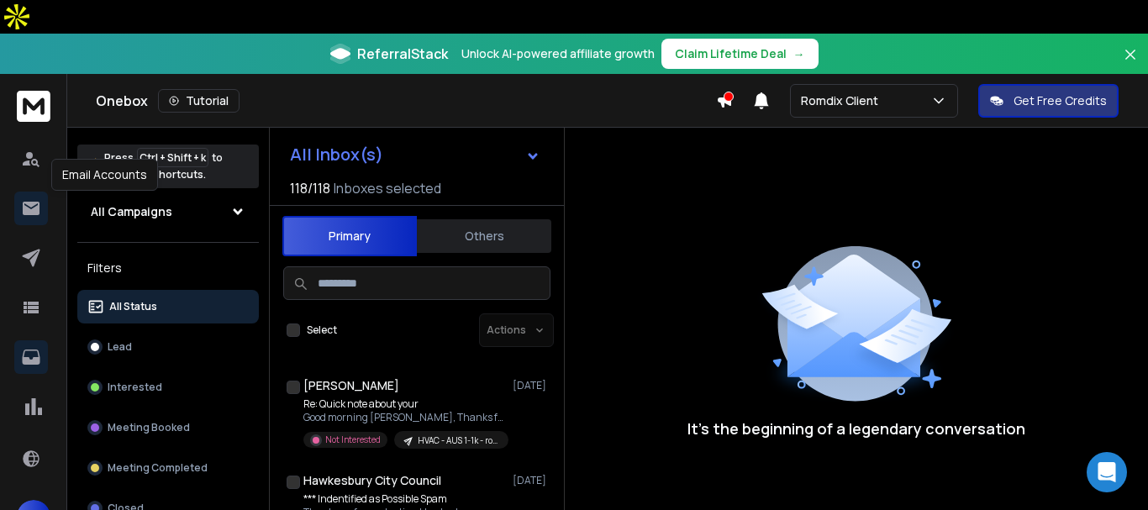
click at [37, 202] on icon at bounding box center [31, 208] width 17 height 13
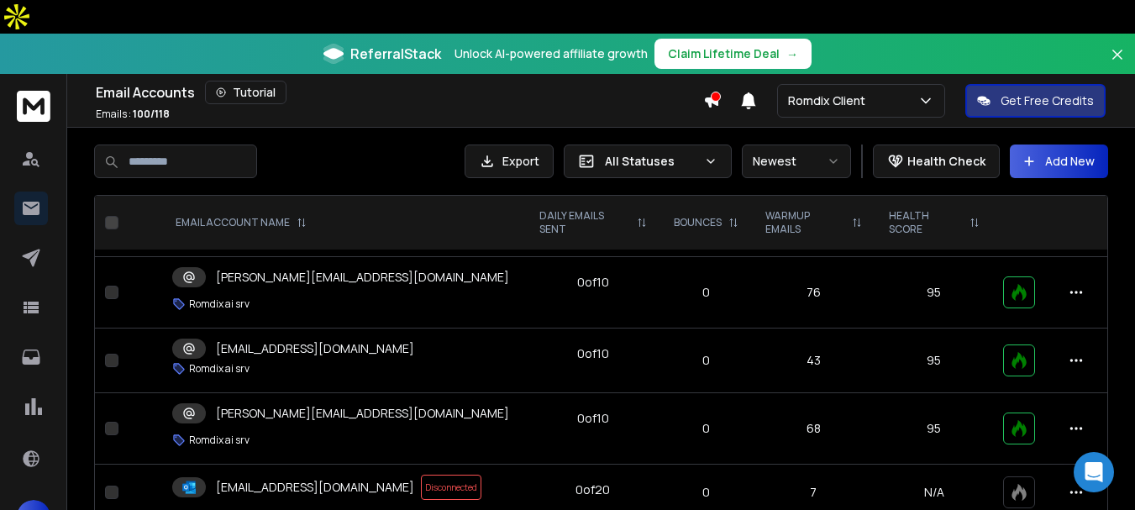
scroll to position [3342, 0]
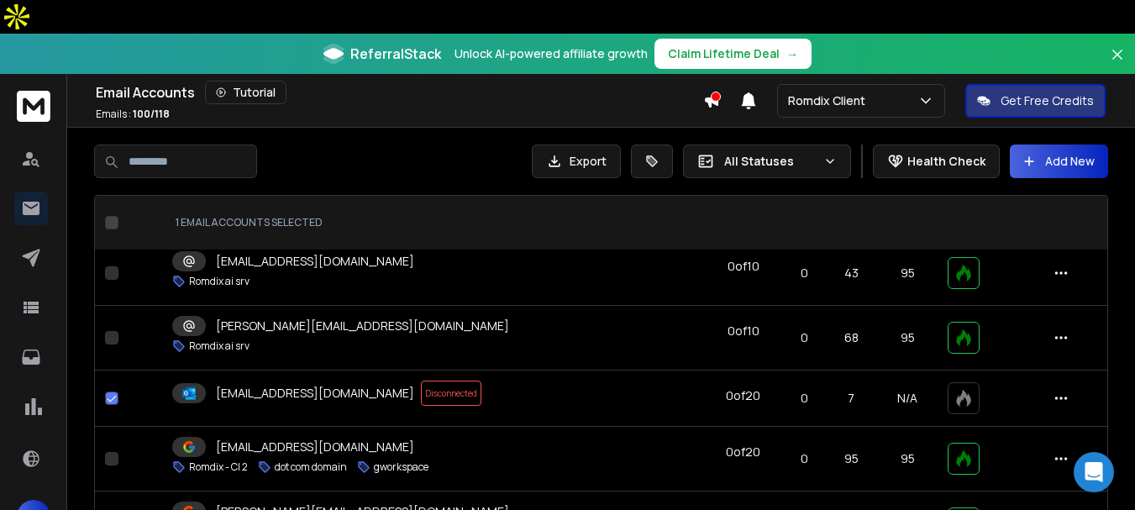
click at [786, 153] on p "All Statuses" at bounding box center [770, 161] width 92 height 17
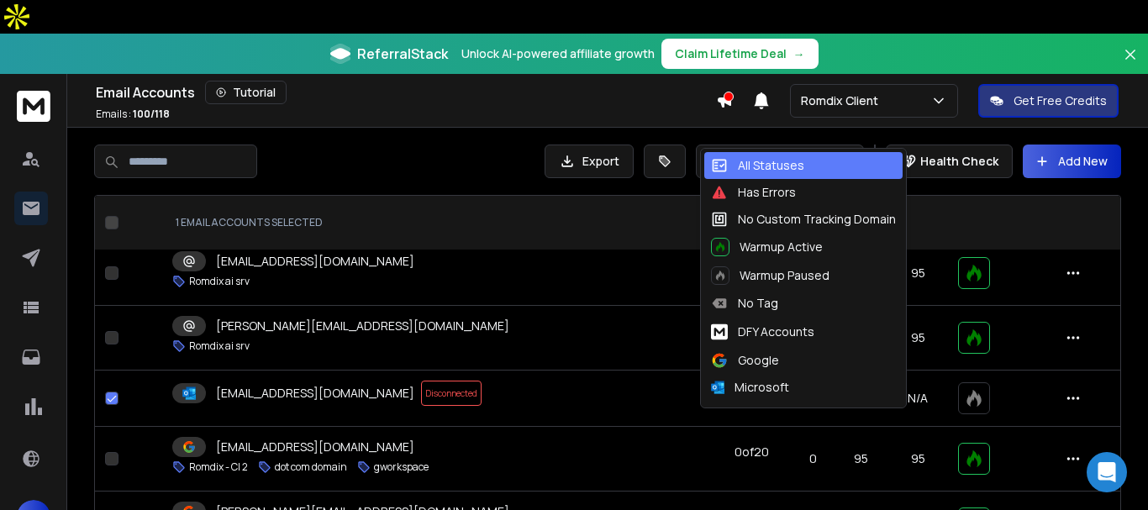
click at [786, 153] on p "All Statuses" at bounding box center [783, 161] width 92 height 17
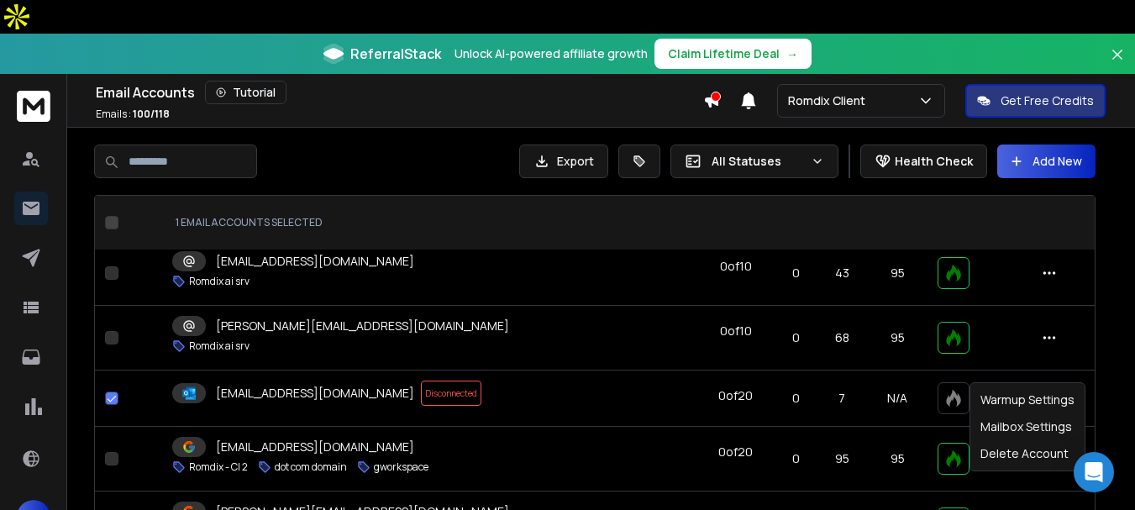
click at [1044, 391] on icon at bounding box center [1049, 398] width 15 height 15
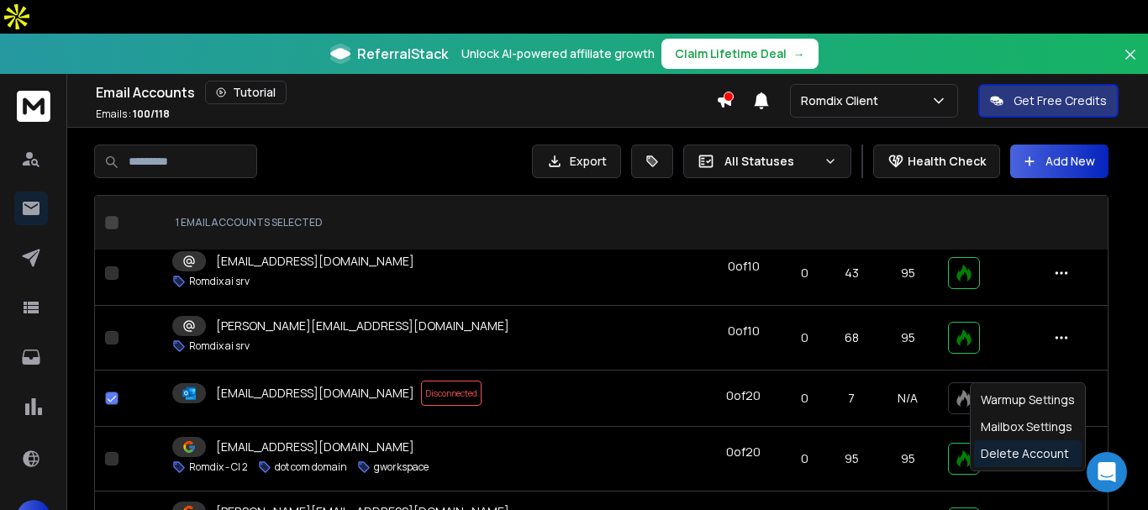
click at [1029, 455] on div "Delete Account" at bounding box center [1028, 453] width 108 height 27
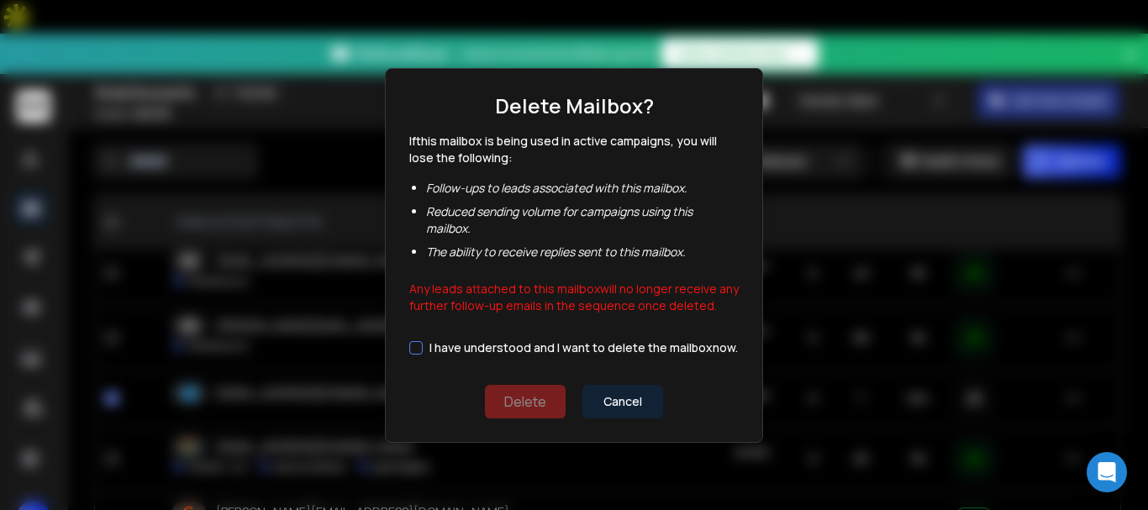
click at [417, 347] on button "I have understood and I want to delete the mailbox now." at bounding box center [415, 347] width 13 height 13
click at [511, 408] on button "Delete" at bounding box center [525, 402] width 81 height 34
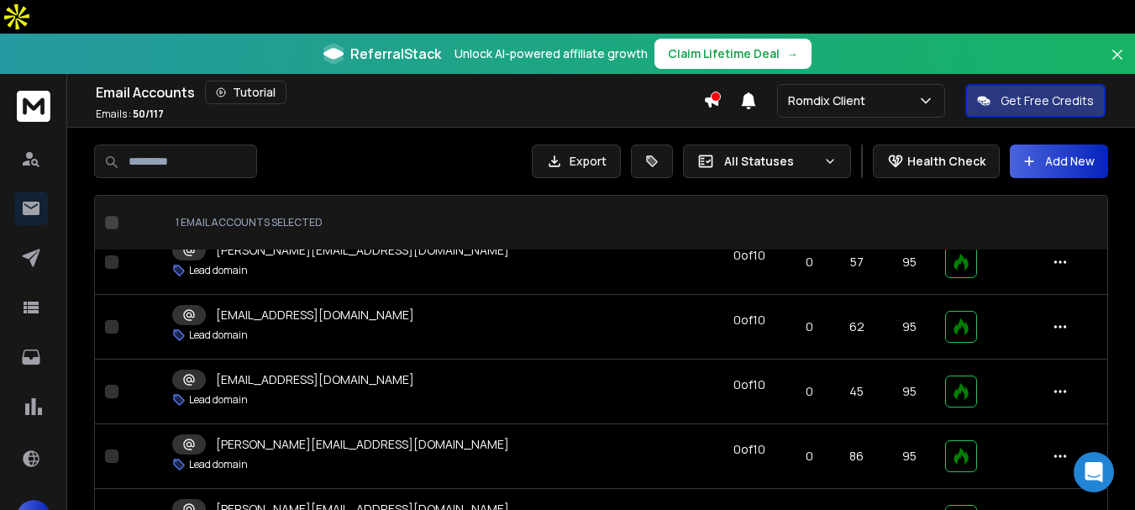
scroll to position [756, 0]
